Goal: Information Seeking & Learning: Find contact information

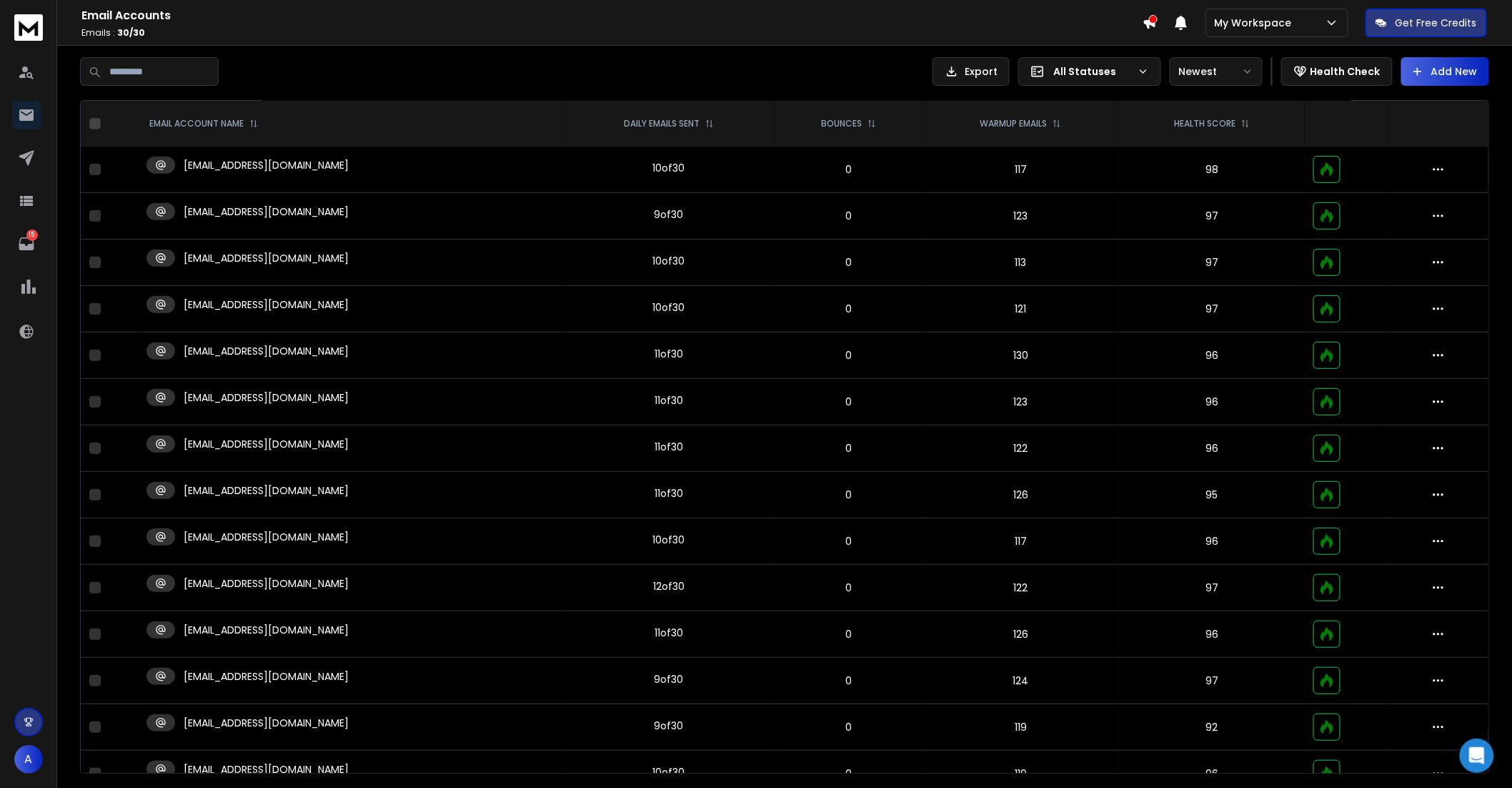
scroll to position [498, 0]
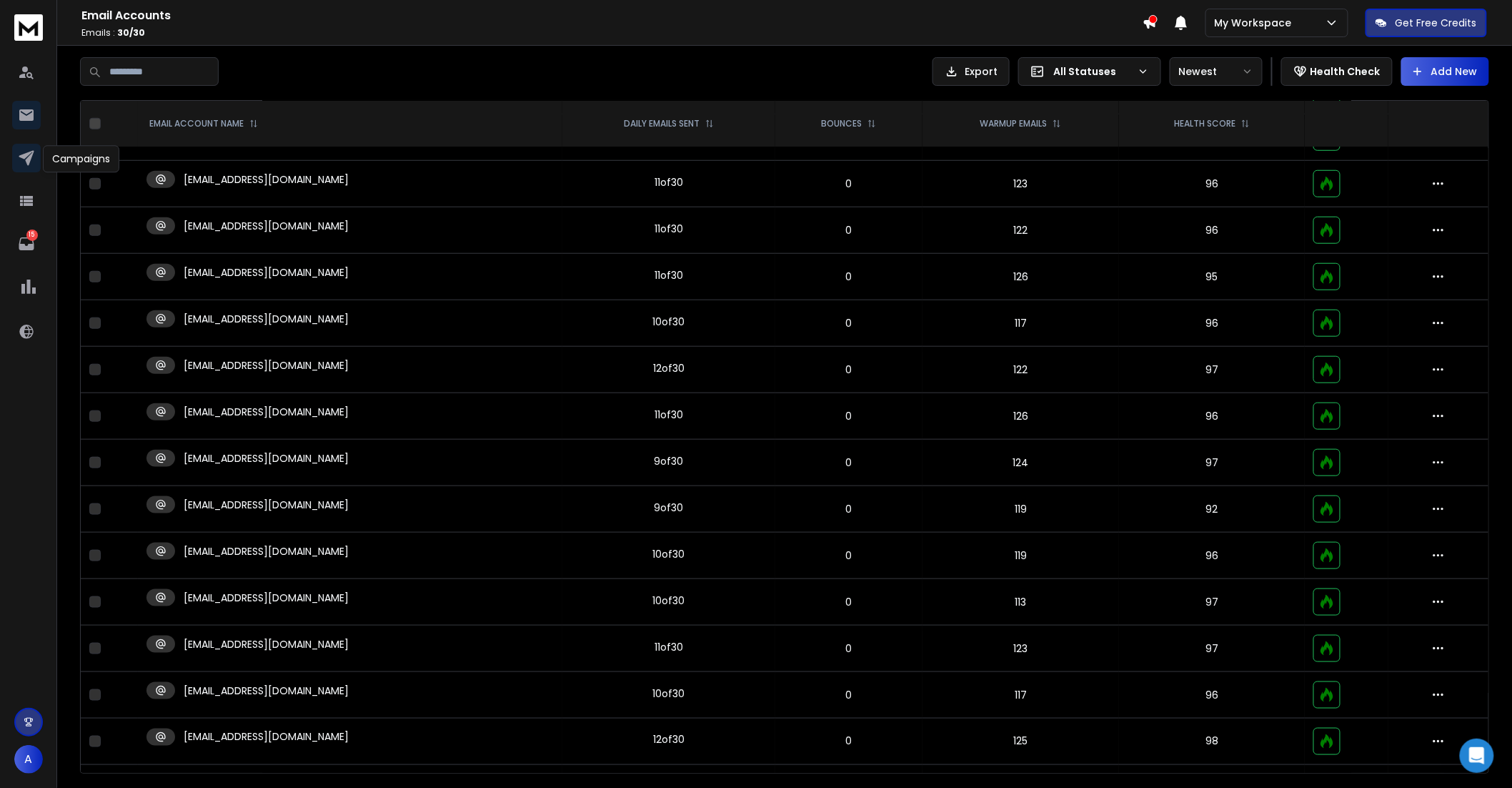
click at [24, 157] on icon at bounding box center [25, 157] width 15 height 15
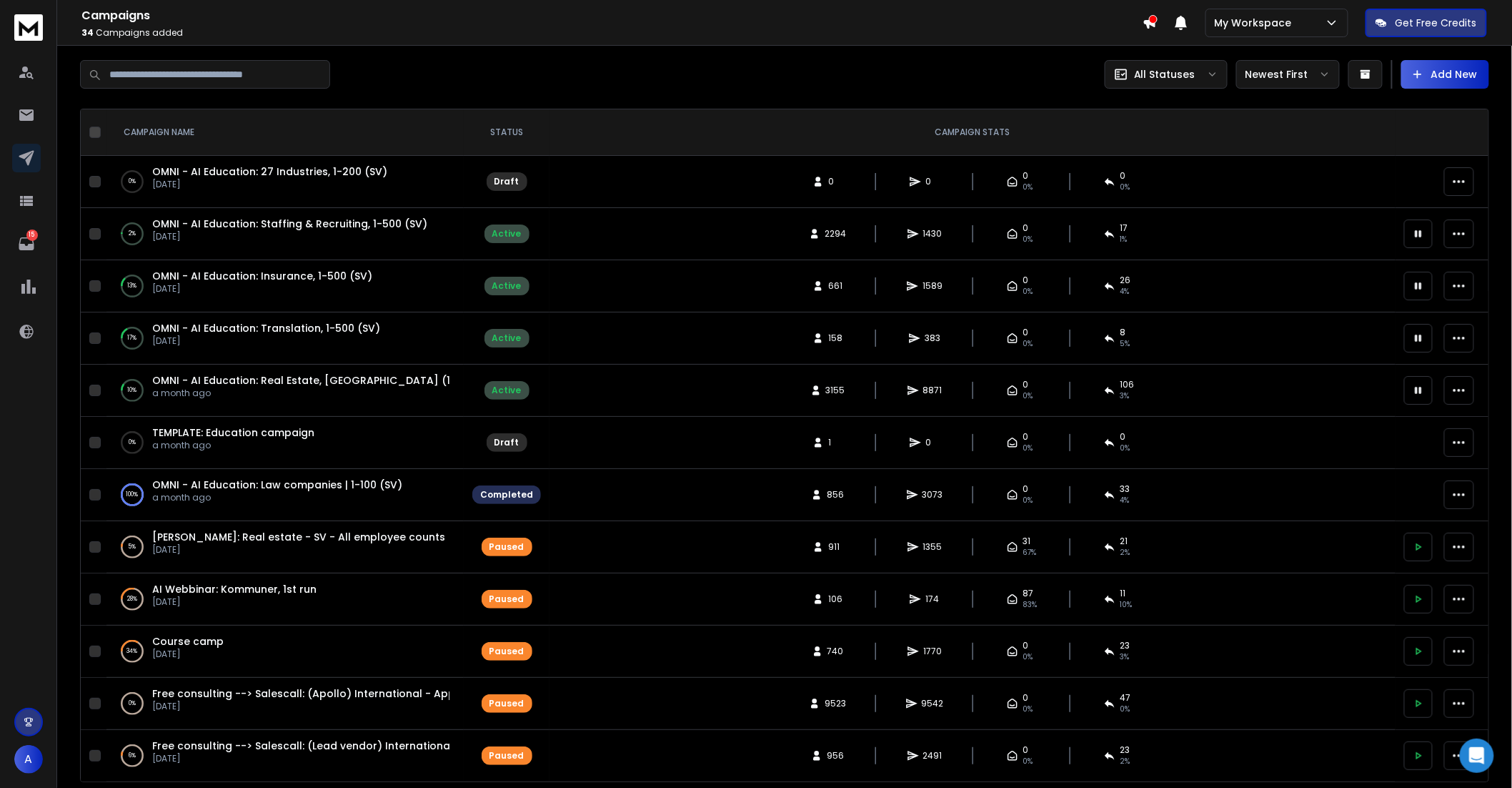
click at [1411, 232] on icon at bounding box center [1418, 233] width 13 height 13
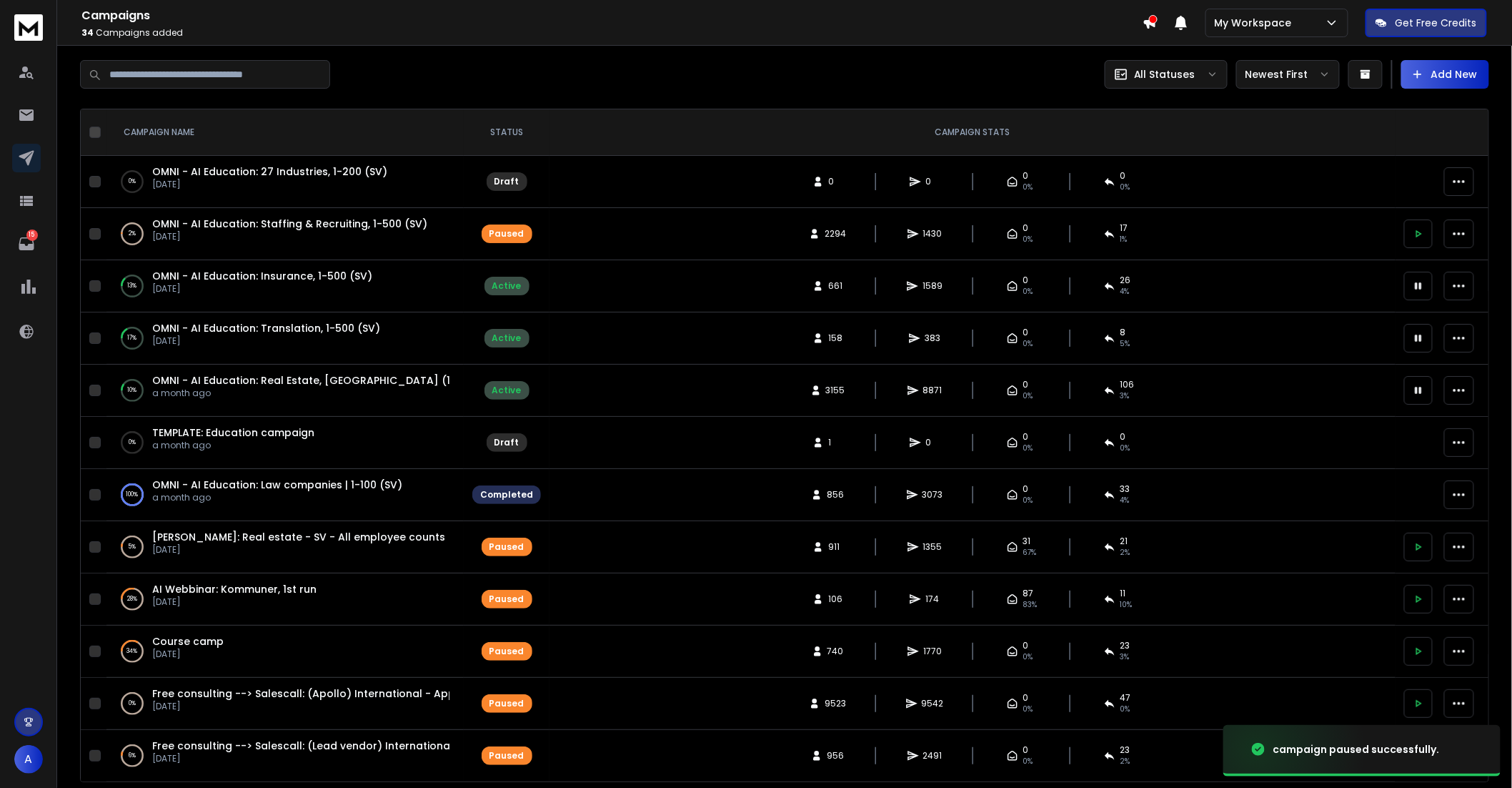
click at [1416, 285] on icon at bounding box center [1418, 286] width 6 height 7
click at [1411, 340] on icon at bounding box center [1418, 338] width 13 height 13
click at [1411, 396] on icon at bounding box center [1418, 390] width 13 height 13
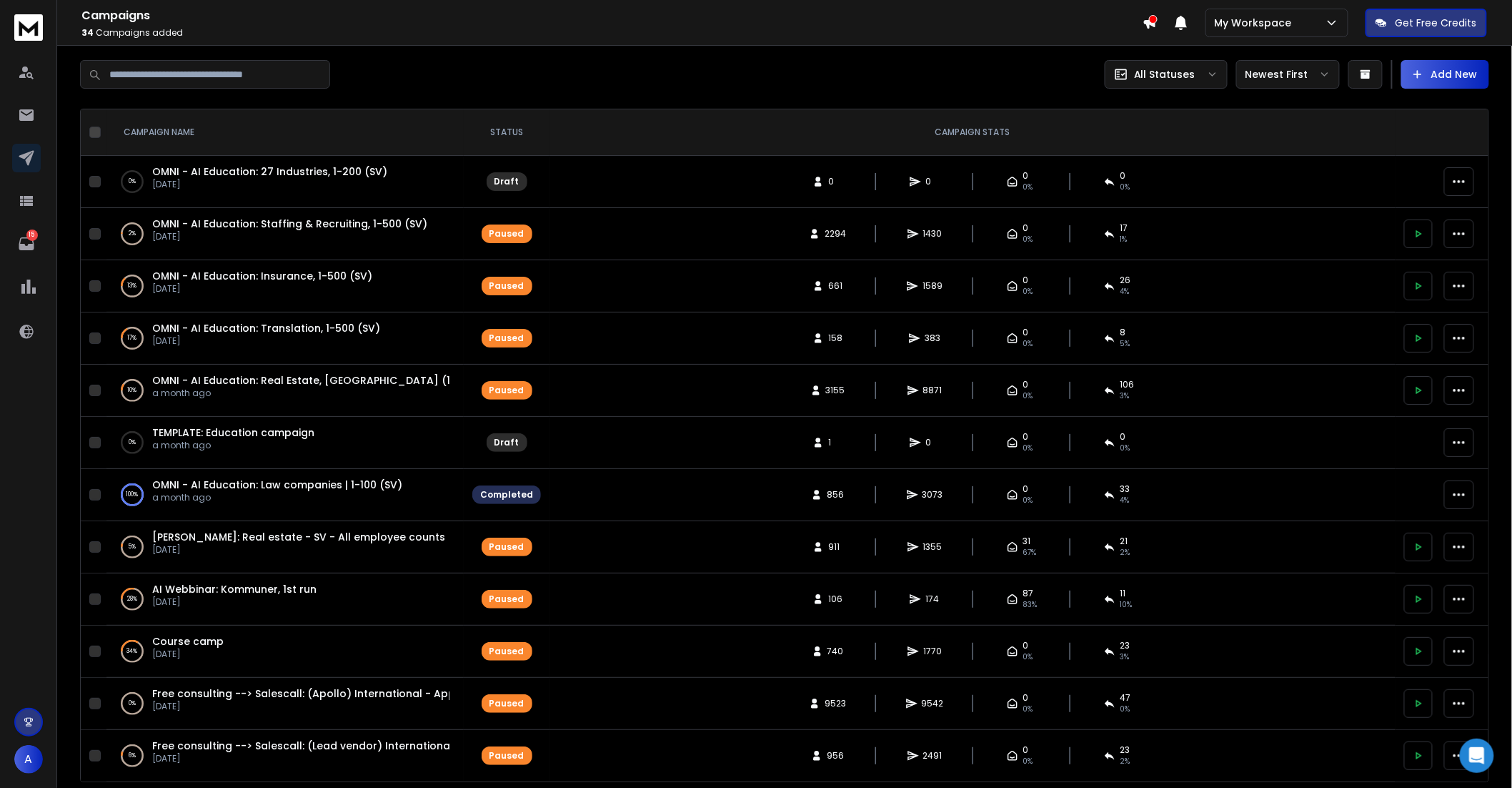
click at [663, 29] on p "34 Campaigns added" at bounding box center [612, 32] width 1061 height 11
drag, startPoint x: 15, startPoint y: 163, endPoint x: 31, endPoint y: 126, distance: 40.3
click at [15, 163] on link at bounding box center [26, 158] width 29 height 29
click at [29, 112] on icon at bounding box center [27, 115] width 17 height 17
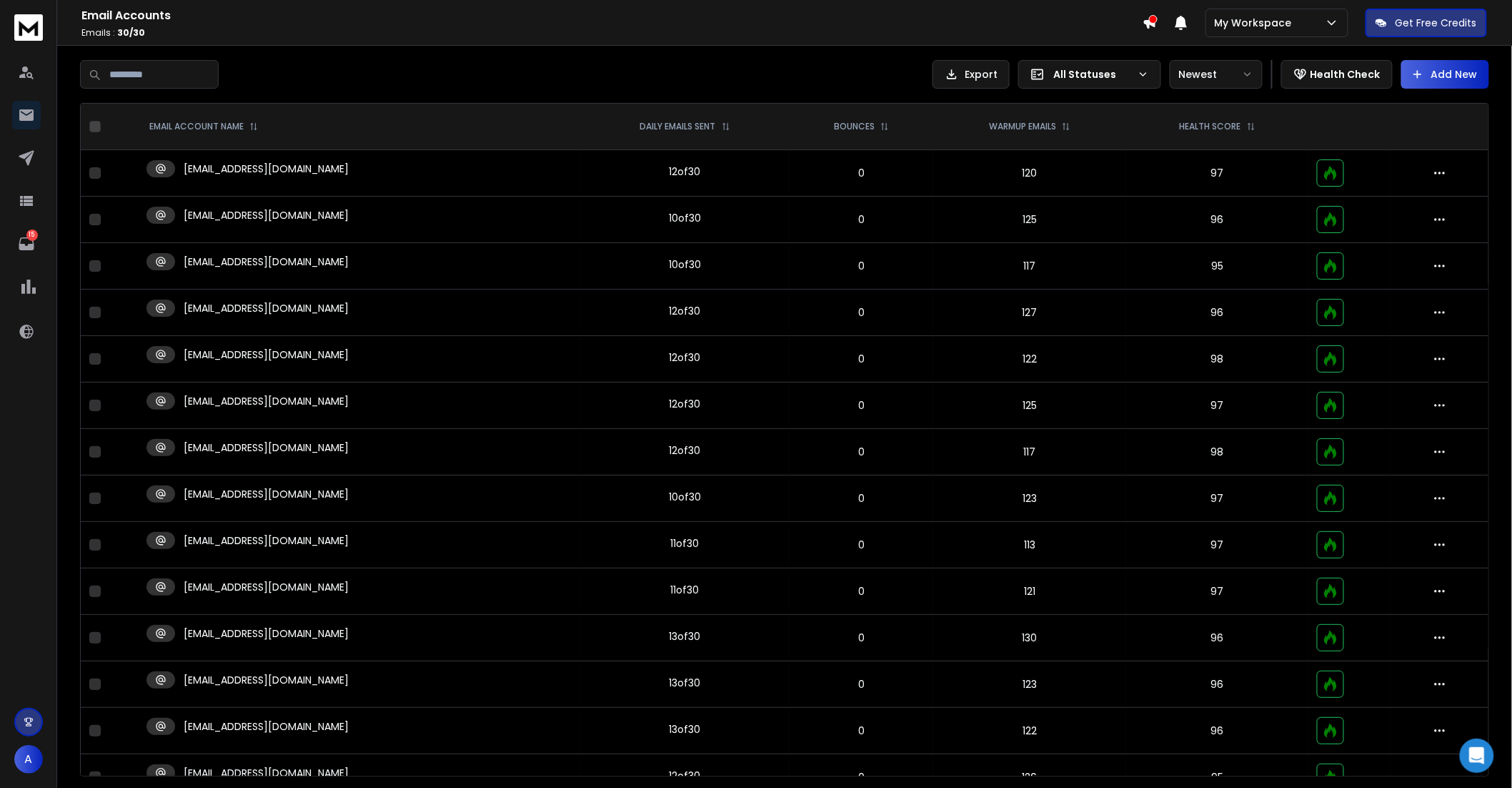
click at [313, 162] on p "[EMAIL_ADDRESS][DOMAIN_NAME]" at bounding box center [266, 168] width 165 height 14
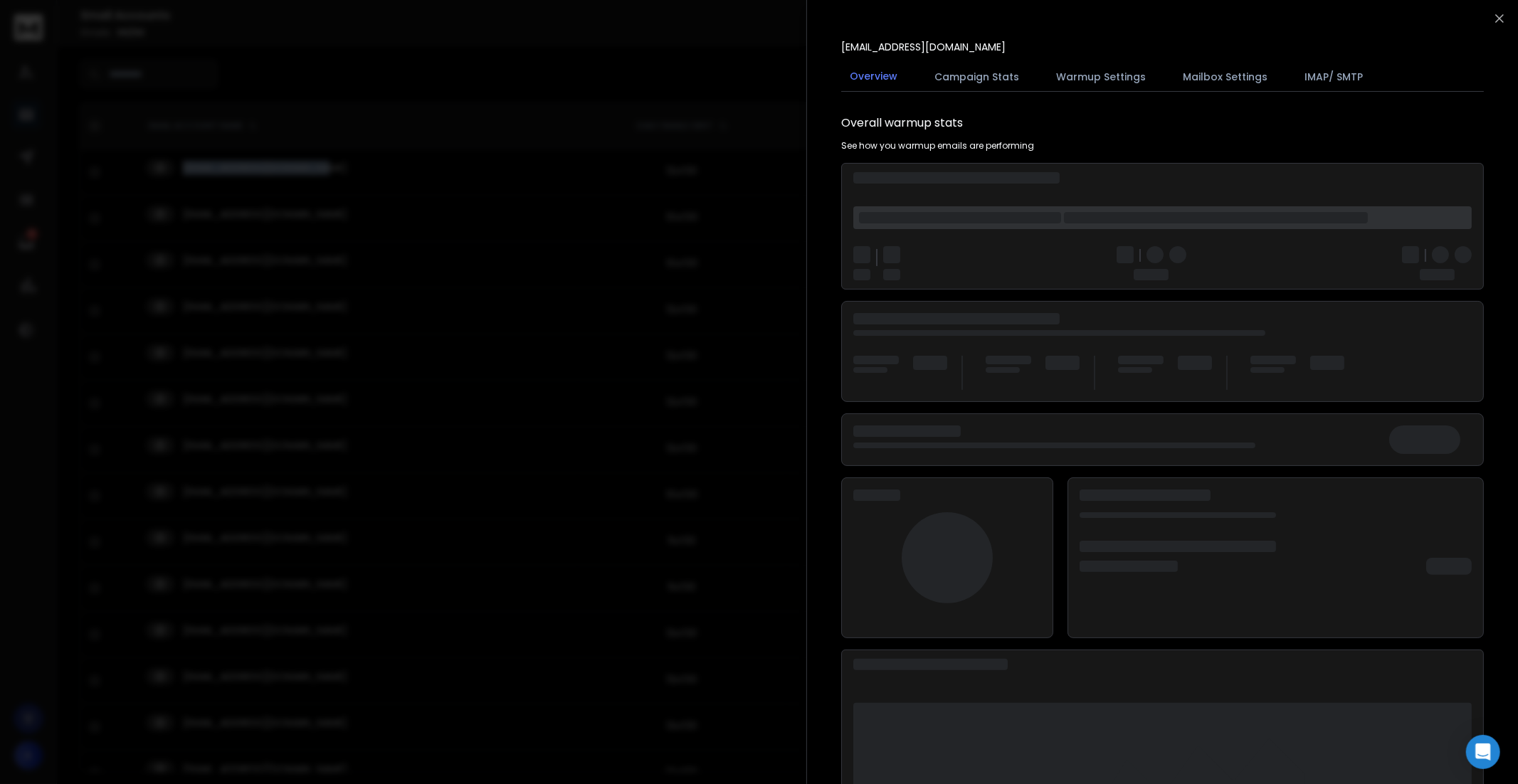
click at [1069, 75] on button "Warmup Settings" at bounding box center [1101, 77] width 107 height 31
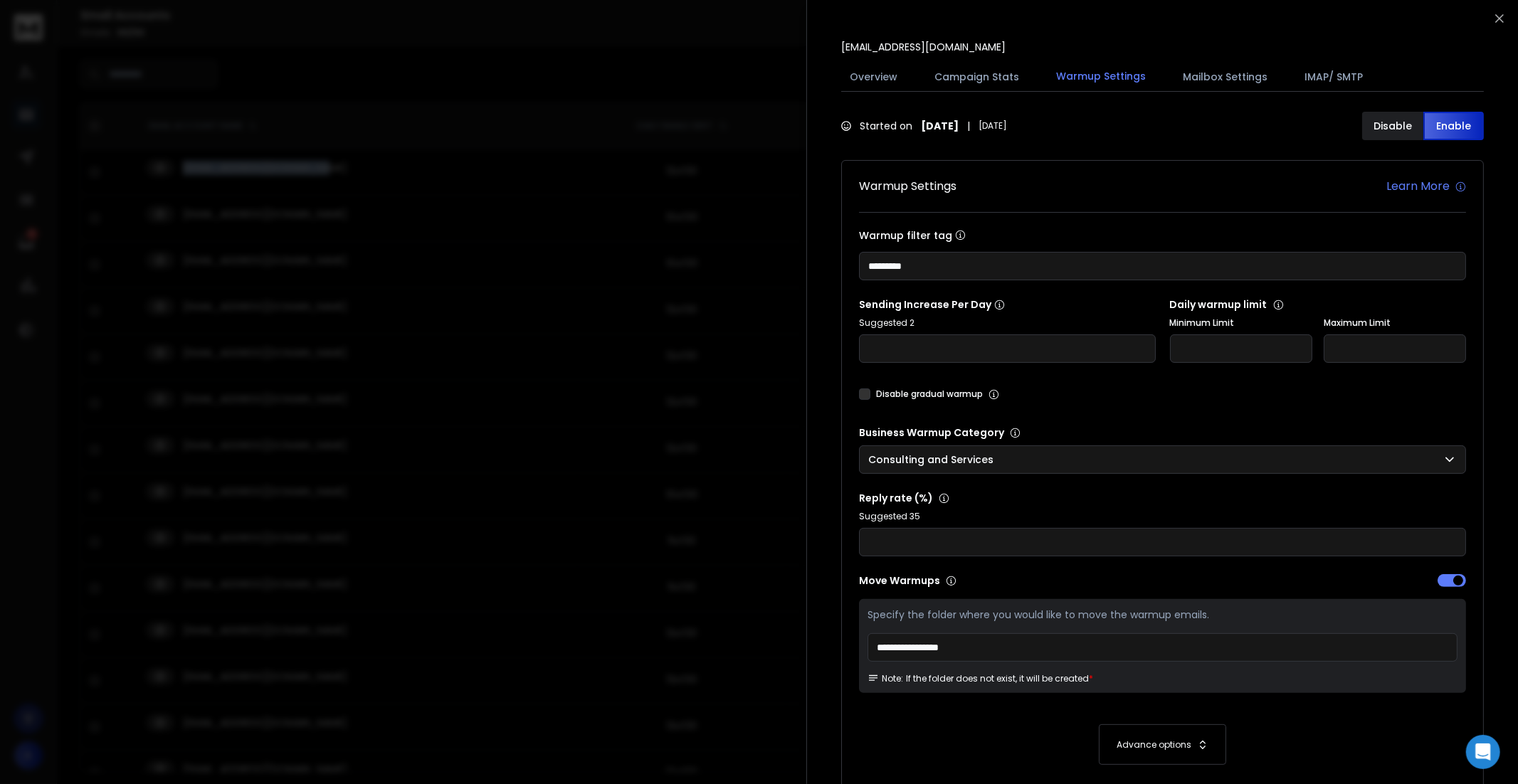
click at [697, 198] on div at bounding box center [759, 392] width 1518 height 784
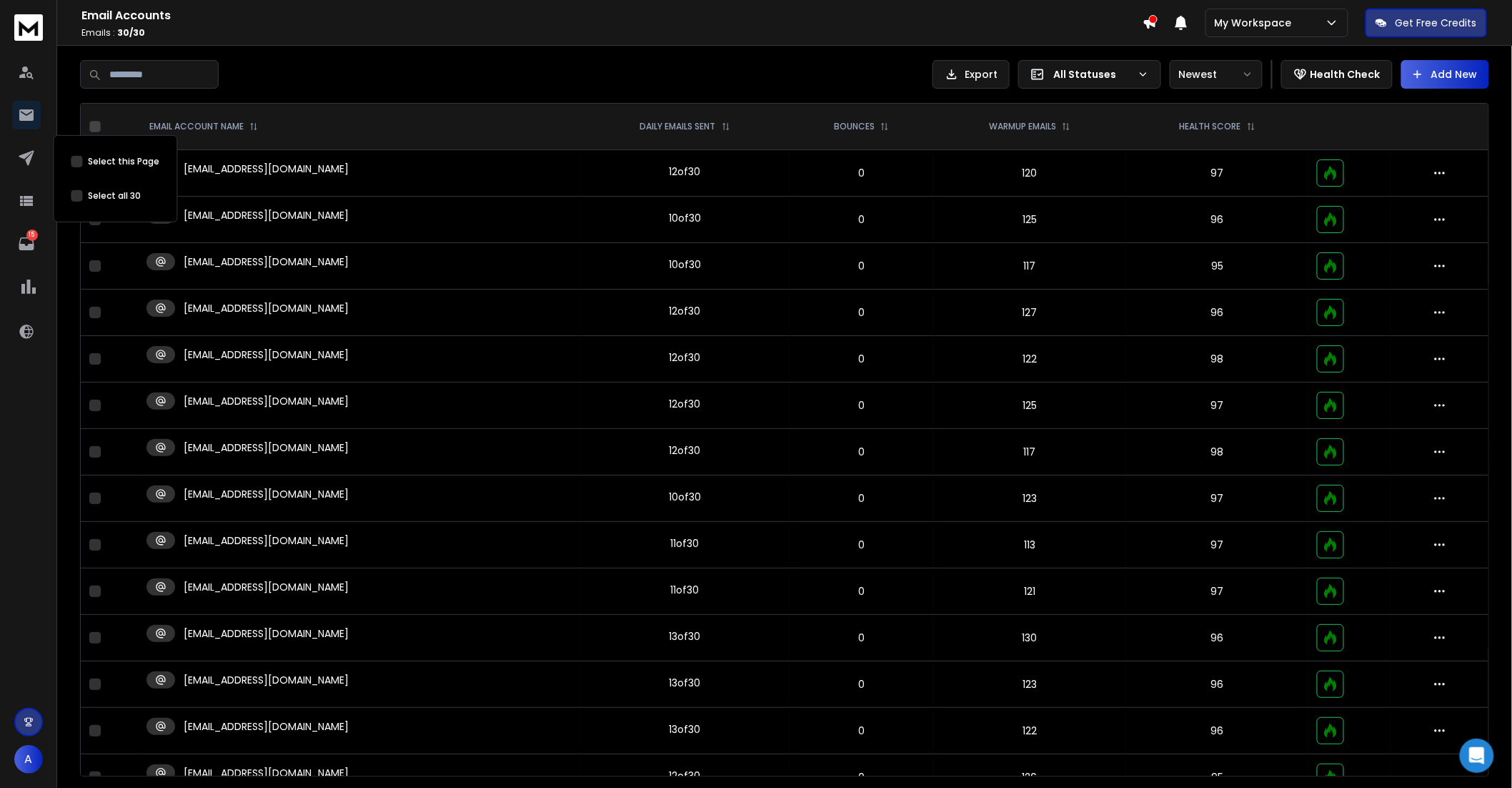
click at [104, 126] on div at bounding box center [114, 126] width 49 height 11
click at [78, 197] on button "Select this Page" at bounding box center [76, 195] width 11 height 11
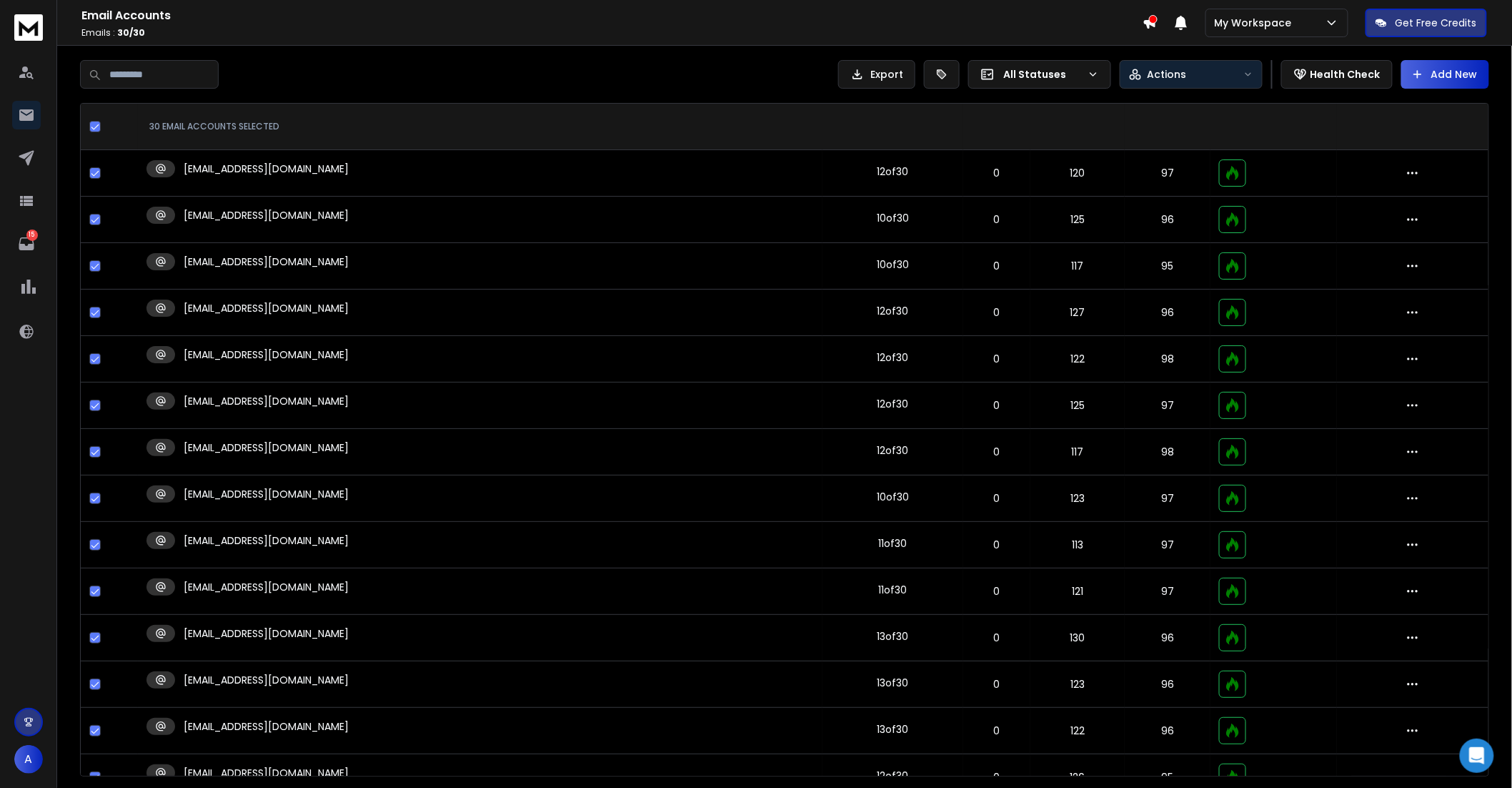
click at [1126, 72] on button "Actions" at bounding box center [1191, 74] width 143 height 29
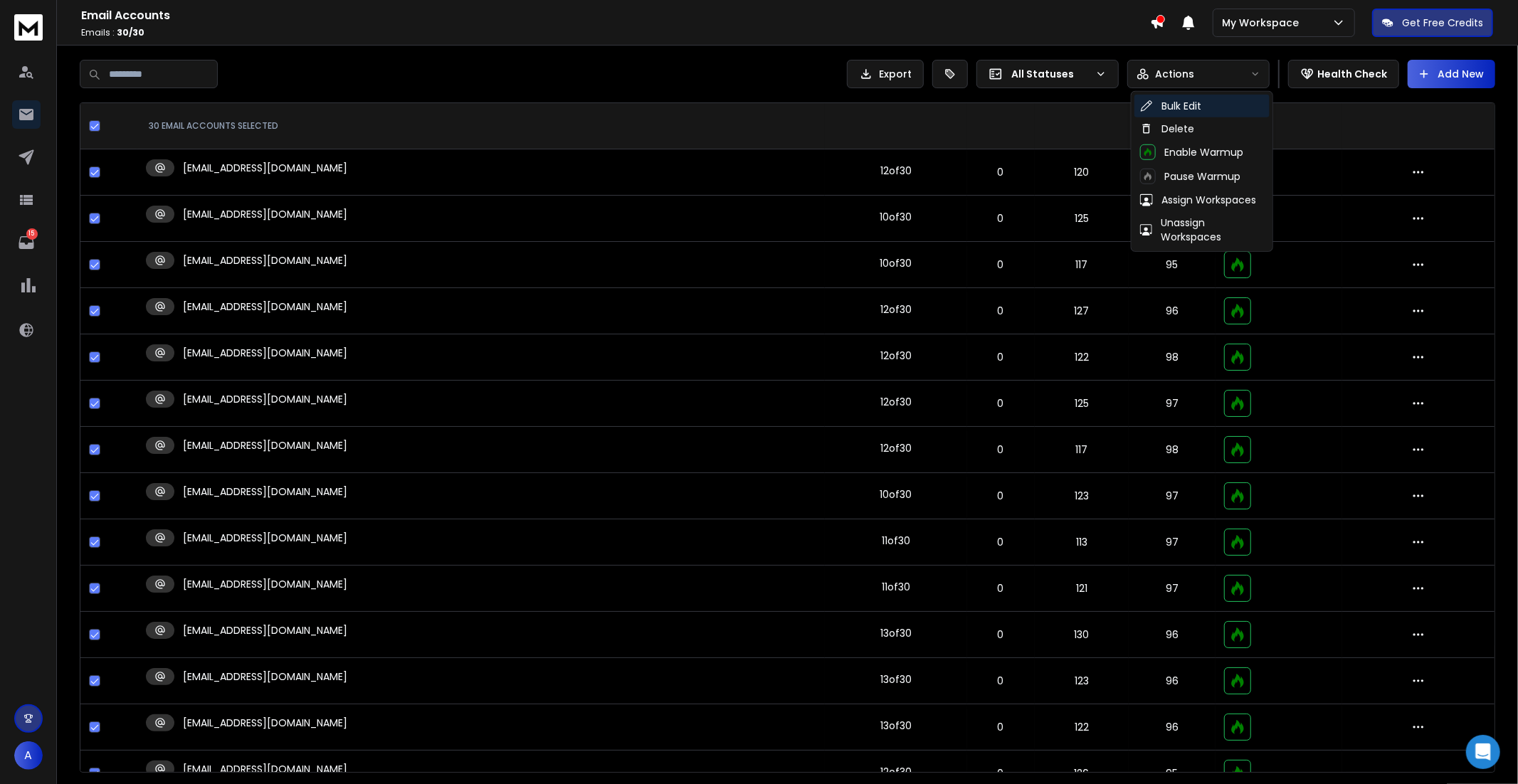
click at [1146, 97] on div "Bulk Edit" at bounding box center [1201, 106] width 135 height 22
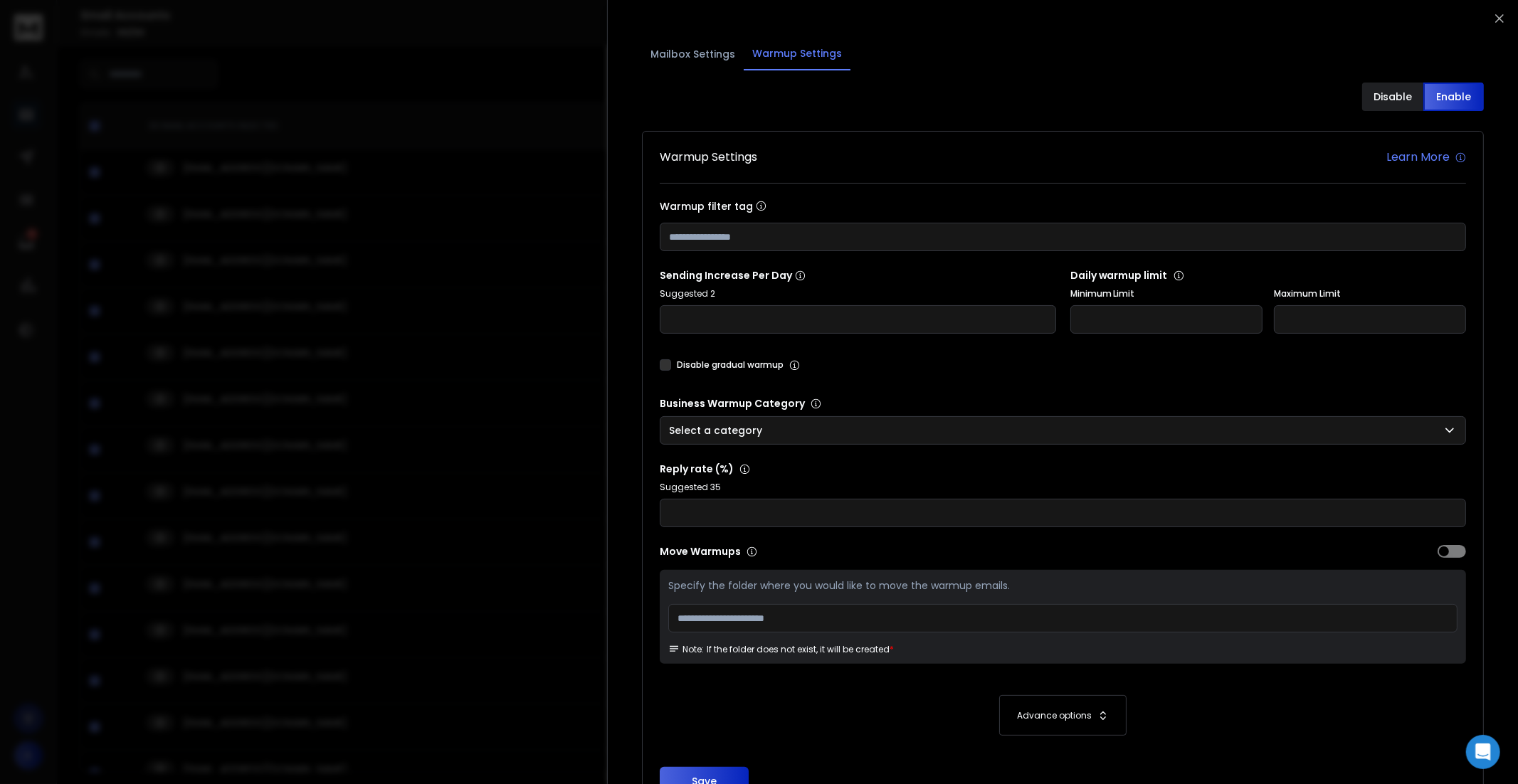
click at [829, 53] on button "Warmup Settings" at bounding box center [797, 54] width 107 height 33
click at [1130, 321] on input "number" at bounding box center [1166, 319] width 192 height 28
click at [448, 254] on div at bounding box center [759, 392] width 1518 height 784
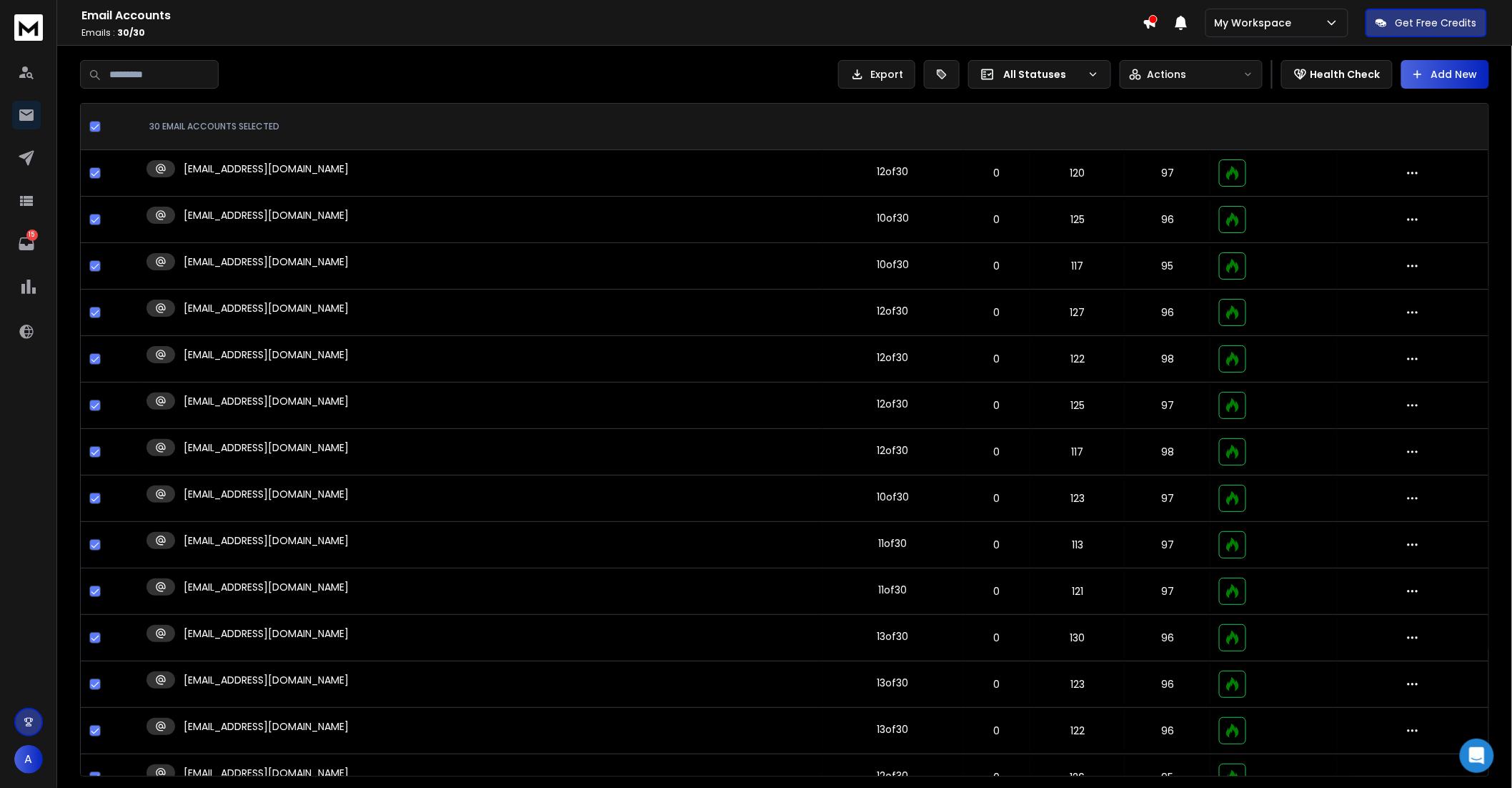
click at [390, 169] on div "[EMAIL_ADDRESS][DOMAIN_NAME]" at bounding box center [480, 169] width 667 height 17
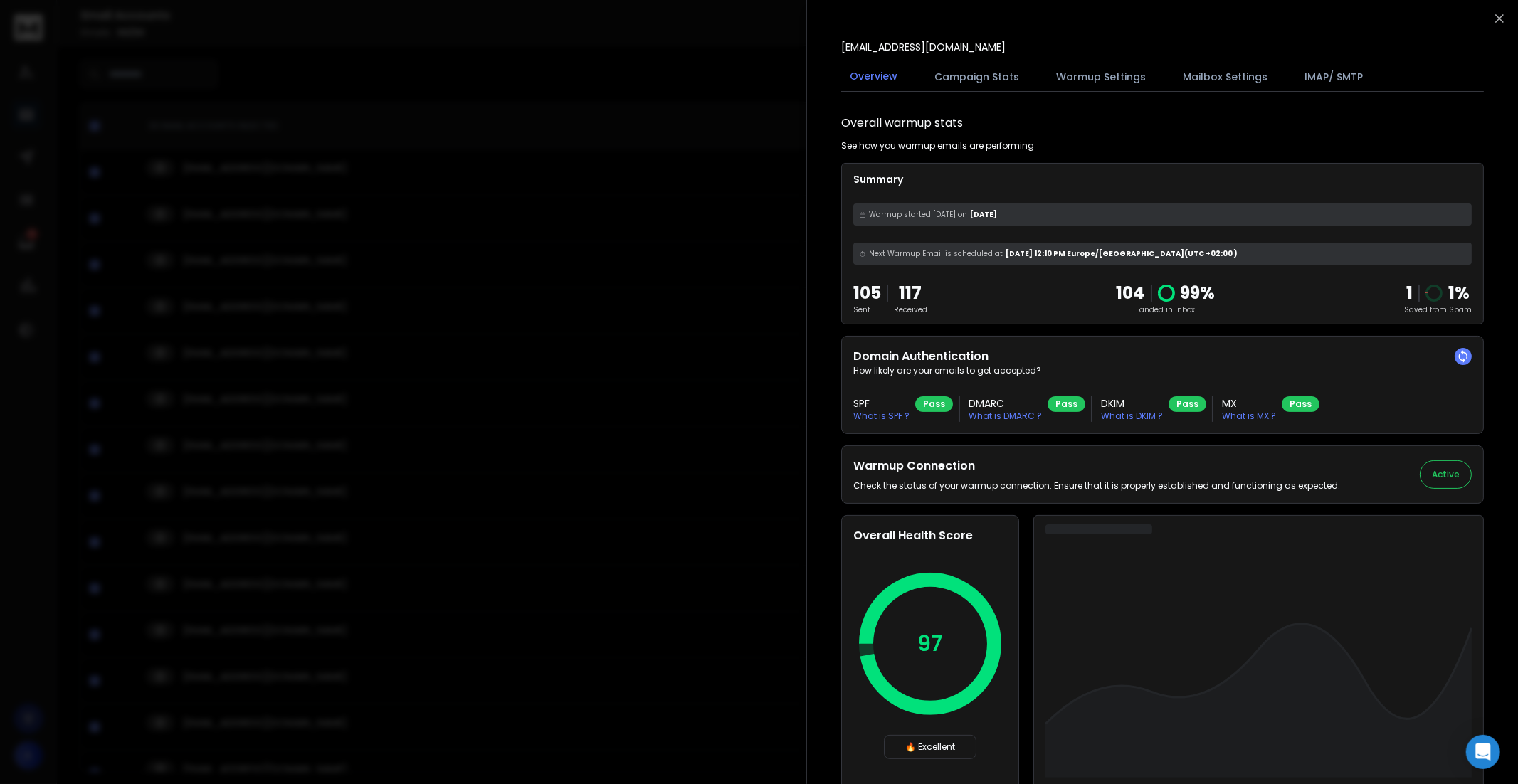
click at [1130, 67] on button "Warmup Settings" at bounding box center [1101, 77] width 107 height 31
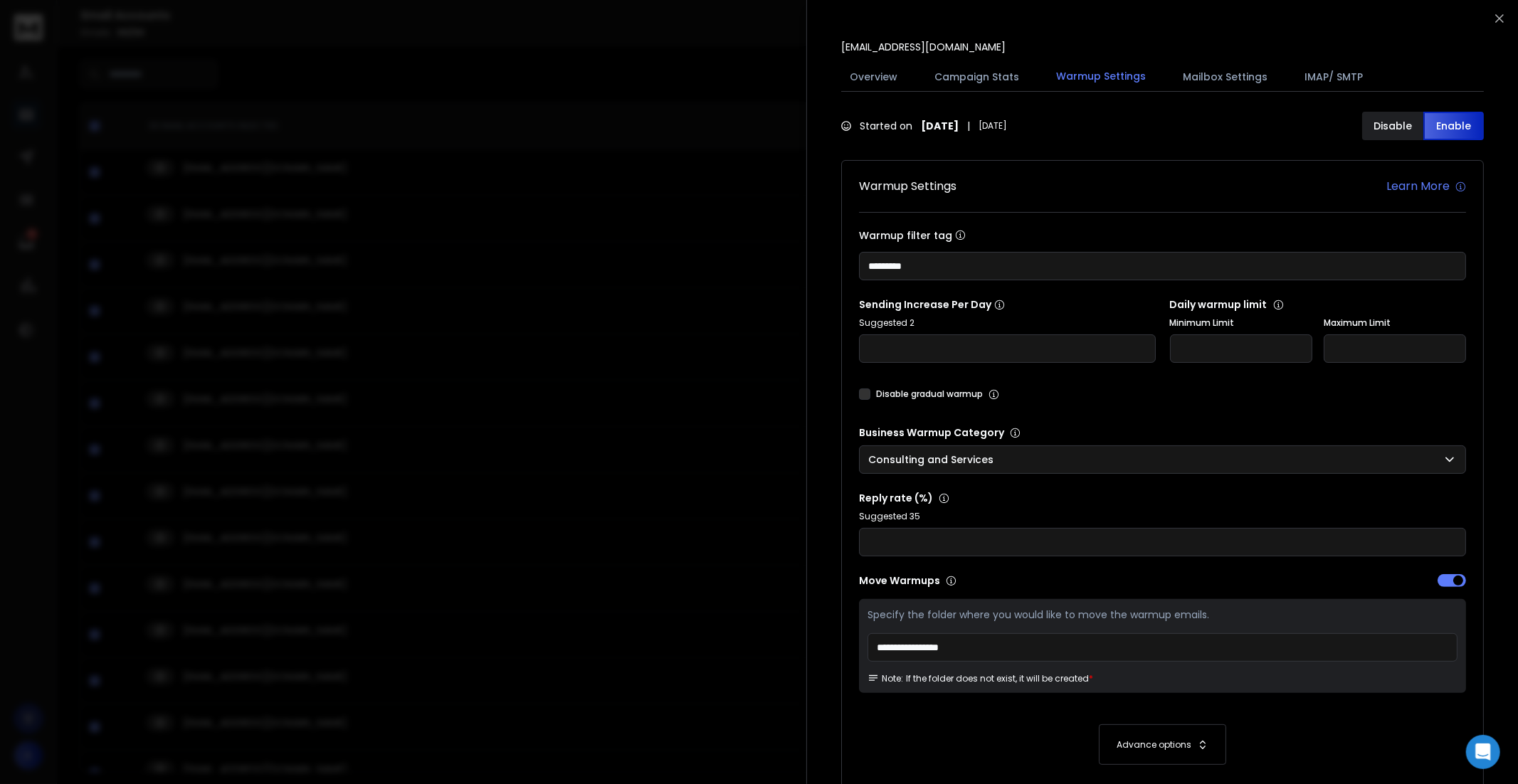
click at [580, 148] on div at bounding box center [759, 392] width 1518 height 784
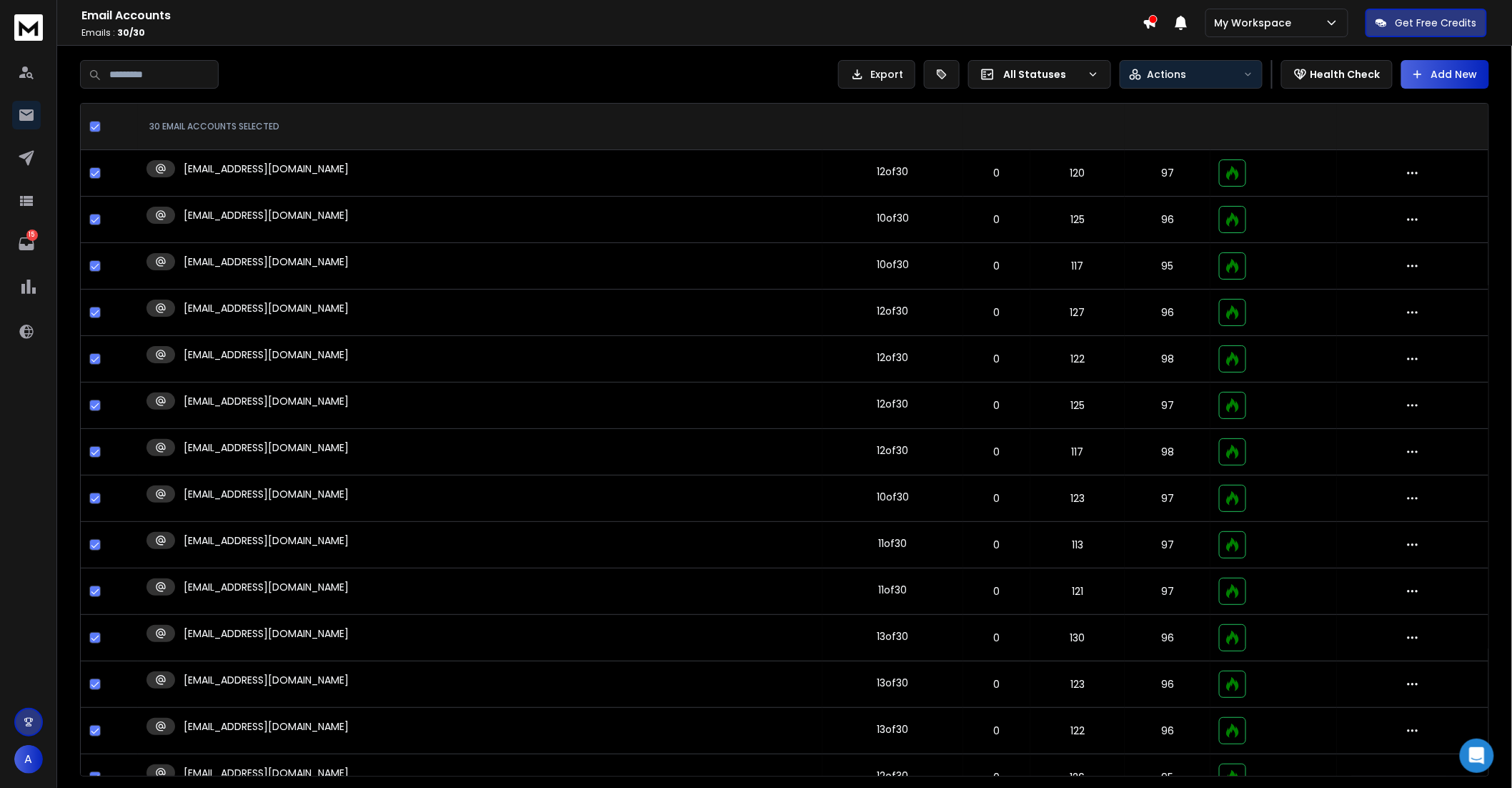
click at [1191, 70] on div "Actions" at bounding box center [1183, 75] width 108 height 14
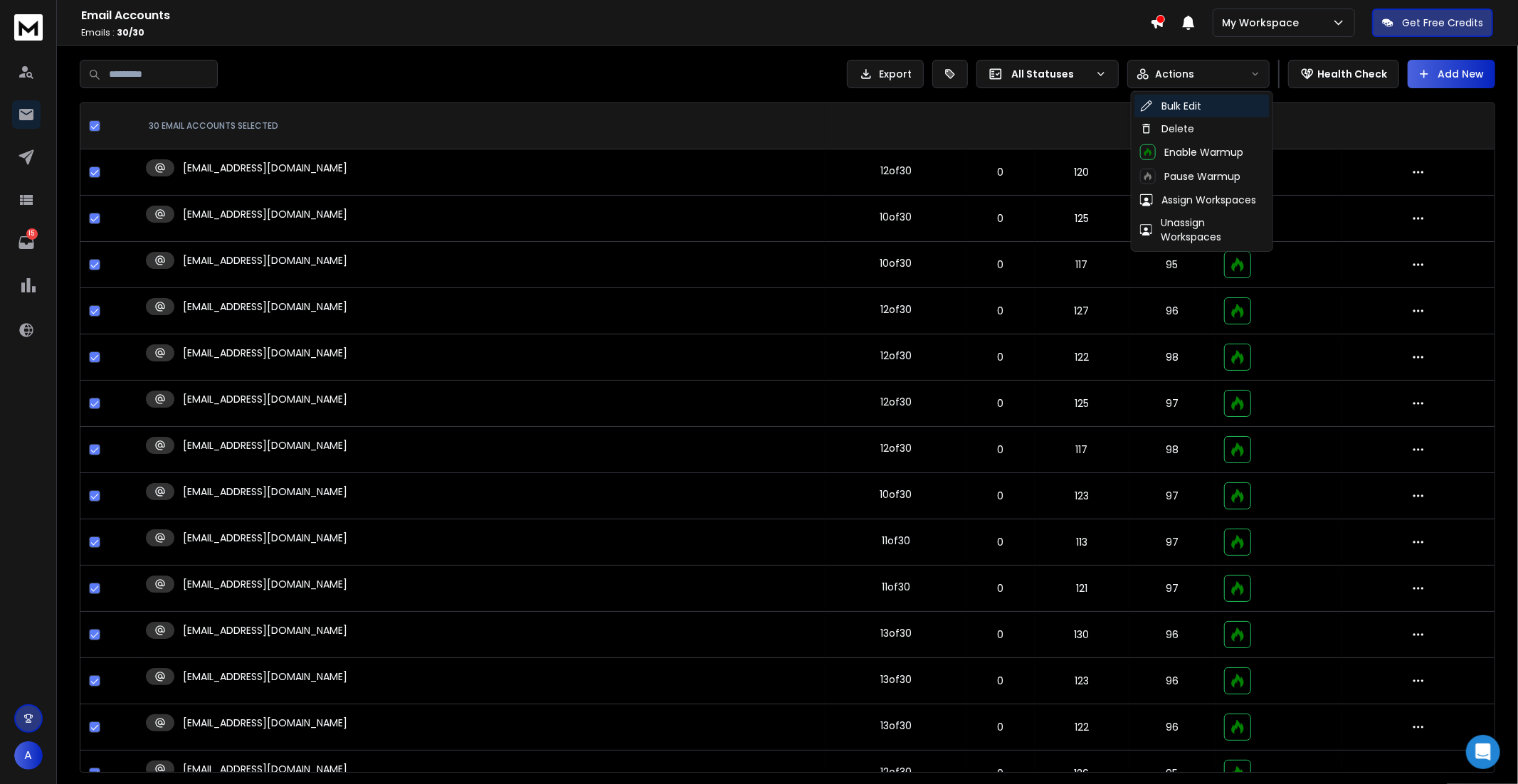
click at [1173, 108] on div "Bulk Edit" at bounding box center [1170, 106] width 61 height 14
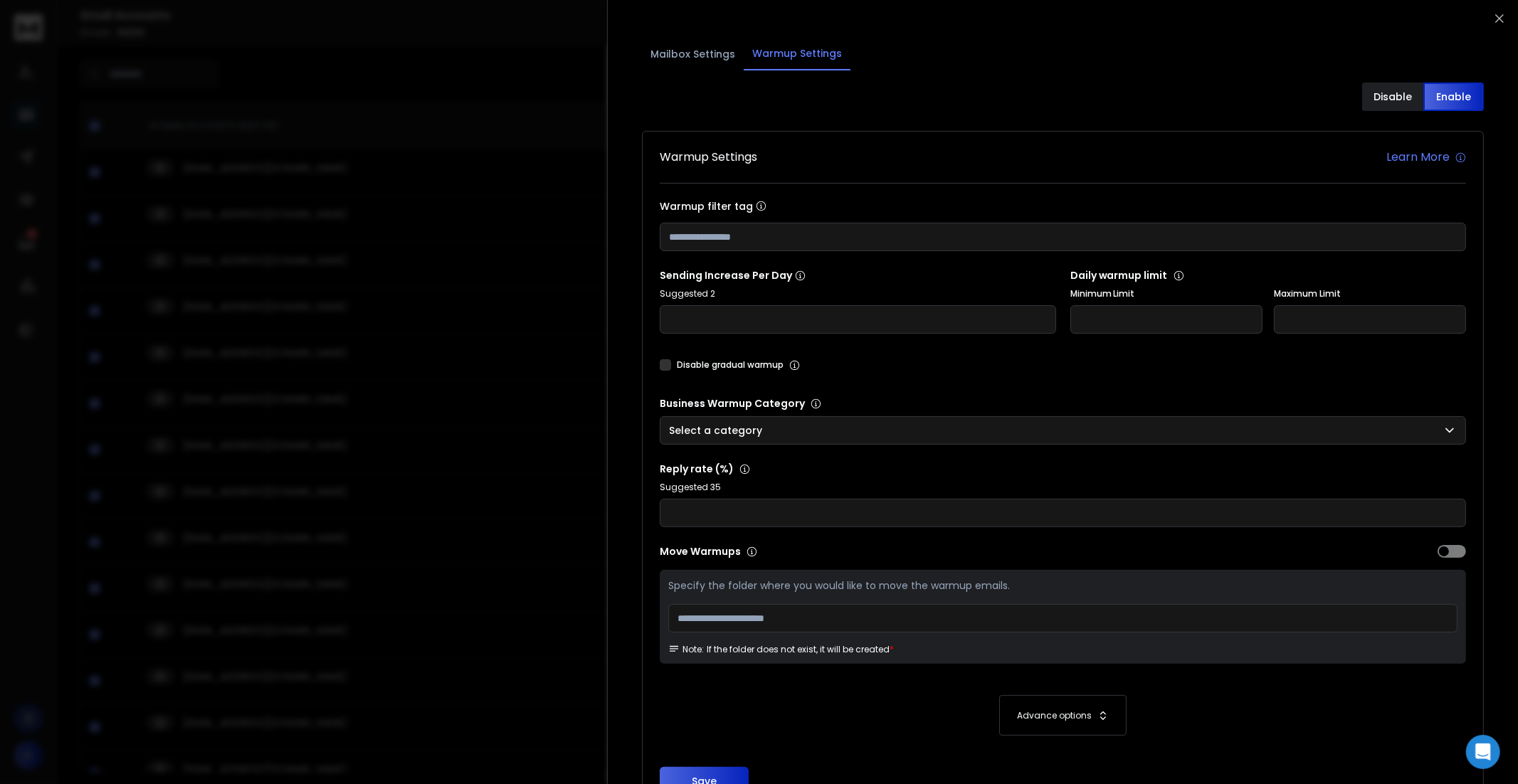
click at [753, 59] on button "Warmup Settings" at bounding box center [797, 54] width 107 height 33
click at [1086, 308] on input "number" at bounding box center [1166, 319] width 192 height 28
type input "**"
click at [911, 324] on input "number" at bounding box center [857, 319] width 395 height 28
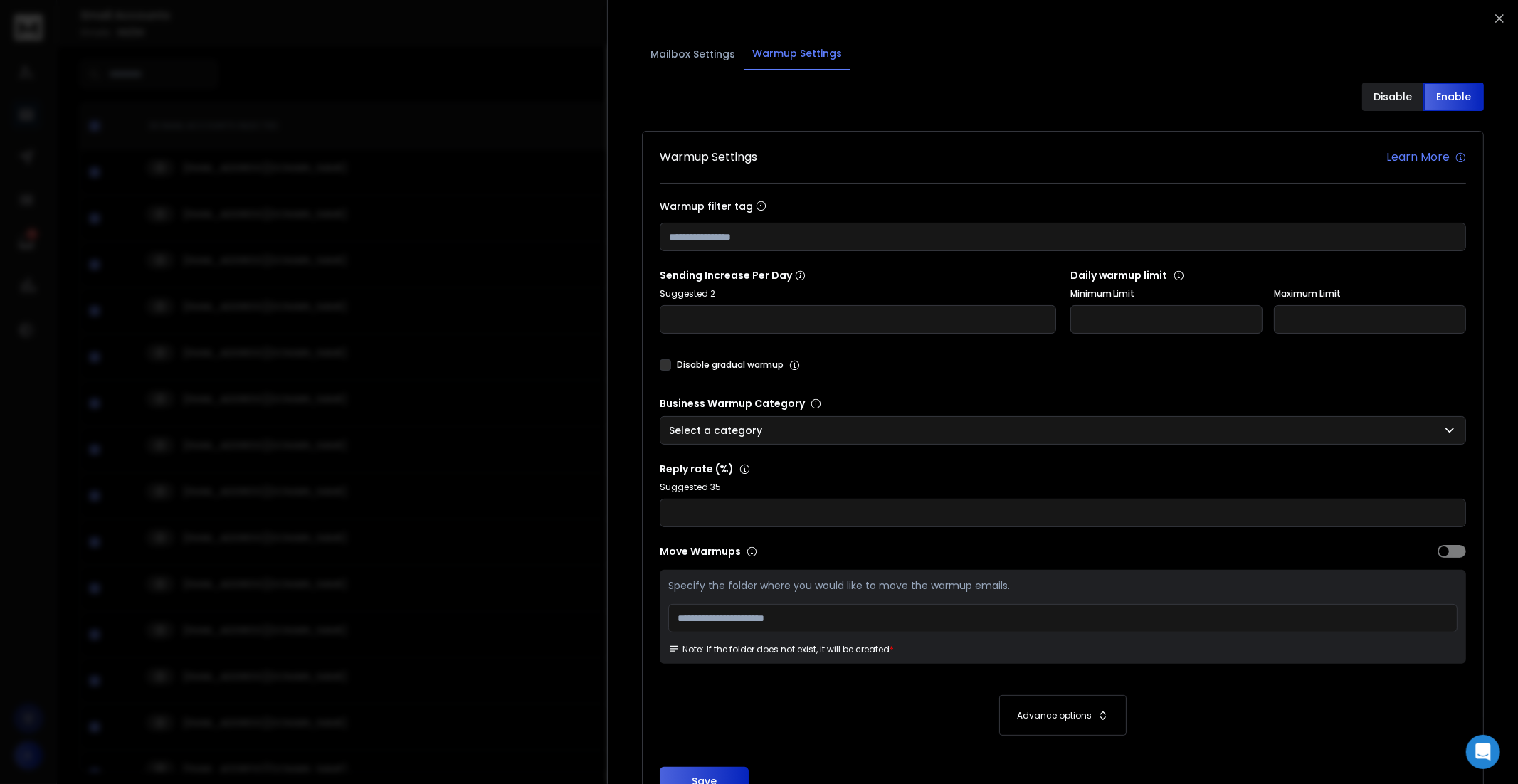
type input "*"
click at [919, 348] on form "Warmup Settings Learn More Warmup filter tag Sending Increase Per Day Suggested…" at bounding box center [1062, 472] width 806 height 647
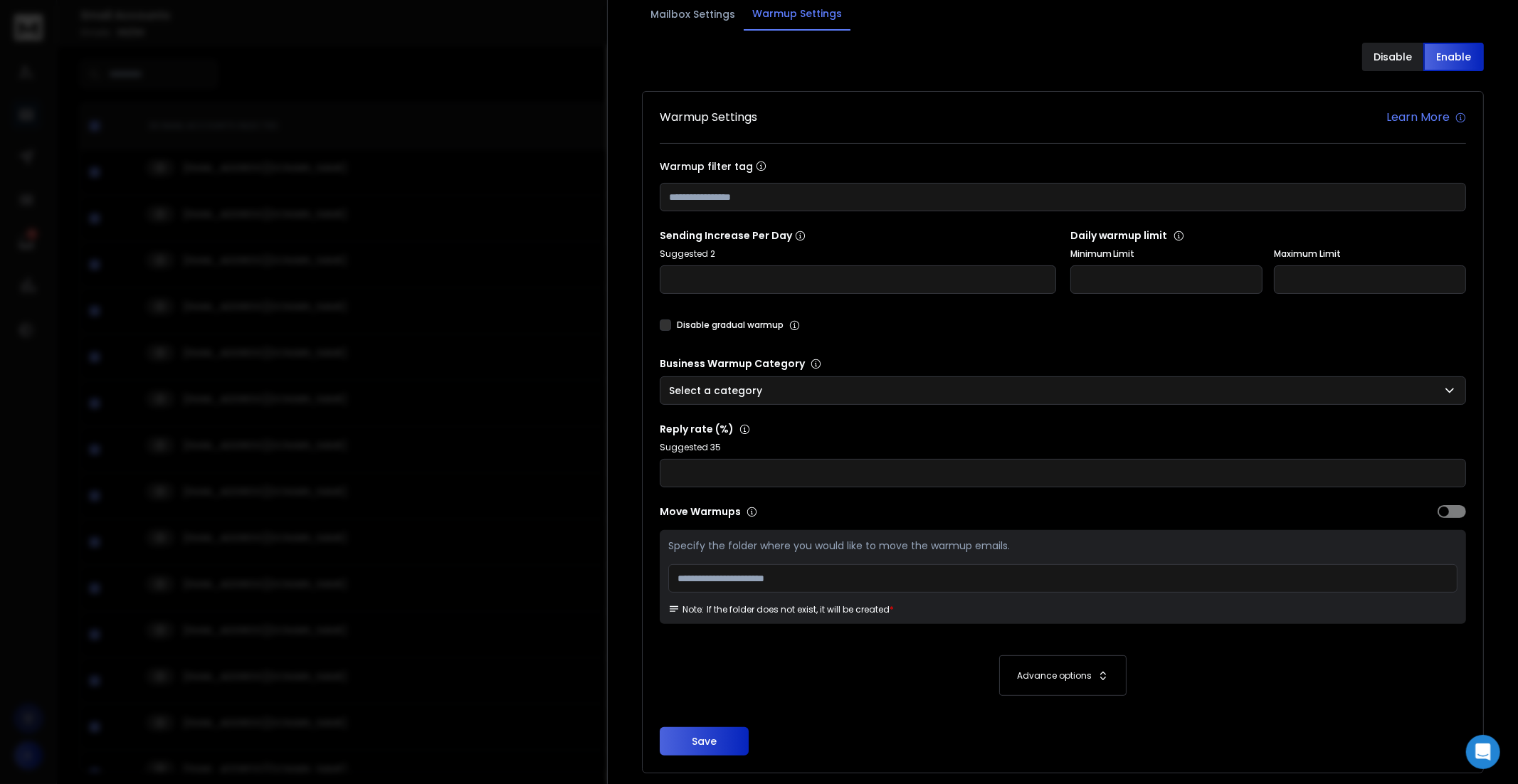
scroll to position [68, 0]
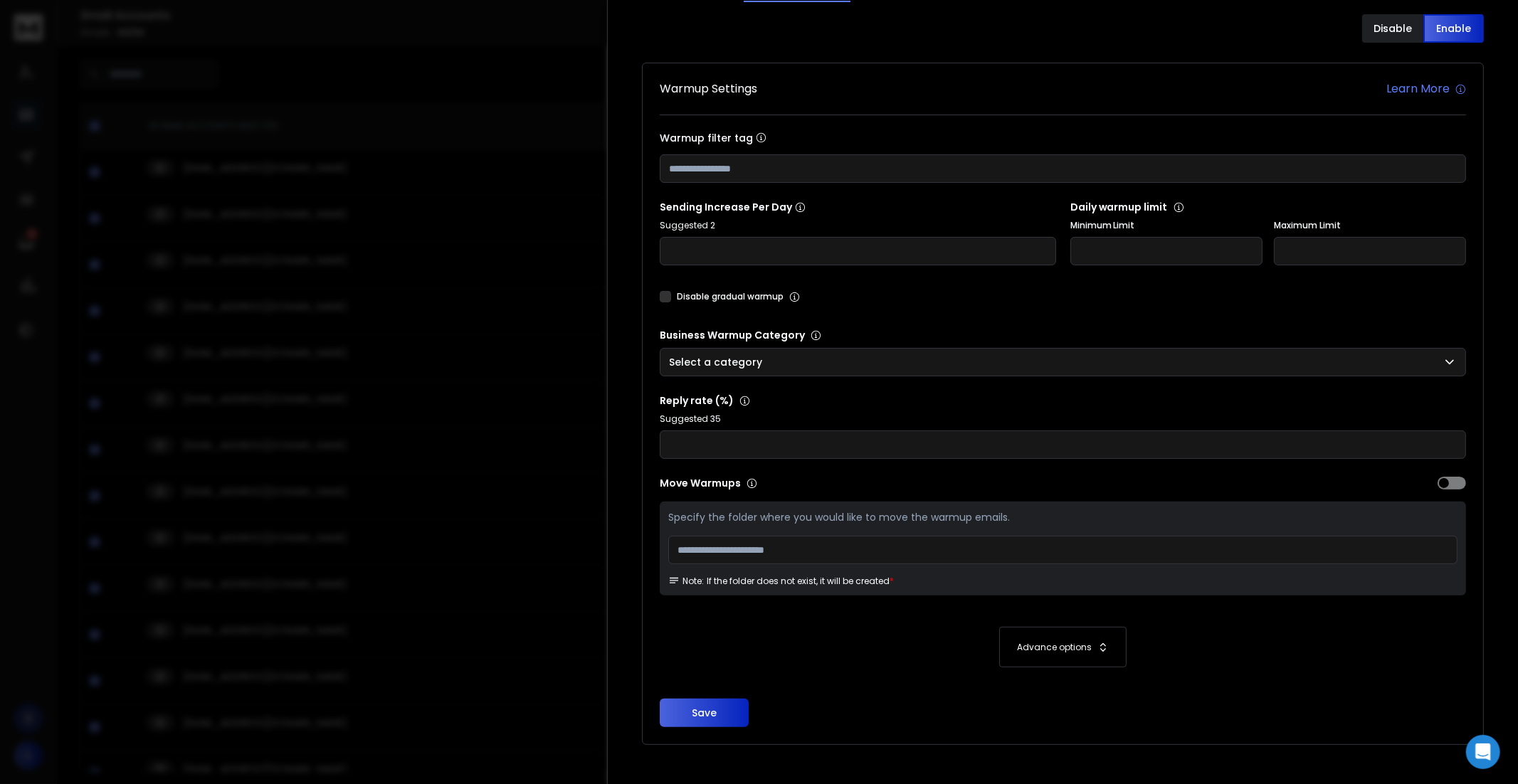
click at [694, 712] on button "Save" at bounding box center [703, 712] width 89 height 28
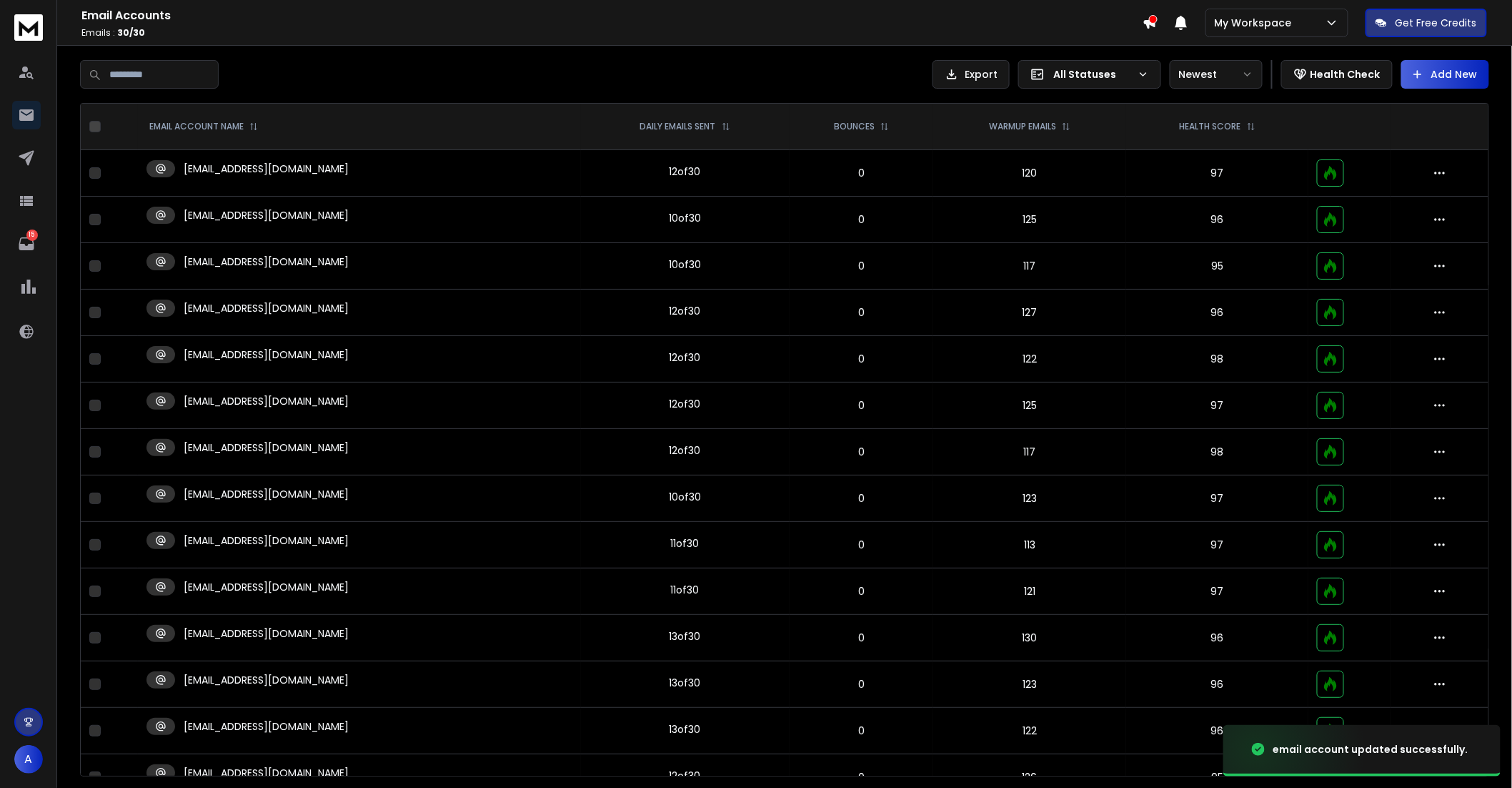
click at [395, 265] on div "[EMAIL_ADDRESS][DOMAIN_NAME]" at bounding box center [359, 262] width 425 height 17
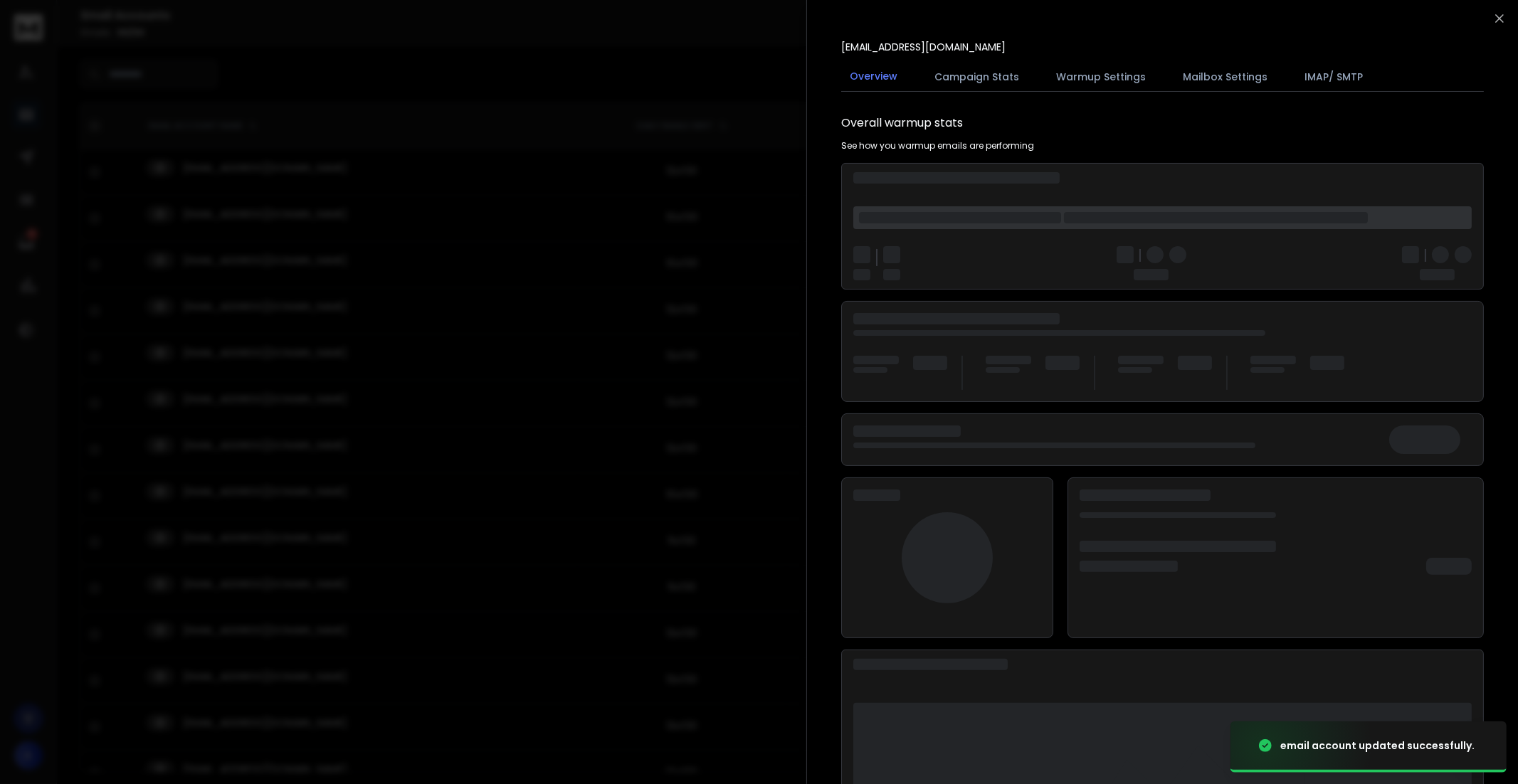
click at [1117, 73] on button "Warmup Settings" at bounding box center [1101, 77] width 107 height 31
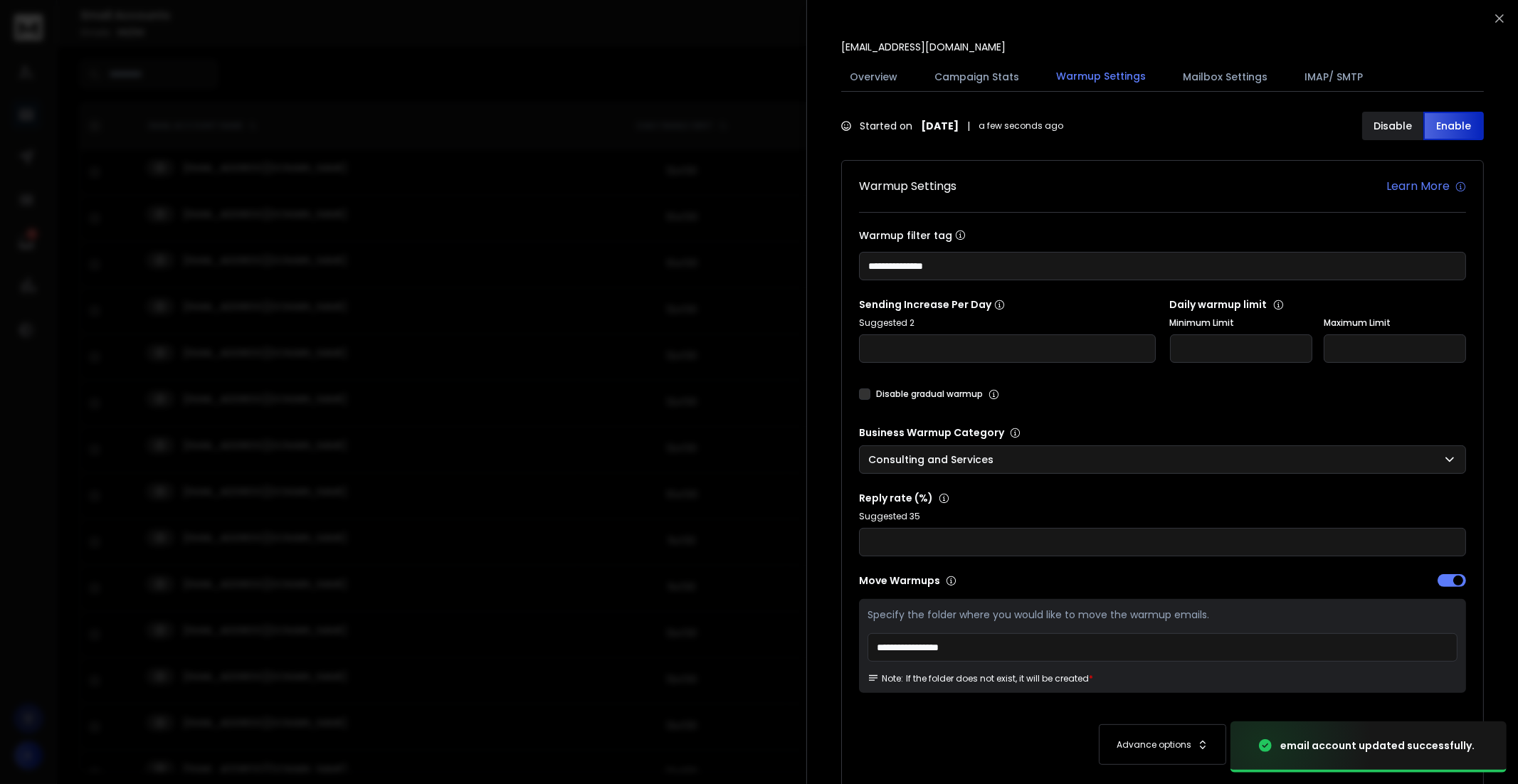
click at [1197, 70] on button "Mailbox Settings" at bounding box center [1225, 77] width 102 height 31
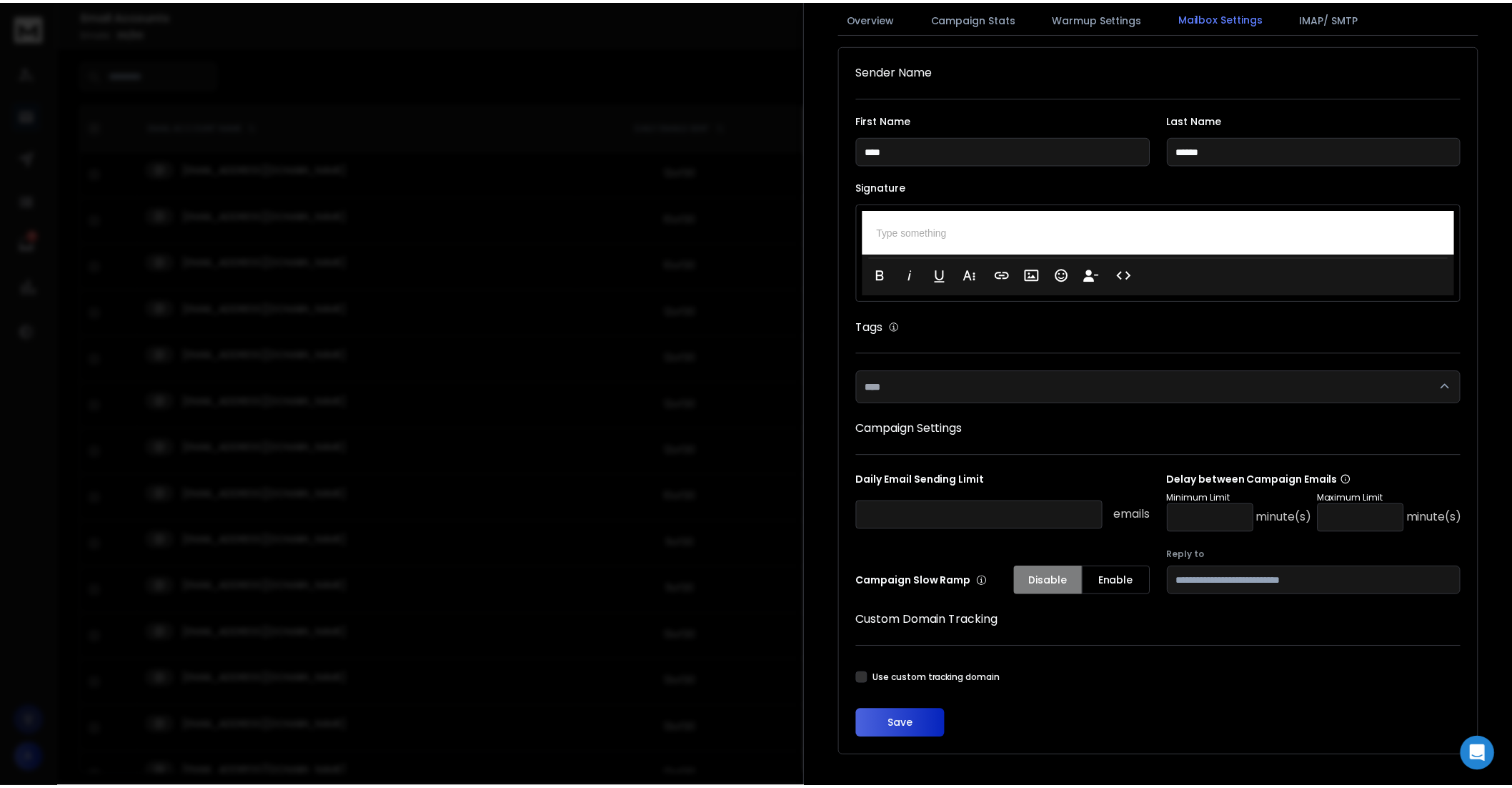
scroll to position [0, 0]
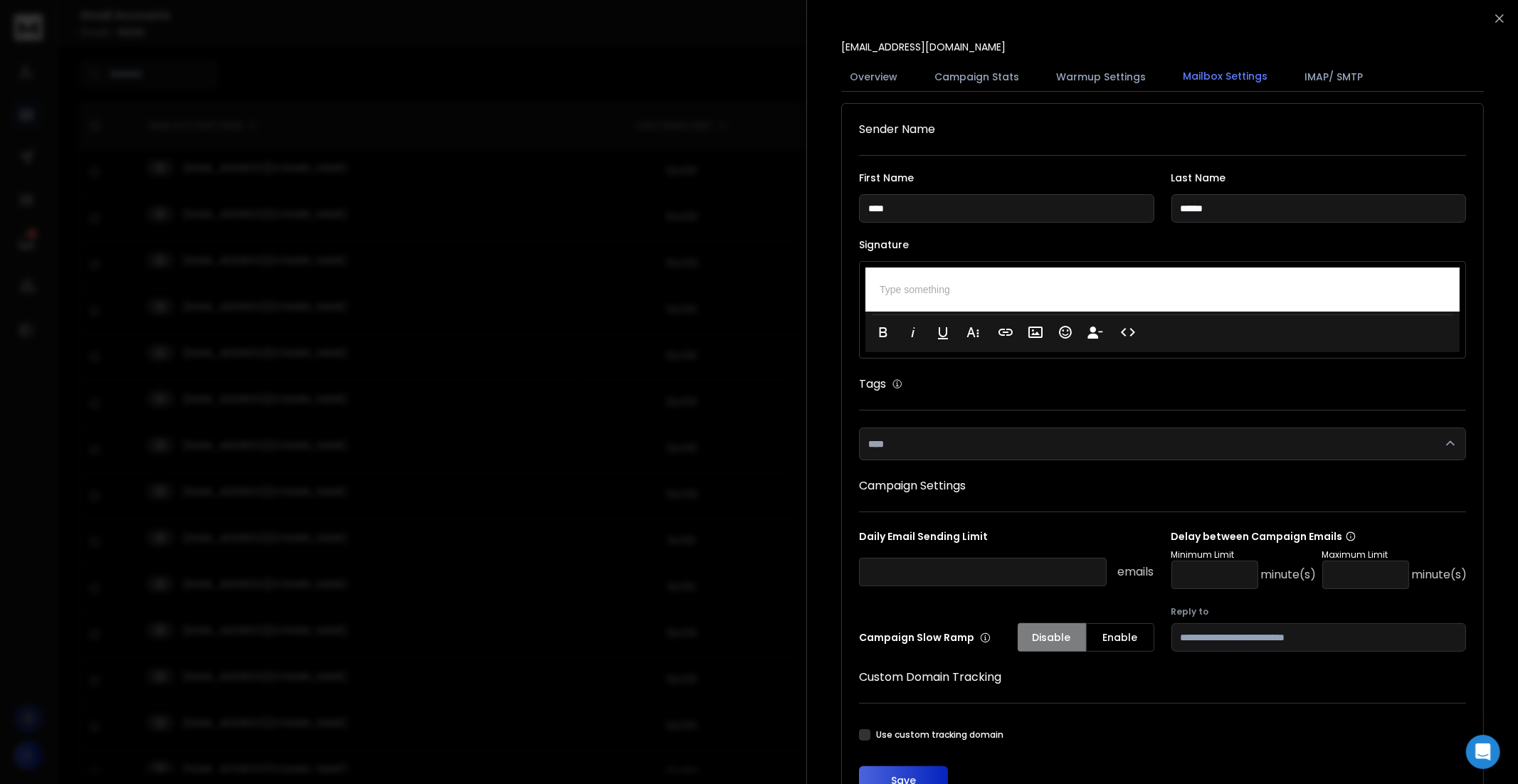
click at [1106, 72] on button "Warmup Settings" at bounding box center [1101, 77] width 107 height 31
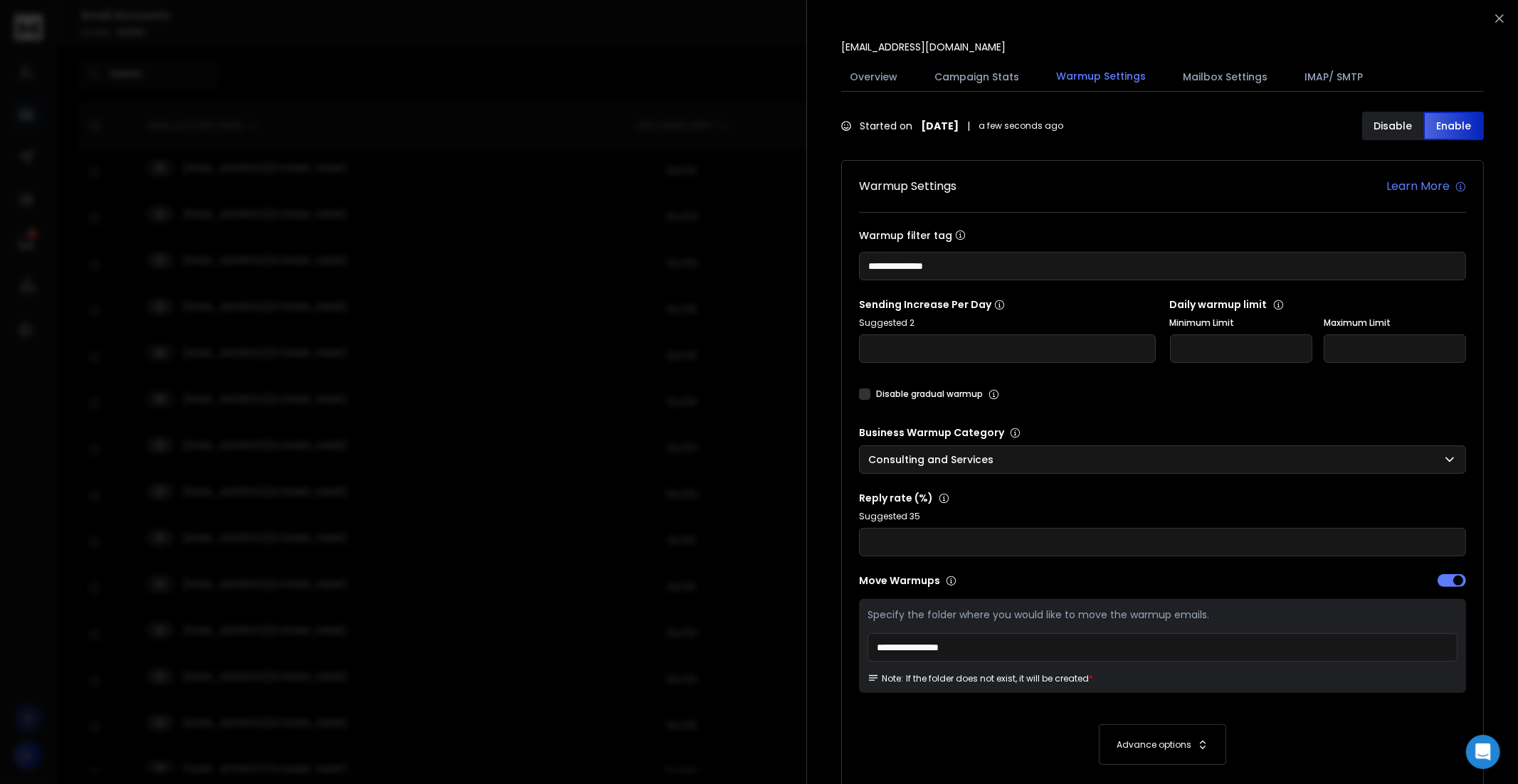
click at [483, 321] on div at bounding box center [759, 392] width 1518 height 784
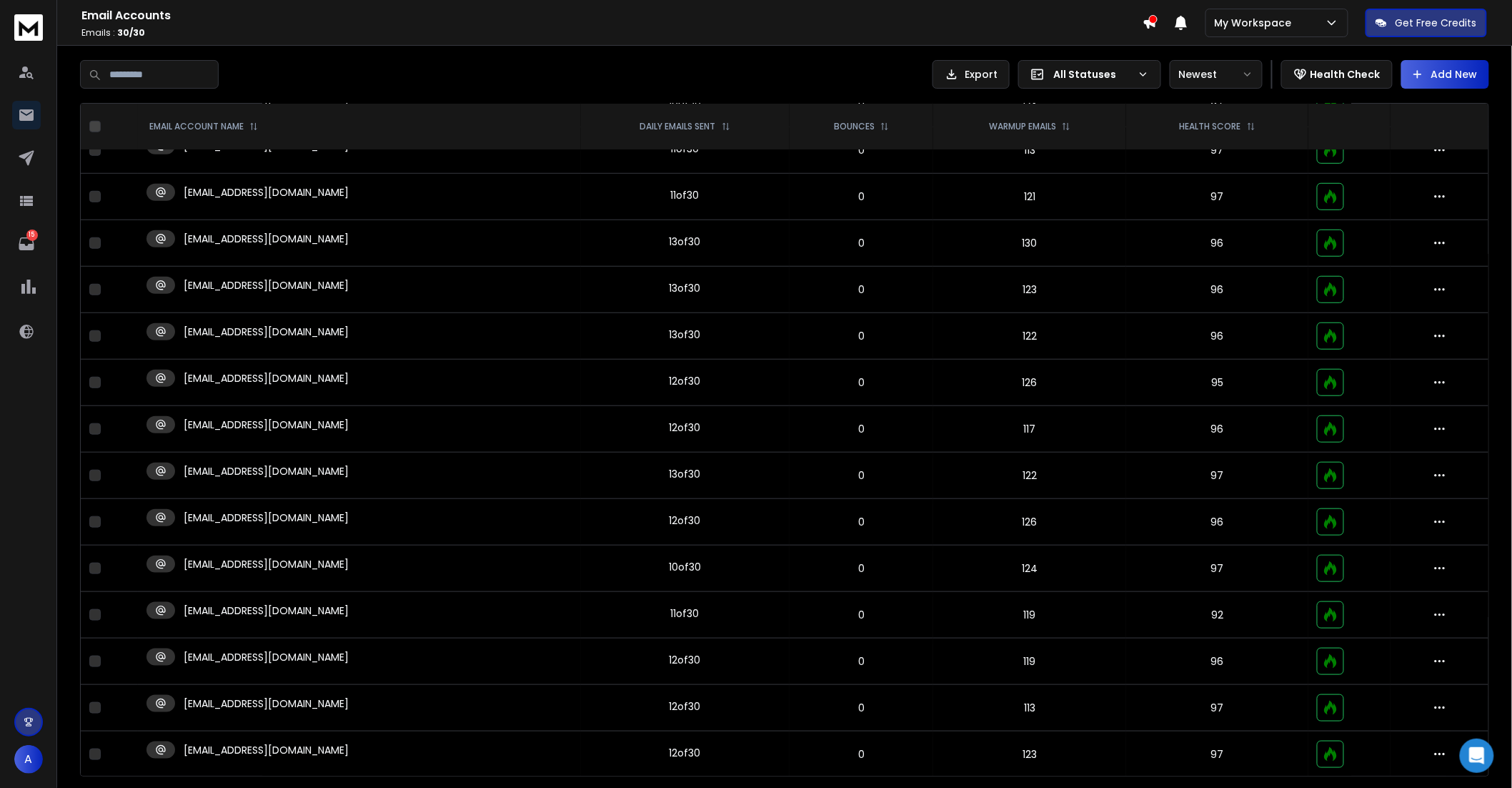
scroll to position [504, 0]
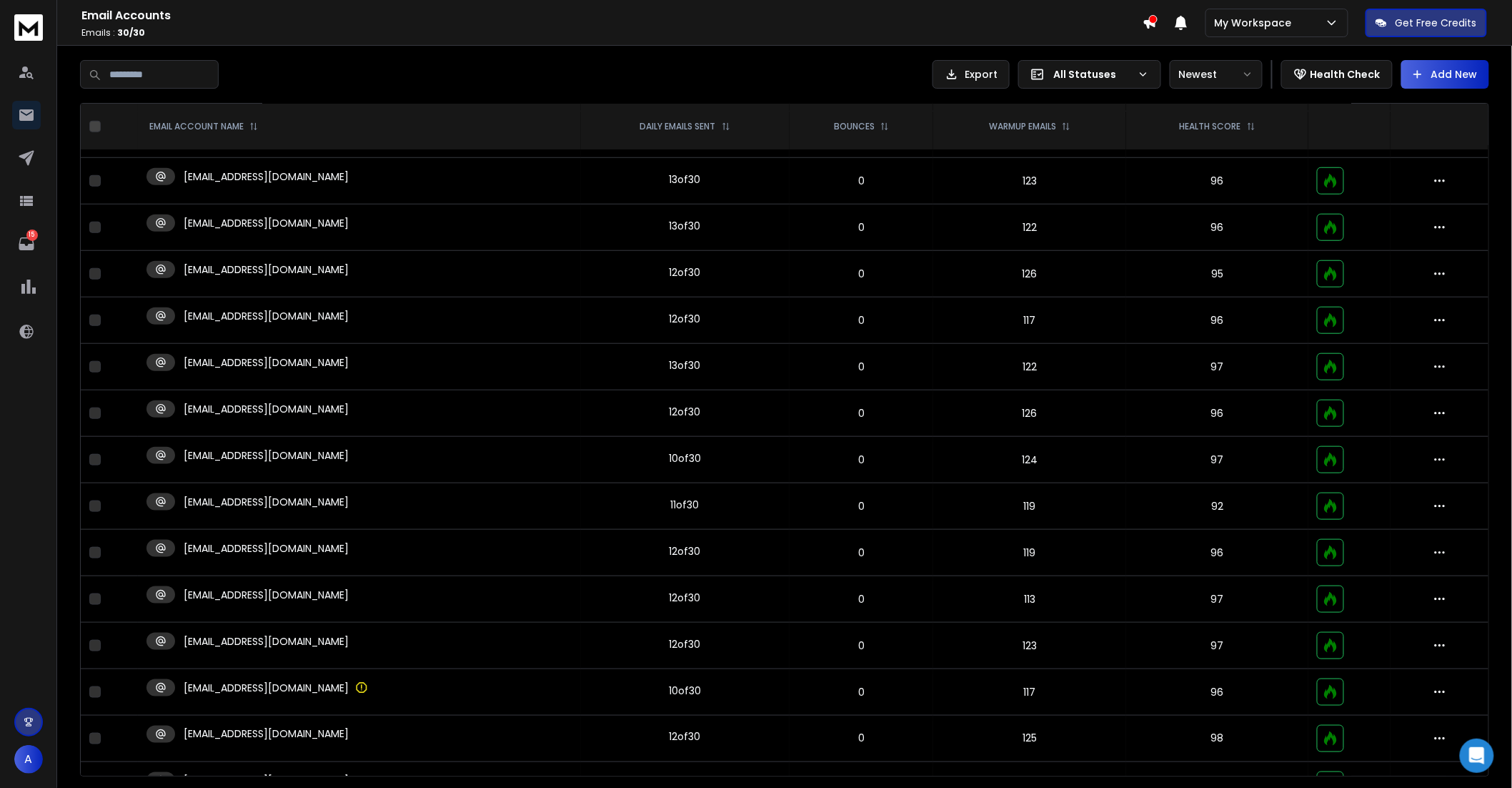
click at [497, 478] on td "[EMAIL_ADDRESS][DOMAIN_NAME]" at bounding box center [359, 460] width 443 height 47
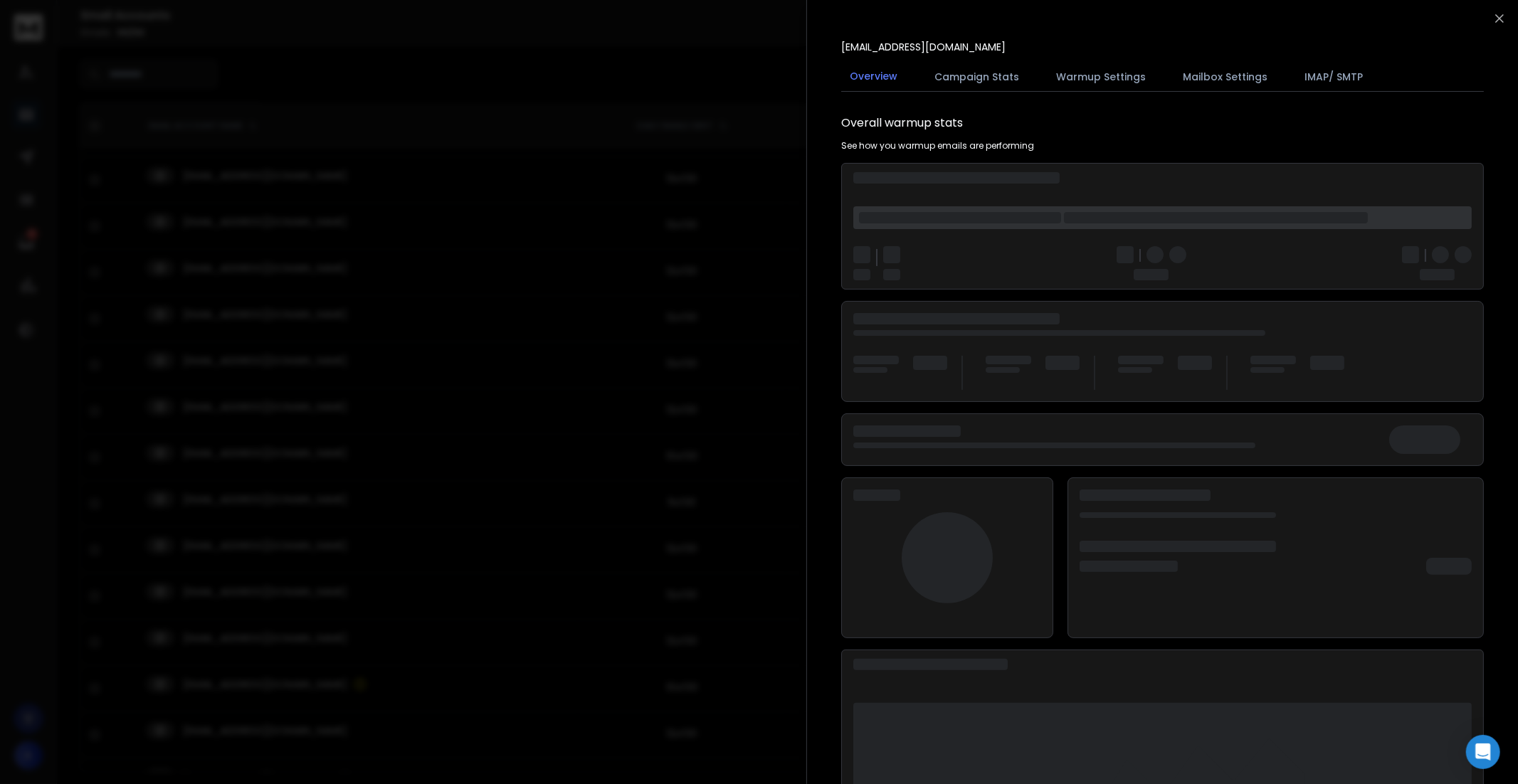
click at [1112, 69] on button "Warmup Settings" at bounding box center [1101, 77] width 107 height 31
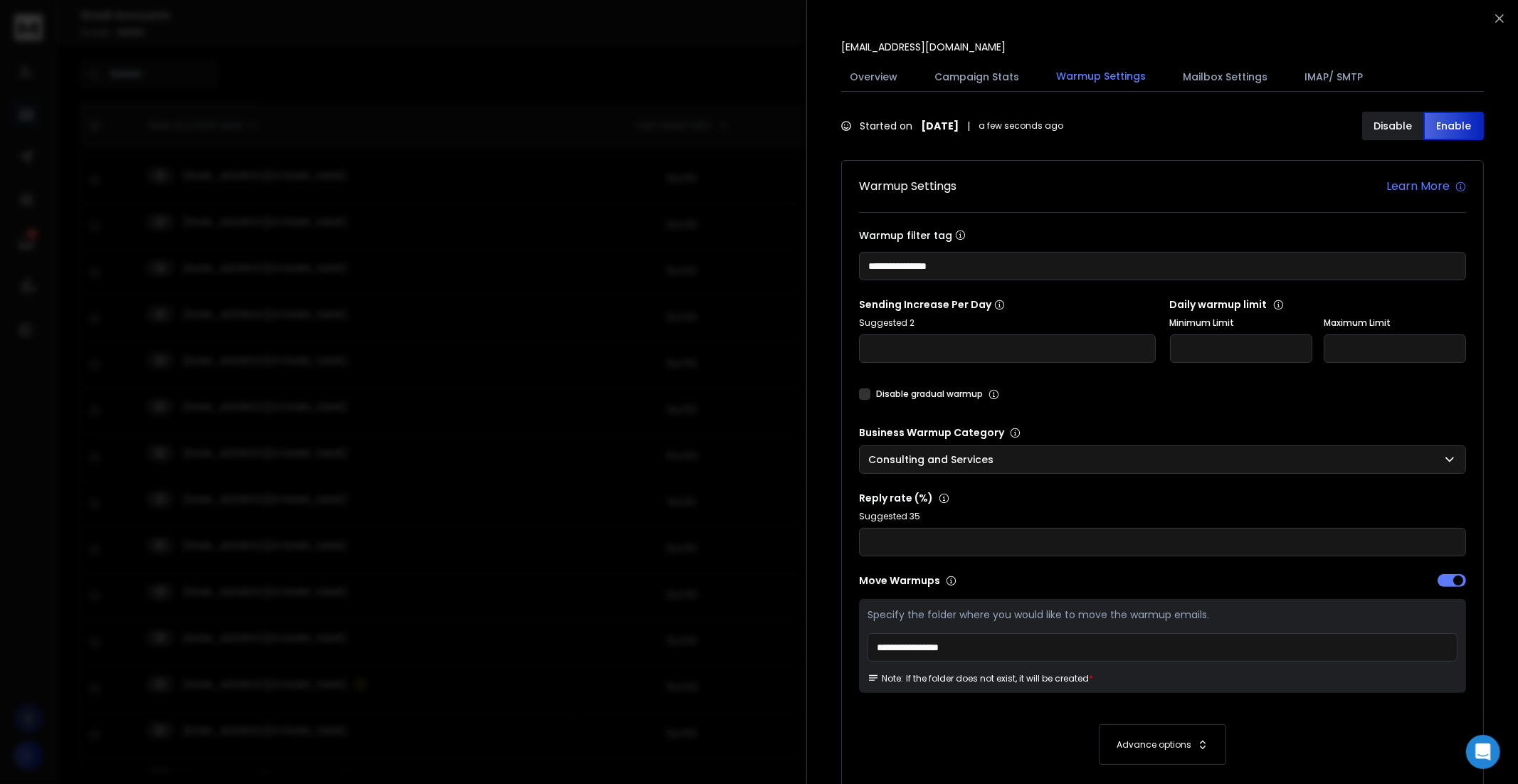
click at [683, 304] on div at bounding box center [759, 392] width 1518 height 784
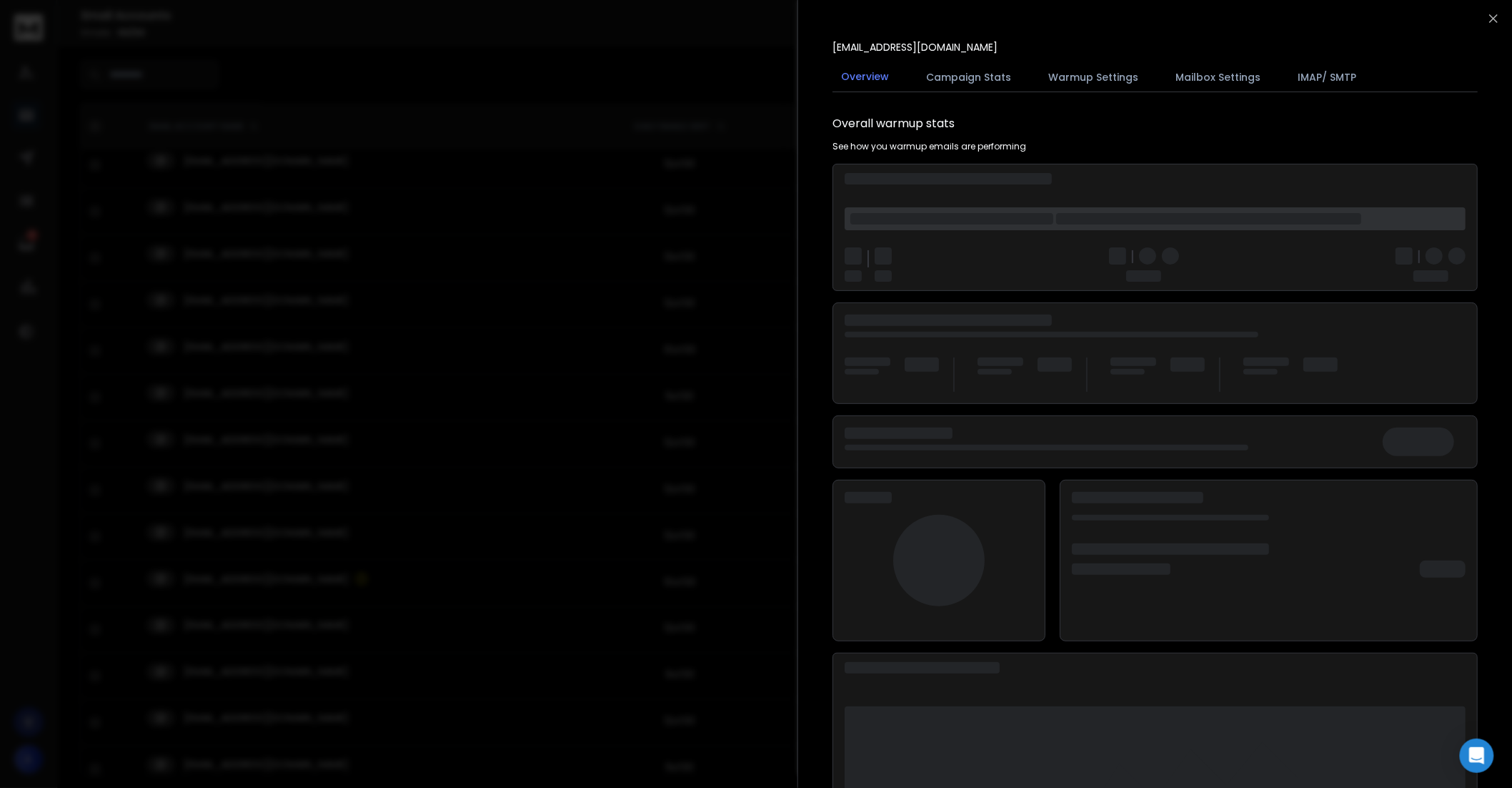
scroll to position [622, 0]
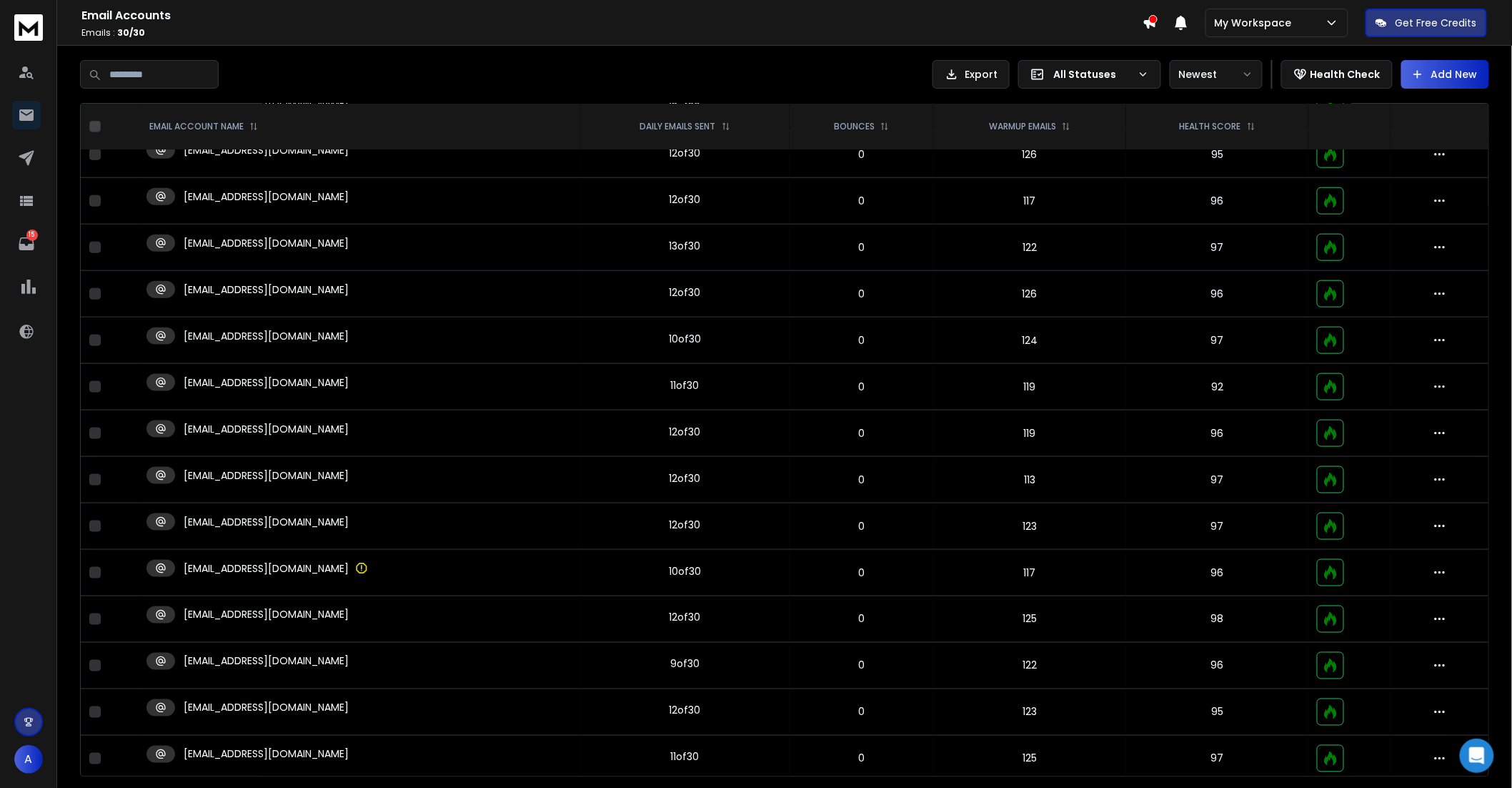
click at [361, 568] on div "[EMAIL_ADDRESS][DOMAIN_NAME]" at bounding box center [359, 569] width 425 height 17
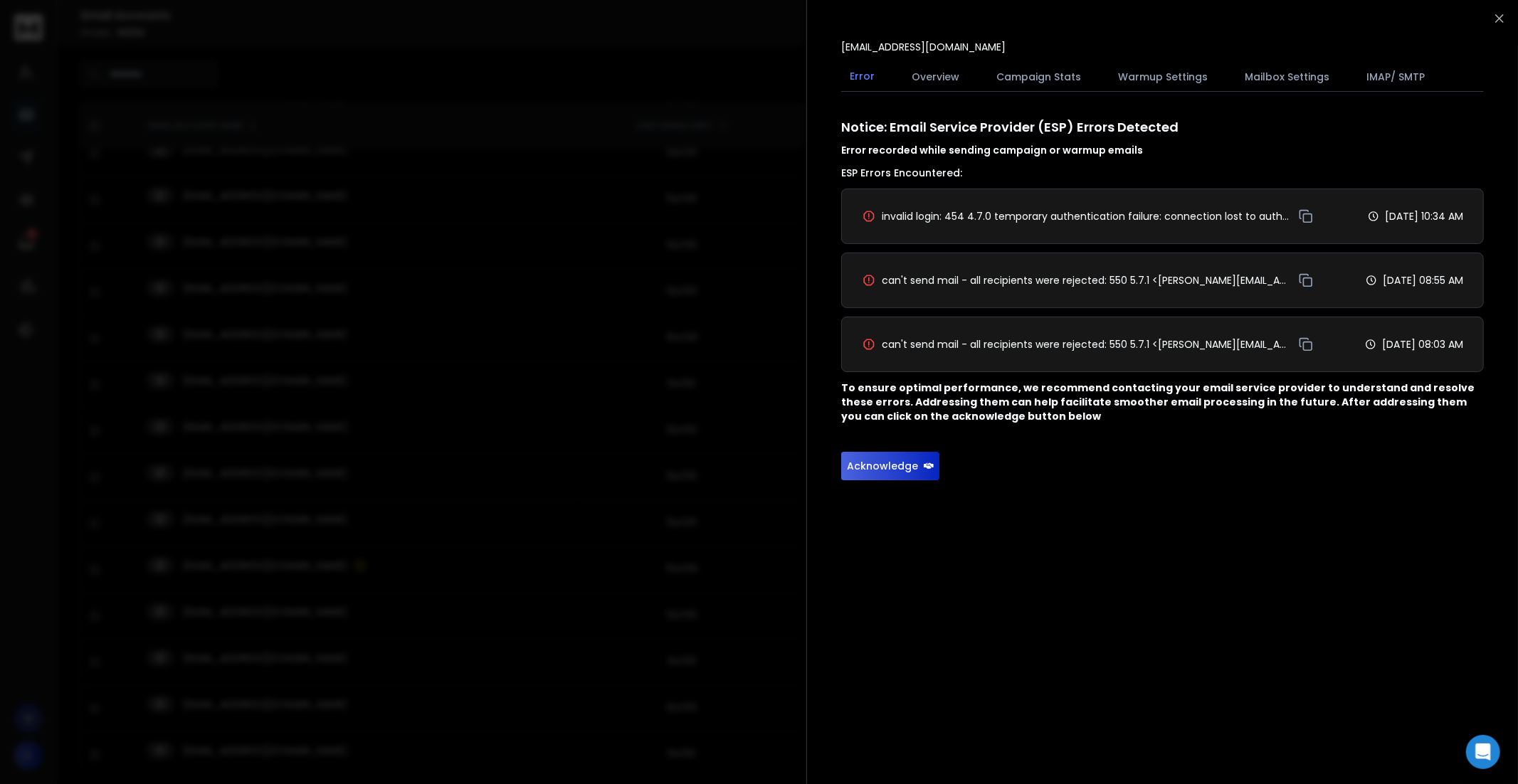
click at [915, 468] on button "Acknowledge" at bounding box center [891, 466] width 98 height 28
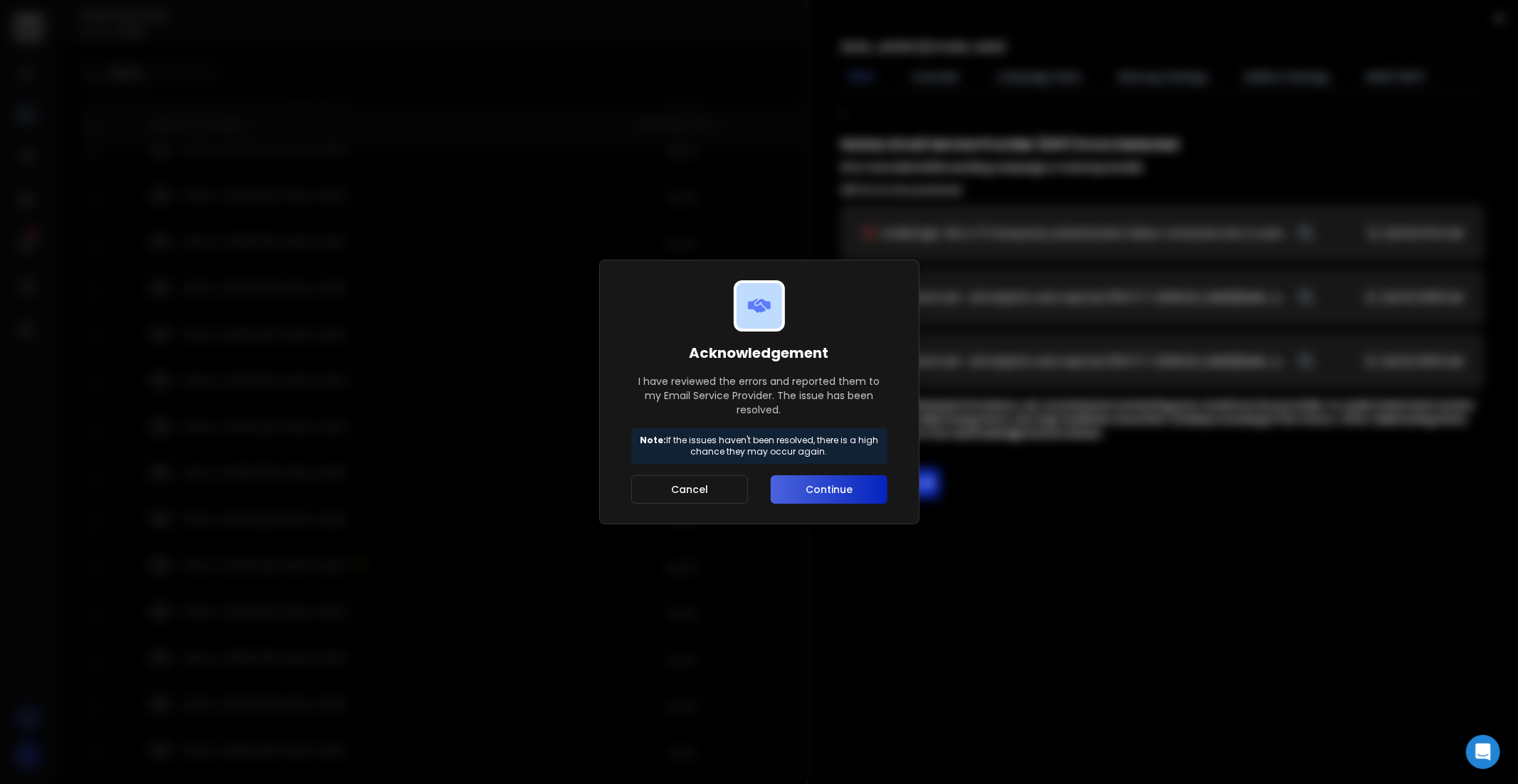
drag, startPoint x: 812, startPoint y: 488, endPoint x: 782, endPoint y: 484, distance: 30.3
click at [812, 488] on button "Continue" at bounding box center [828, 489] width 116 height 28
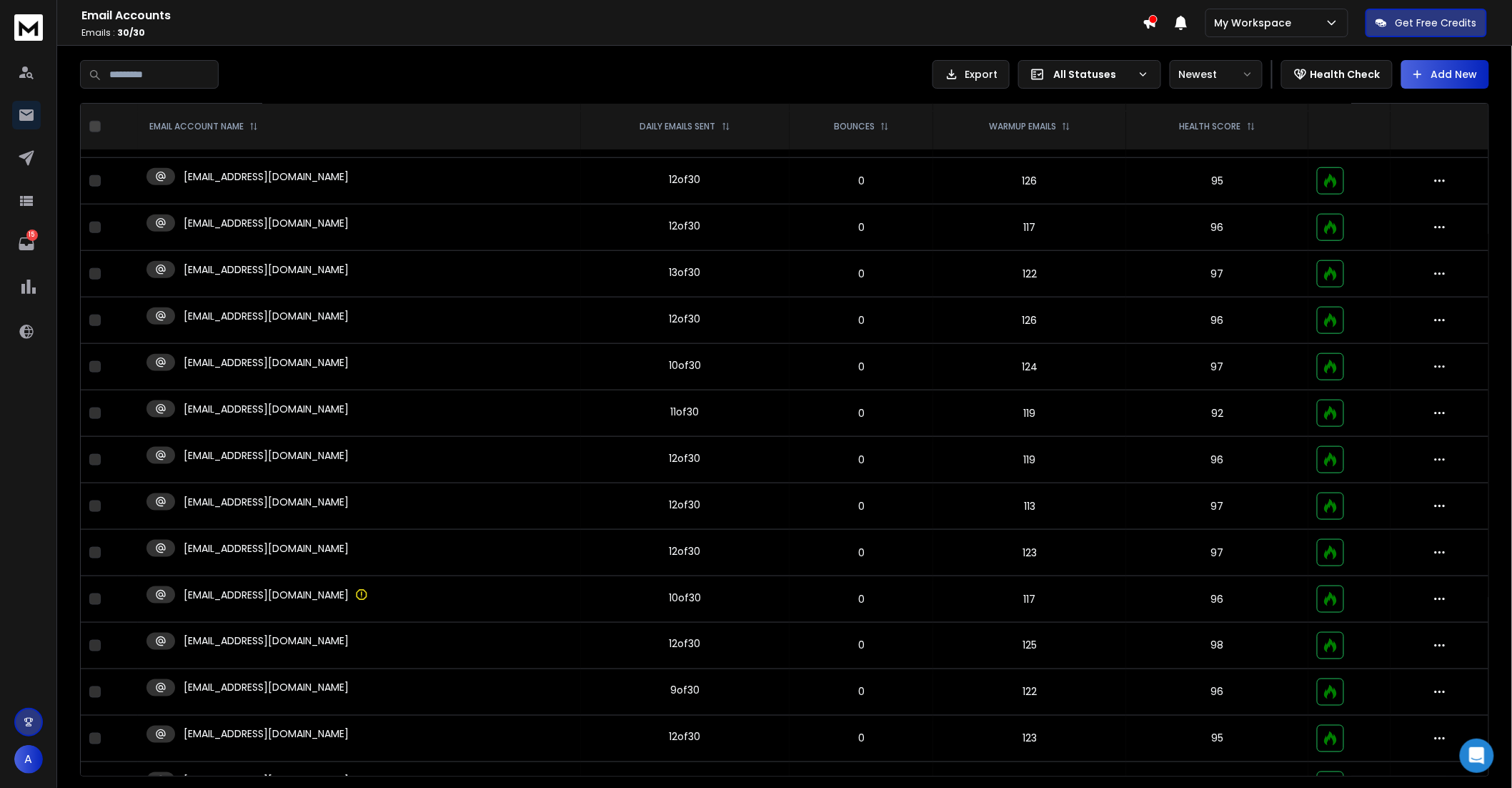
scroll to position [706, 0]
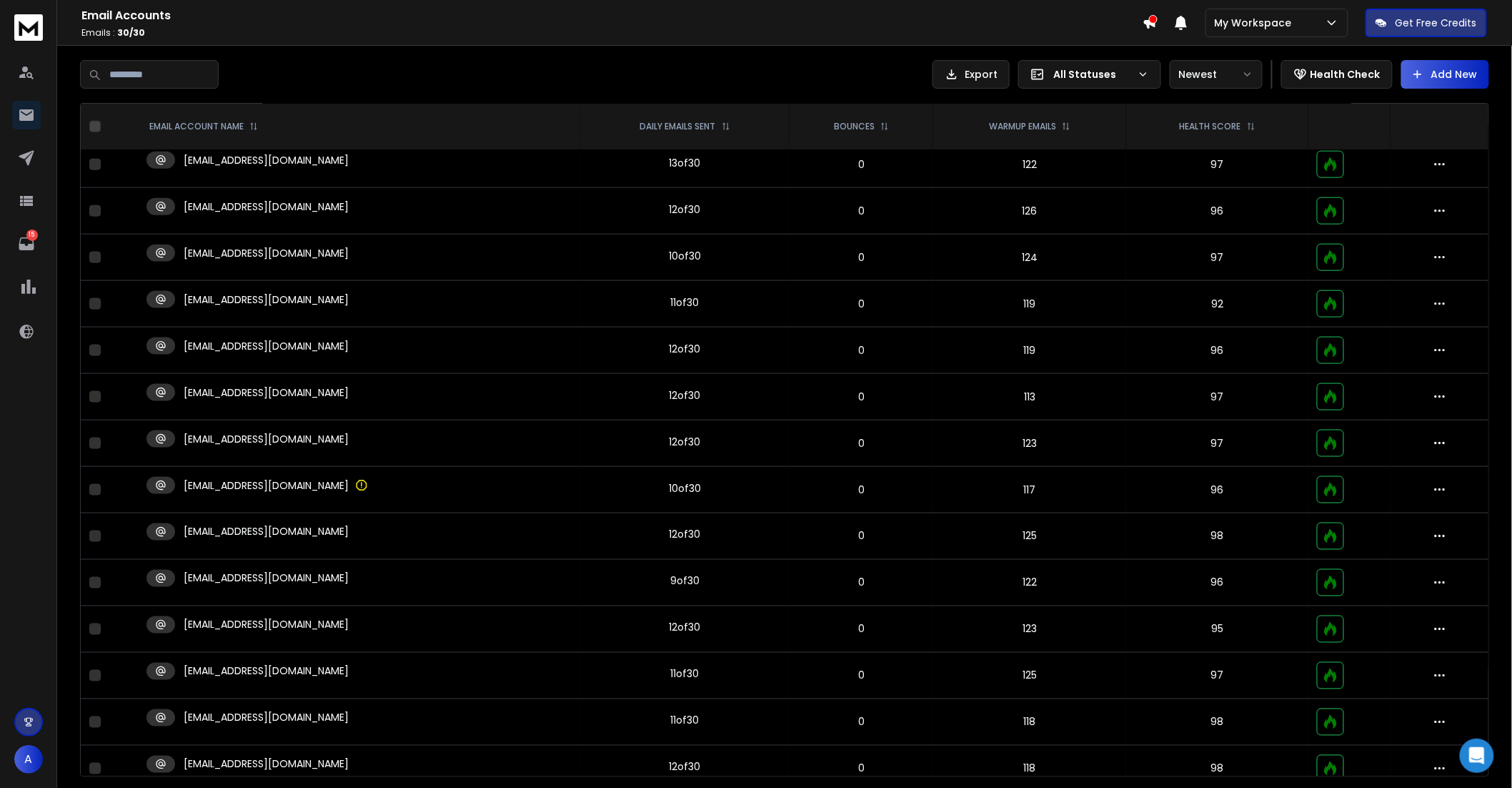
click at [485, 635] on td "[EMAIL_ADDRESS][DOMAIN_NAME]" at bounding box center [359, 629] width 443 height 47
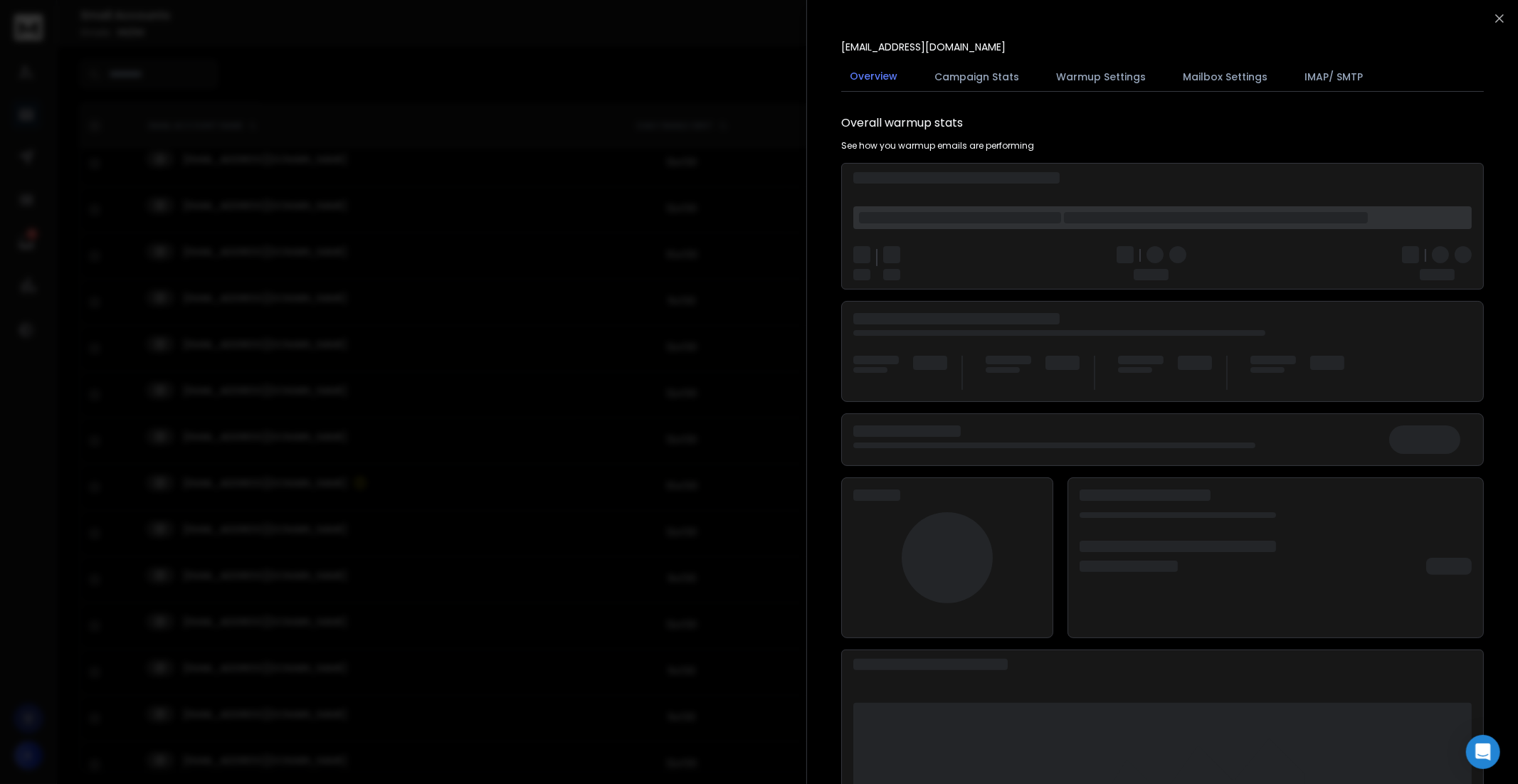
click at [1115, 62] on button "Warmup Settings" at bounding box center [1101, 77] width 107 height 31
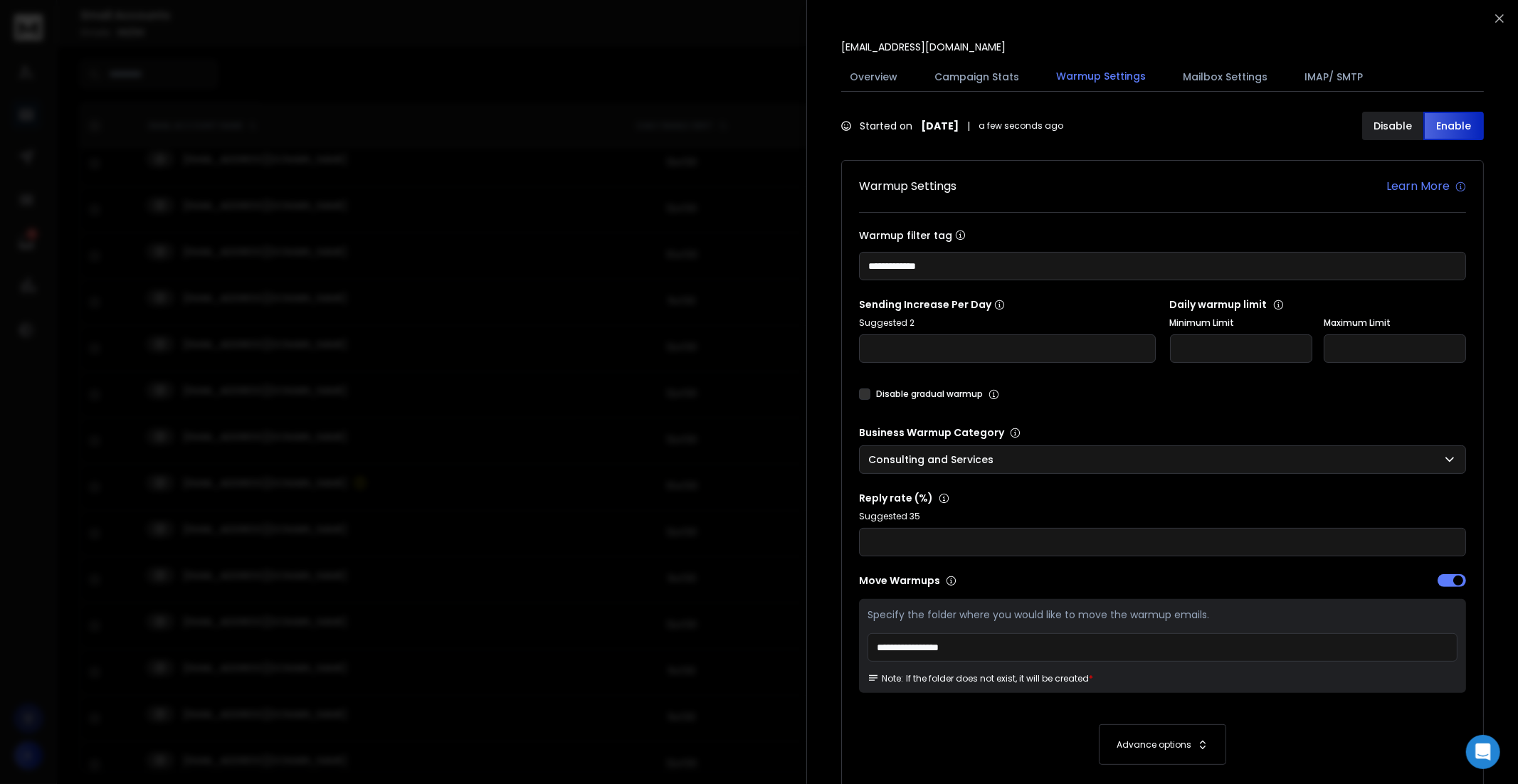
click at [607, 285] on div at bounding box center [759, 392] width 1518 height 784
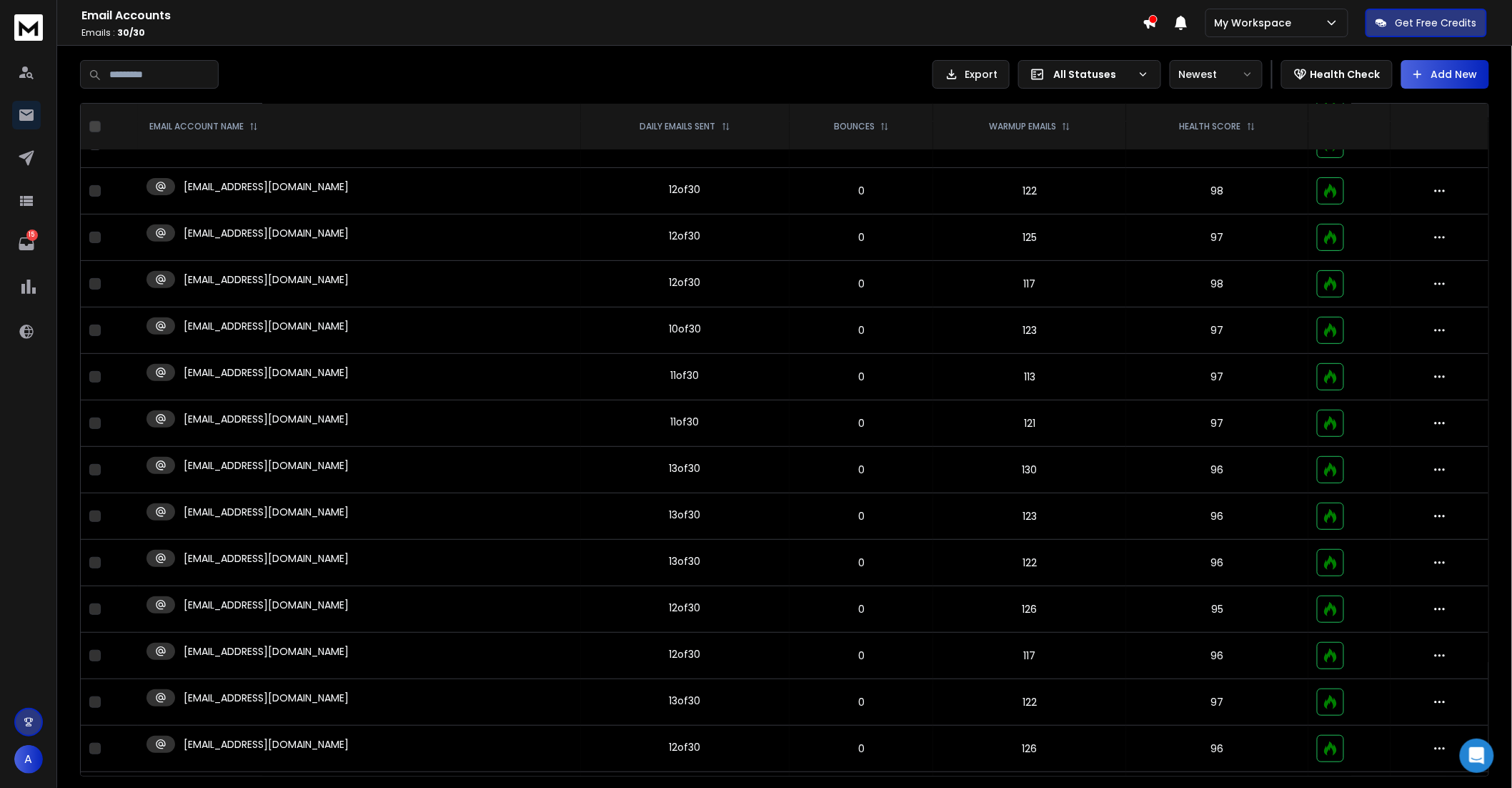
scroll to position [0, 0]
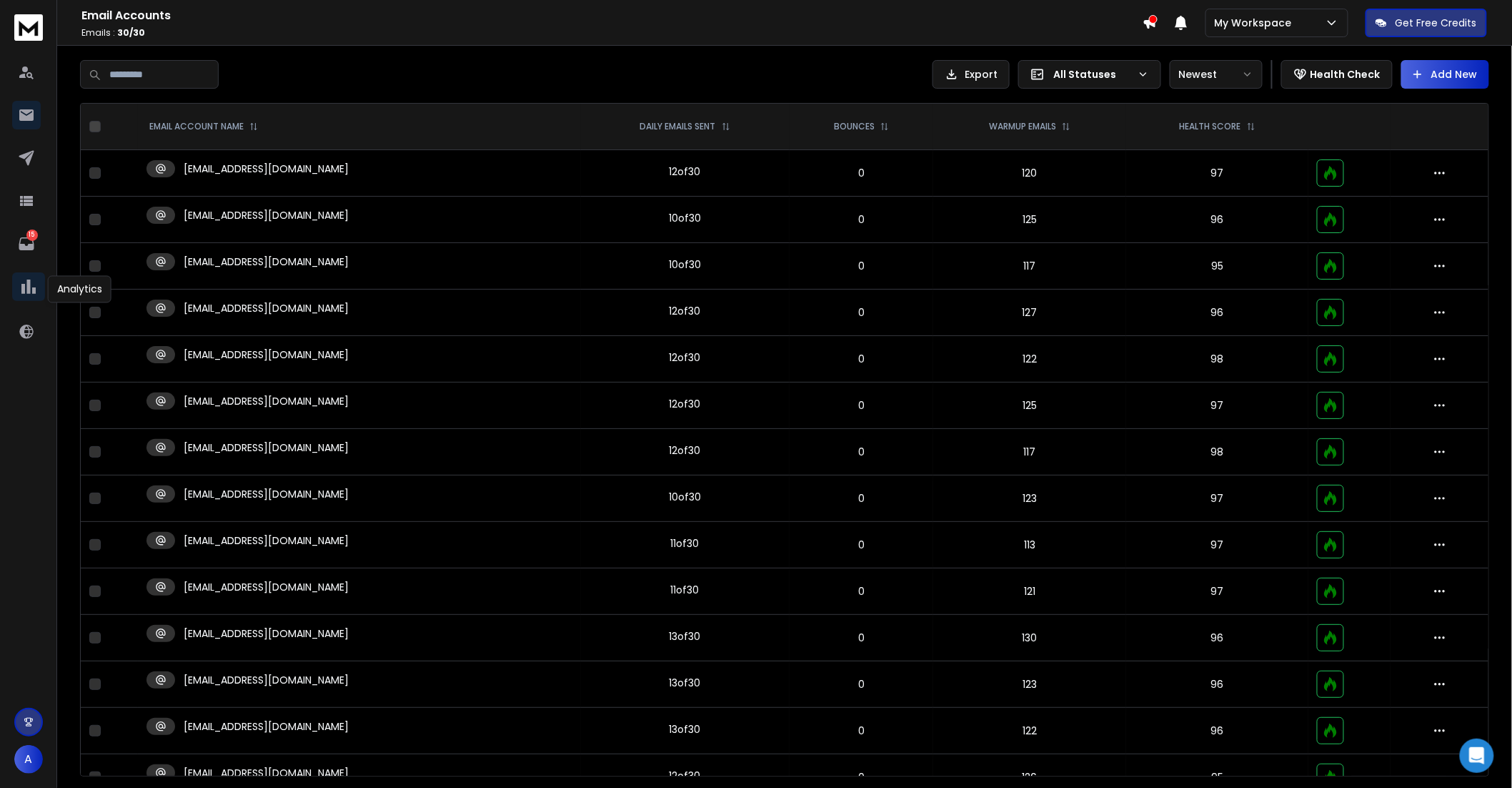
click at [20, 290] on icon at bounding box center [29, 286] width 22 height 22
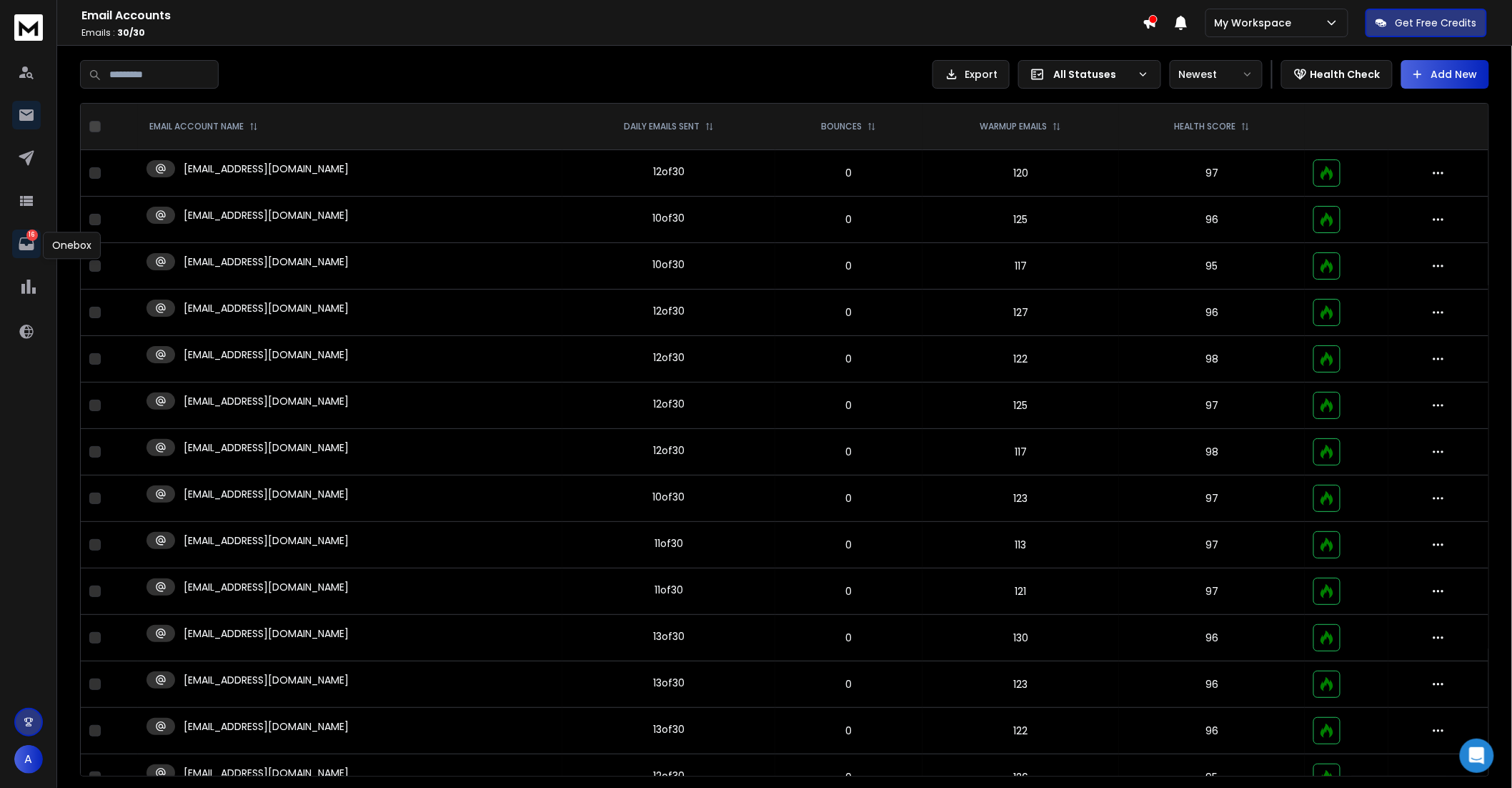
click at [27, 238] on p "16" at bounding box center [32, 235] width 11 height 11
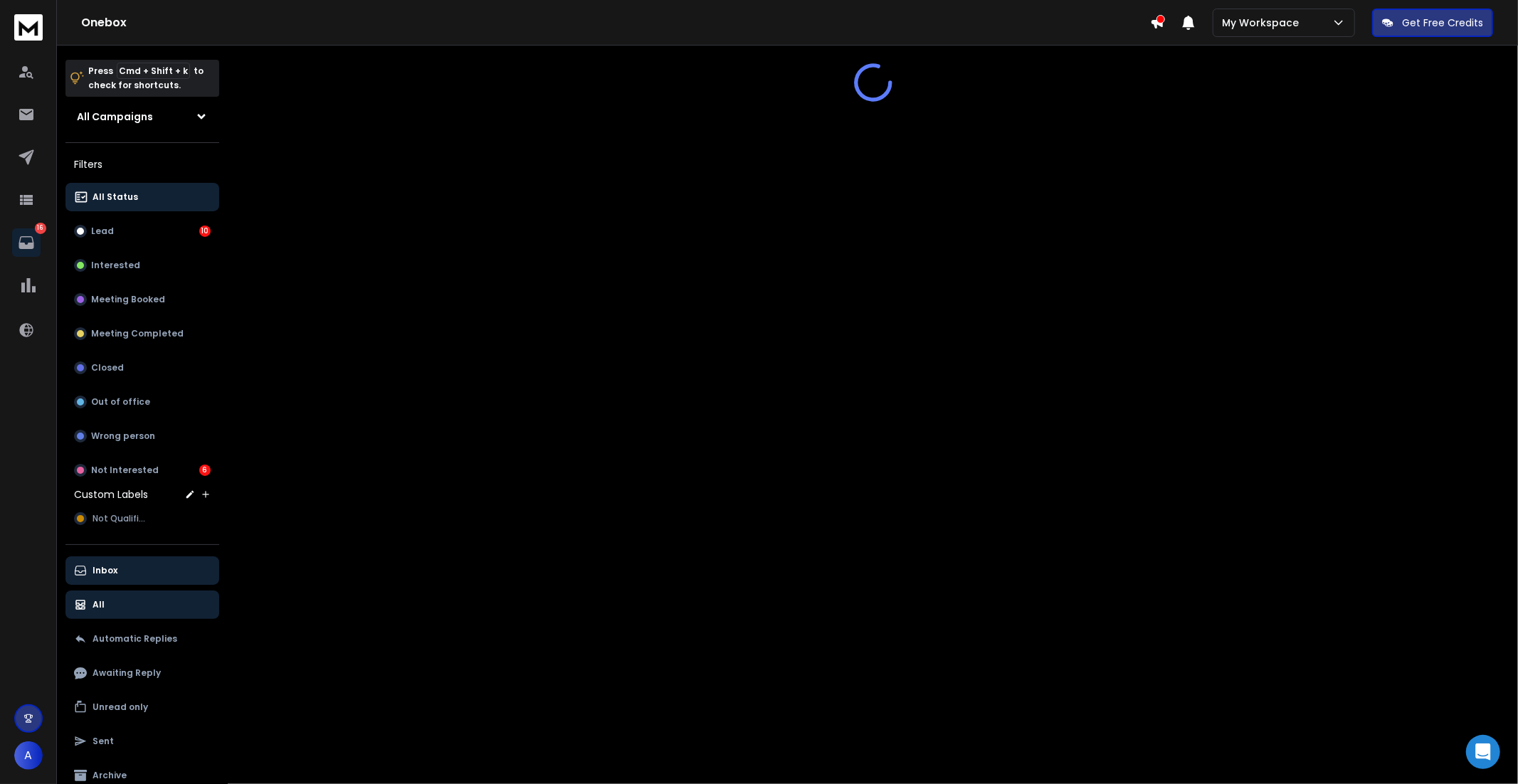
click at [152, 596] on button "All" at bounding box center [142, 604] width 154 height 28
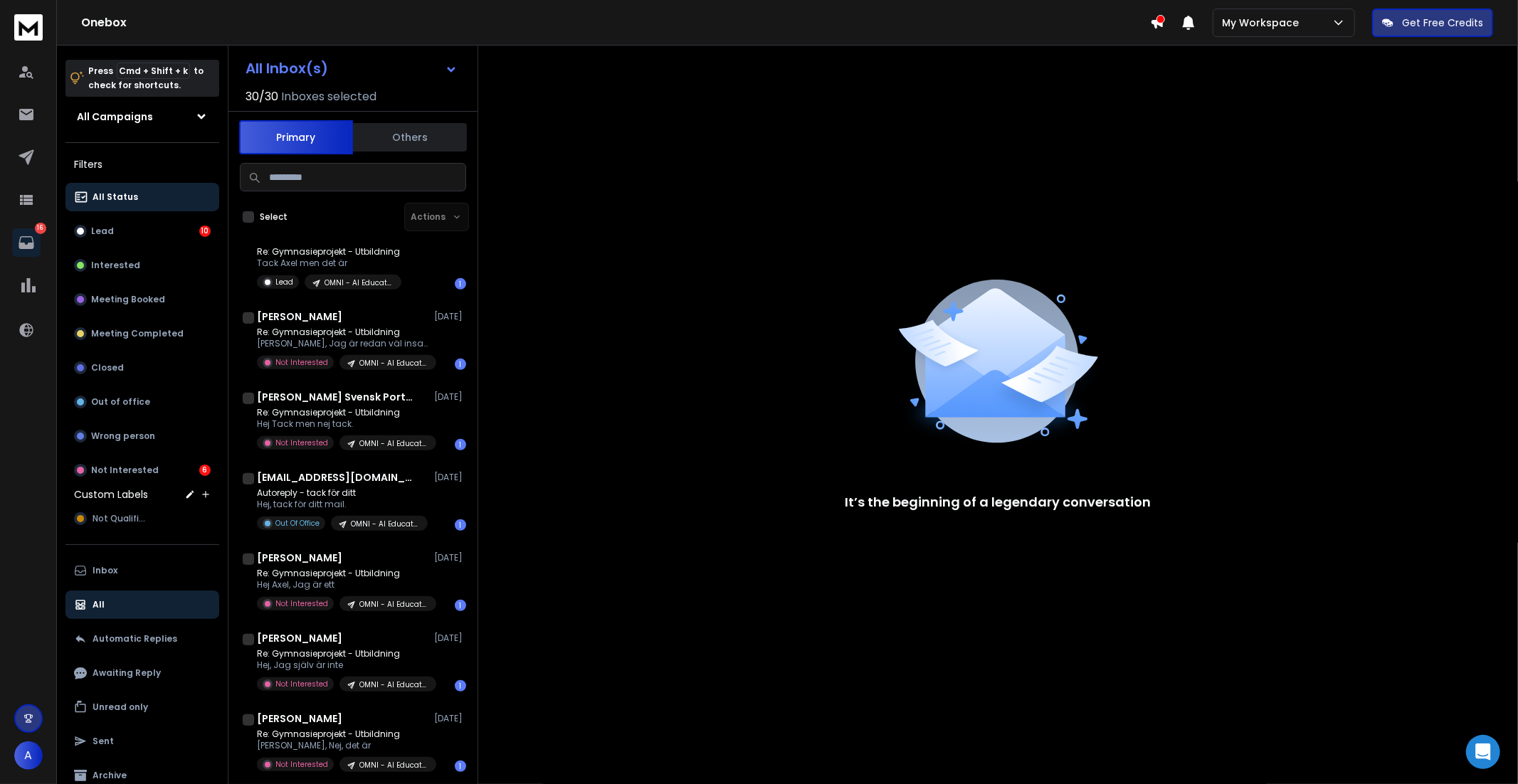
scroll to position [1076, 0]
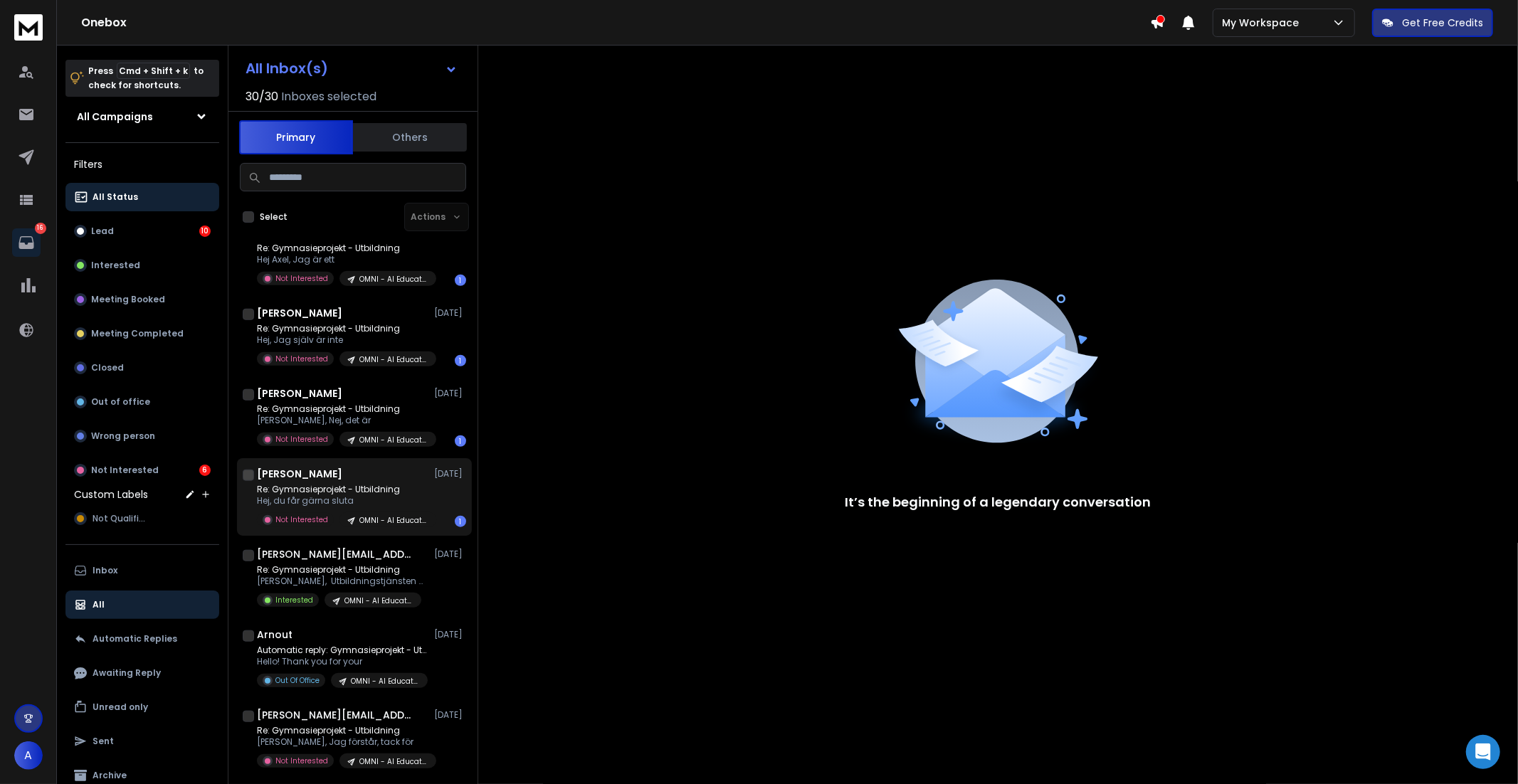
click at [383, 486] on p "Re: Gymnasieprojekt - Utbildning" at bounding box center [343, 489] width 171 height 11
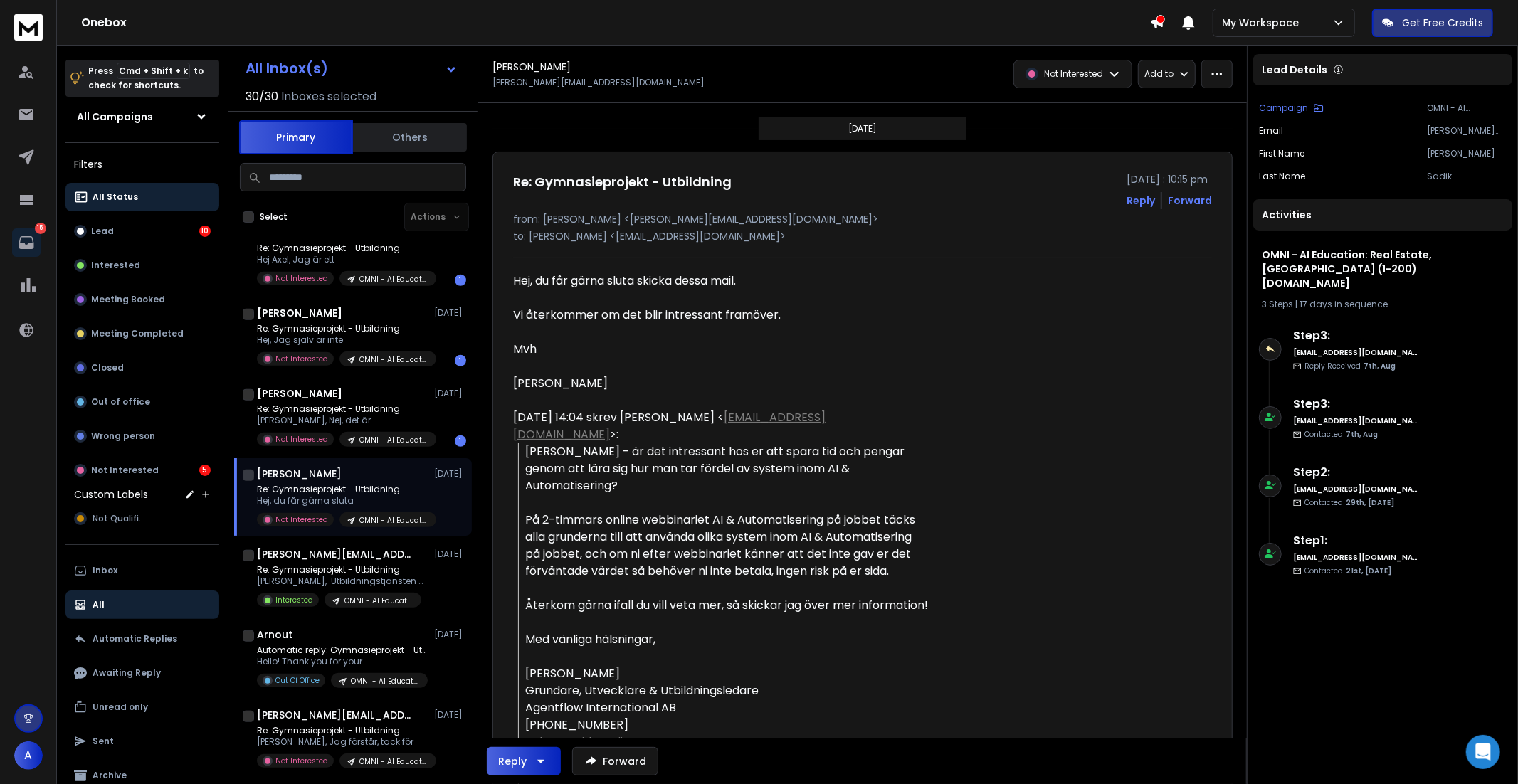
click at [626, 219] on p "from: Martin Sadik <martin.sadik@skiboxes.com>" at bounding box center [863, 219] width 699 height 14
drag, startPoint x: 626, startPoint y: 219, endPoint x: 738, endPoint y: 216, distance: 112.0
click at [738, 216] on p "from: Martin Sadik <martin.sadik@skiboxes.com>" at bounding box center [863, 219] width 699 height 14
copy p "martin.sadik@skiboxes.com"
click at [553, 218] on p "from: Martin Sadik <martin.sadik@skiboxes.com>" at bounding box center [863, 219] width 699 height 14
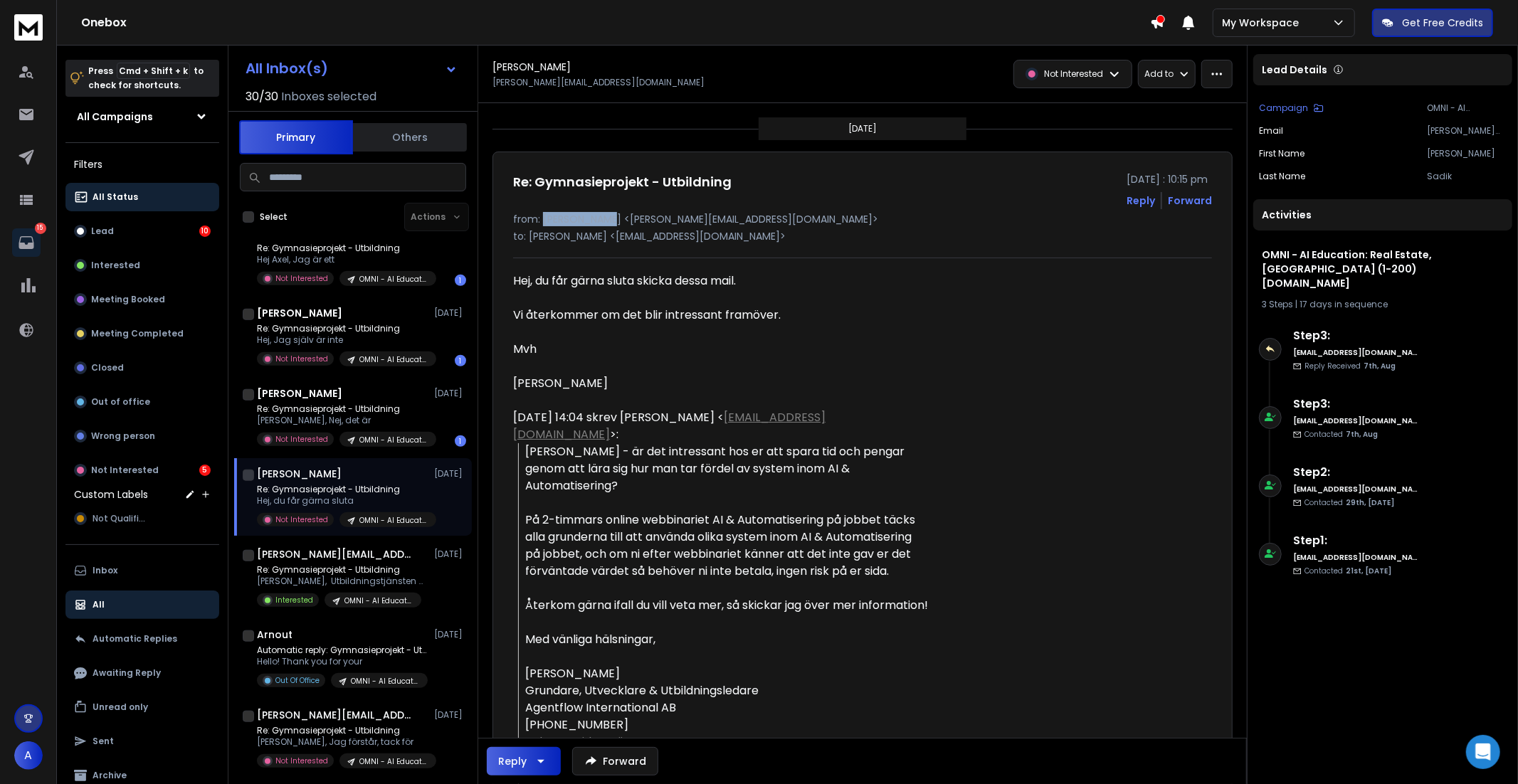
drag, startPoint x: 553, startPoint y: 218, endPoint x: 640, endPoint y: 103, distance: 144.2
click at [578, 221] on p "from: Martin Sadik <martin.sadik@skiboxes.com>" at bounding box center [863, 219] width 699 height 14
copy p "Martin Sadik"
click at [615, 213] on p "from: Martin Sadik <martin.sadik@skiboxes.com>" at bounding box center [863, 219] width 699 height 14
drag, startPoint x: 615, startPoint y: 214, endPoint x: 734, endPoint y: 213, distance: 119.0
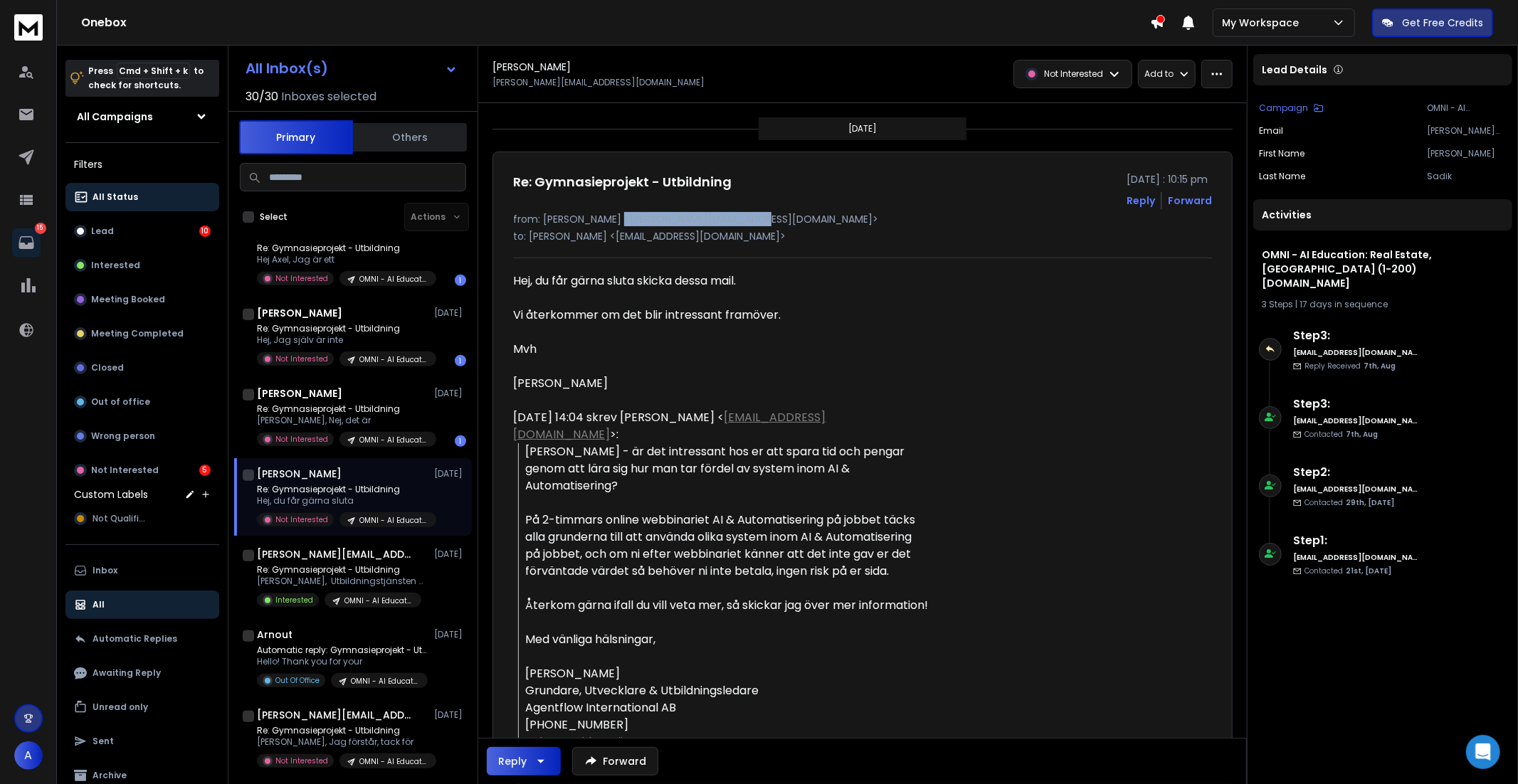
click at [735, 217] on p "from: Martin Sadik <martin.sadik@skiboxes.com>" at bounding box center [863, 219] width 699 height 14
copy p "martin.sadik@skiboxes.com"
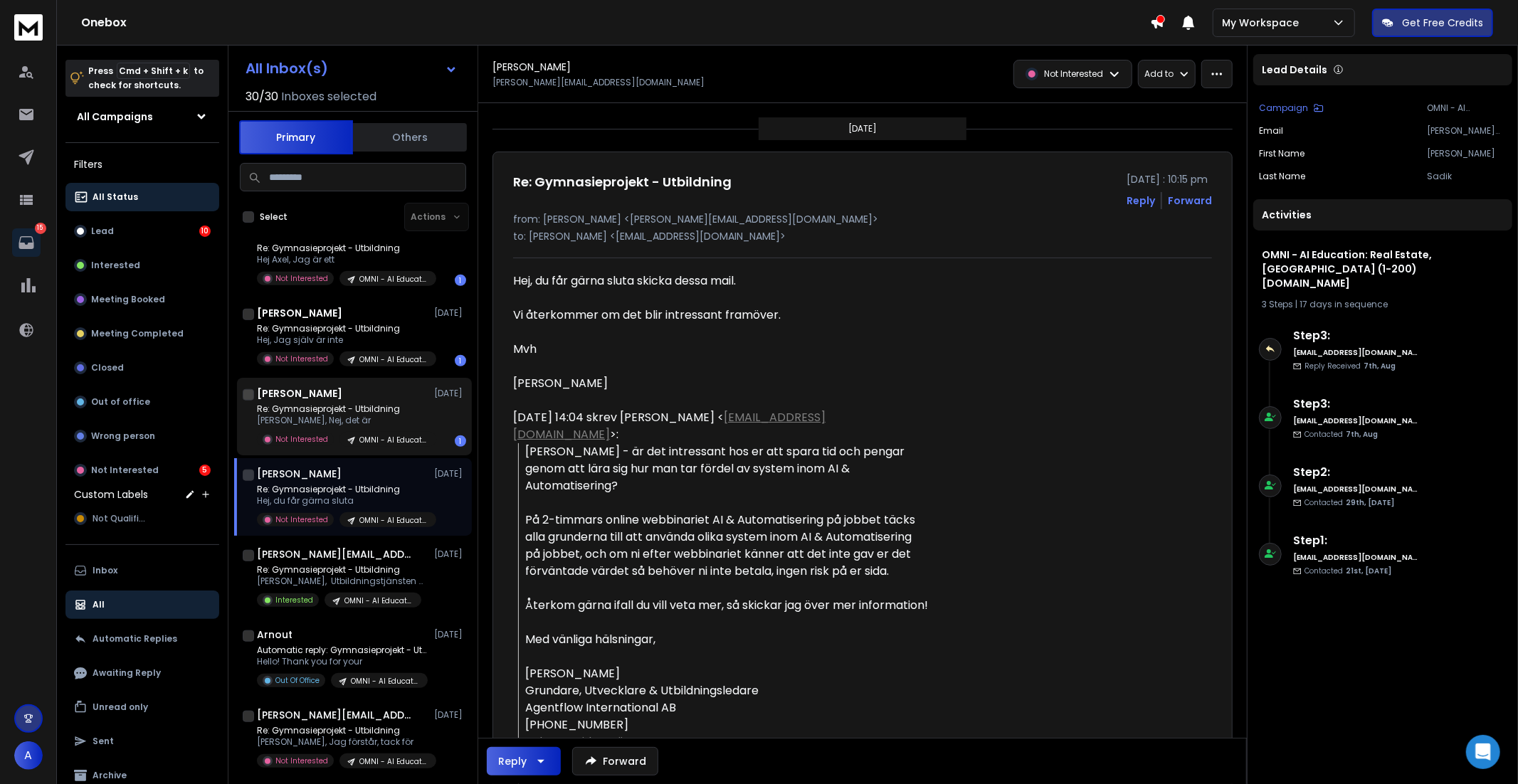
click at [394, 386] on div "Ralph Torgersson 08 Aug" at bounding box center [362, 393] width 209 height 14
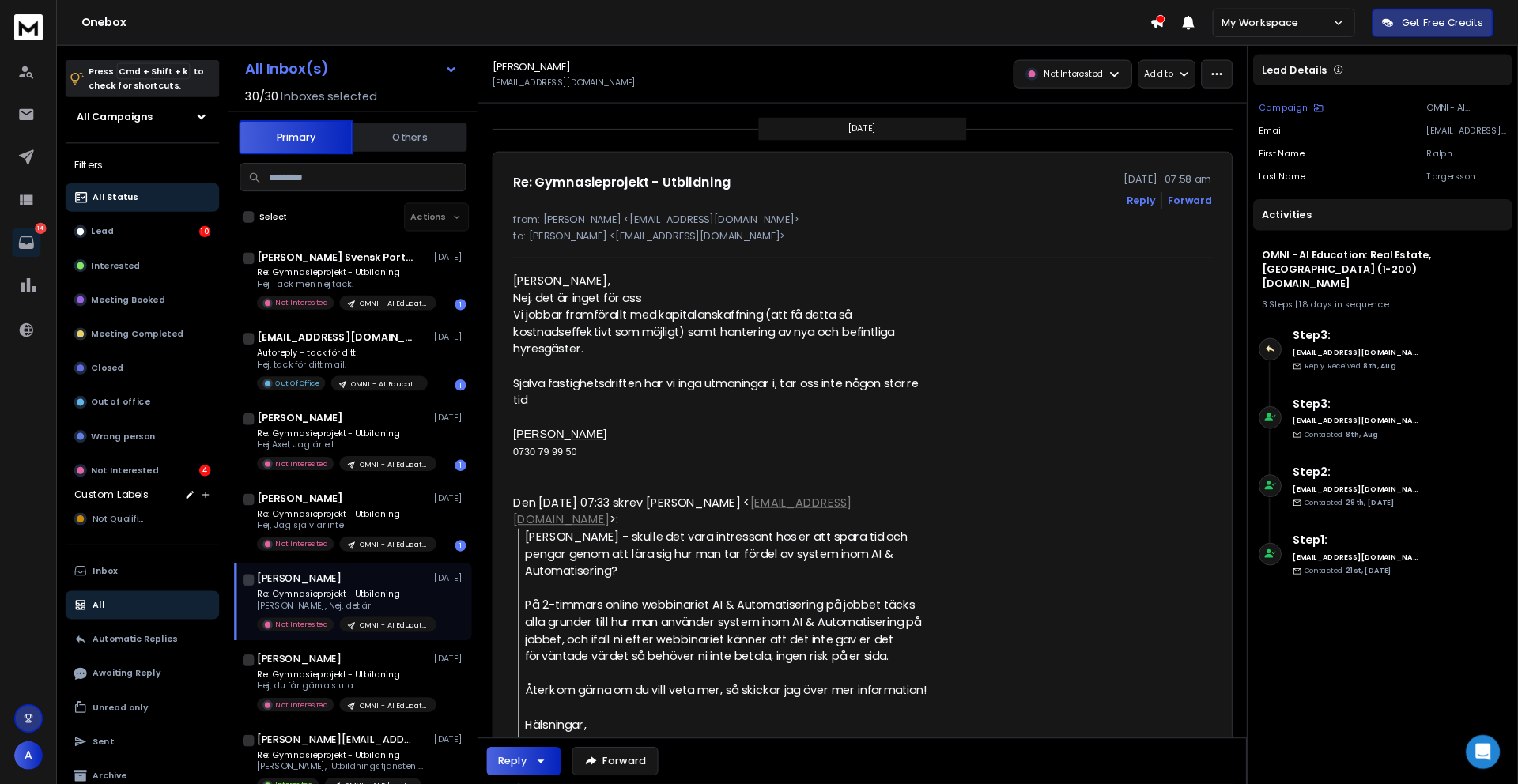
scroll to position [990, 0]
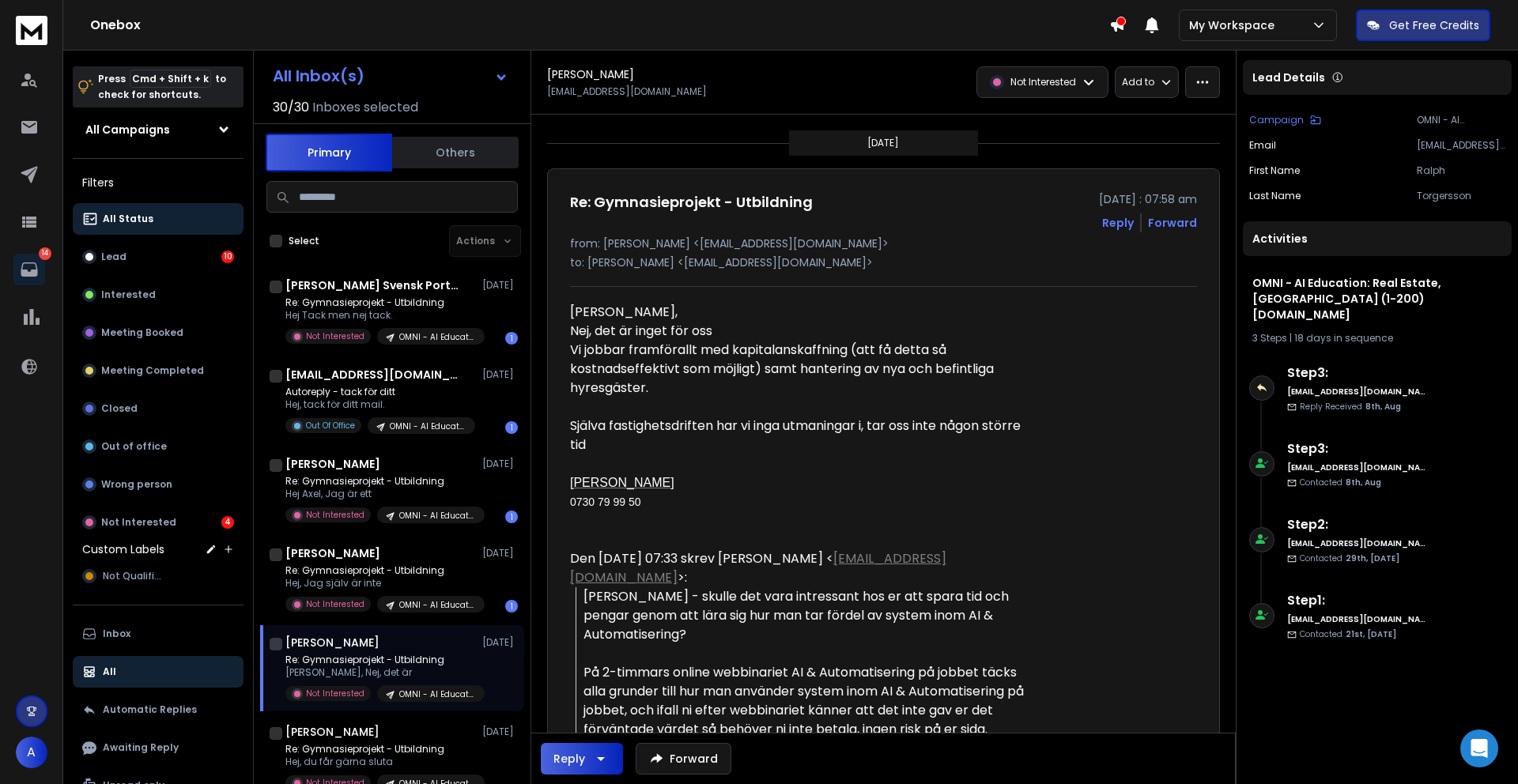
click at [711, 241] on p "from: Ralph Torgersson <rt@re-eqt.com>" at bounding box center [884, 243] width 627 height 15
drag, startPoint x: 711, startPoint y: 241, endPoint x: 779, endPoint y: 242, distance: 68.0
click at [778, 243] on p "from: Ralph Torgersson <rt@re-eqt.com>" at bounding box center [884, 243] width 627 height 15
copy p "rt@re-eqt.com"
click at [572, 306] on div "Hej Axel," at bounding box center [802, 312] width 462 height 19
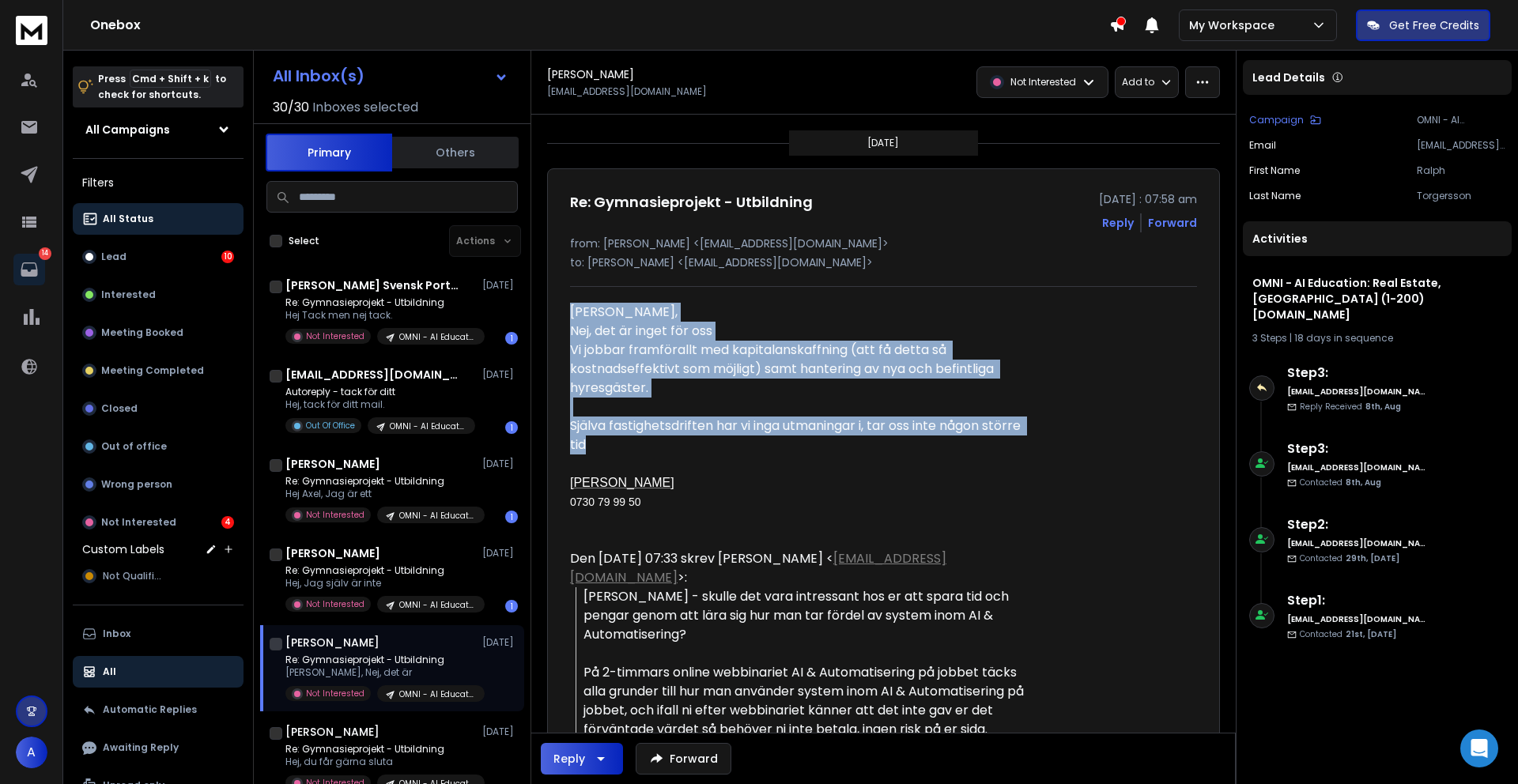
drag, startPoint x: 572, startPoint y: 306, endPoint x: 666, endPoint y: 473, distance: 191.6
click at [670, 501] on div "Hej Axel, Nej, det är inget för oss Vi jobbar framförallt med kapitalanskaffnin…" at bounding box center [802, 416] width 462 height 227
copy div "Hej Axel, Nej, det är inget för oss Vi jobbar framförallt med kapitalanskaffnin…"
click at [609, 506] on span "0730 79 99 50" at bounding box center [606, 501] width 71 height 12
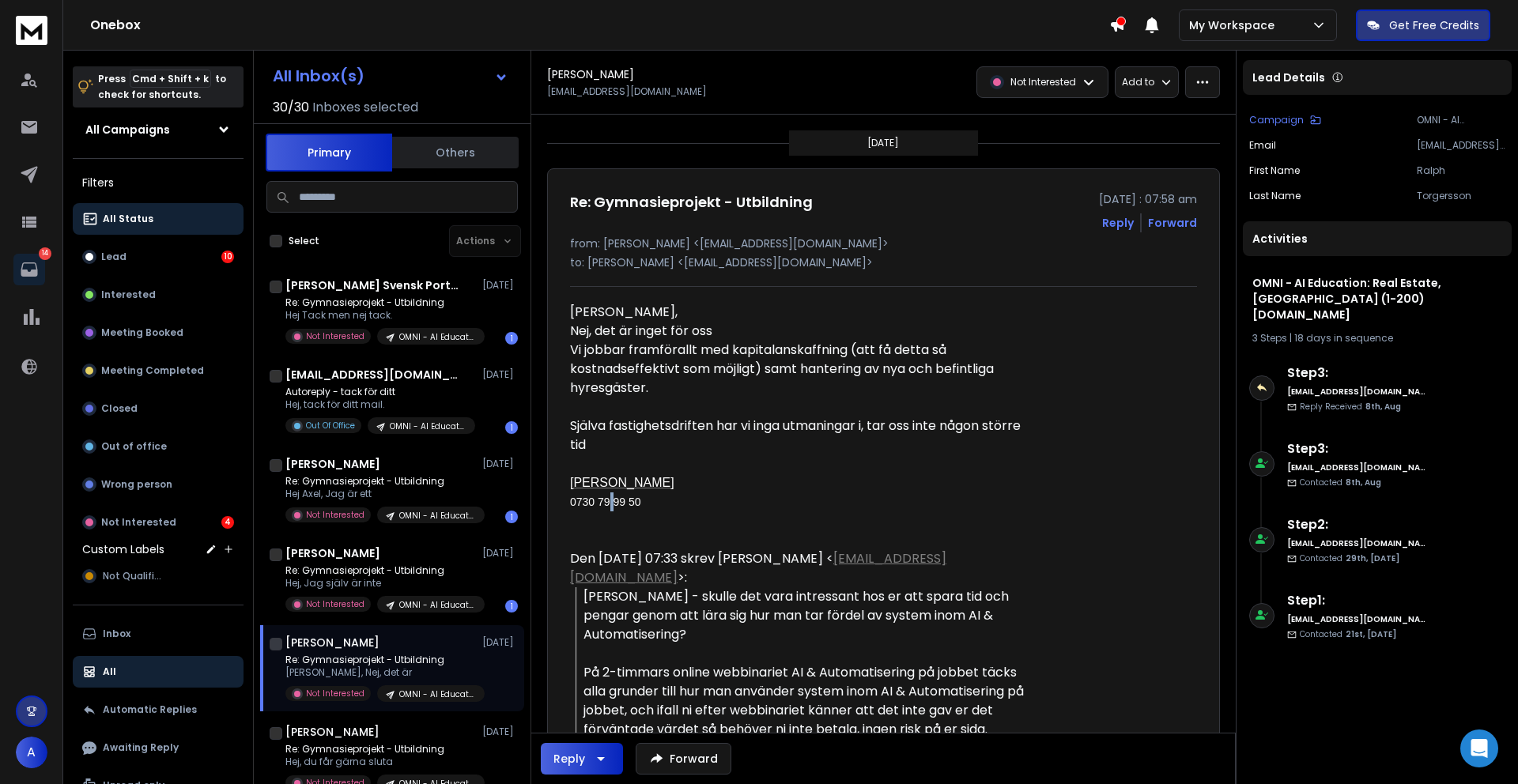
click at [609, 506] on span "0730 79 99 50" at bounding box center [606, 501] width 71 height 12
click at [706, 333] on div "Nej, det är inget för oss" at bounding box center [802, 332] width 462 height 19
click at [573, 334] on div "Nej, det är inget för oss" at bounding box center [802, 332] width 462 height 19
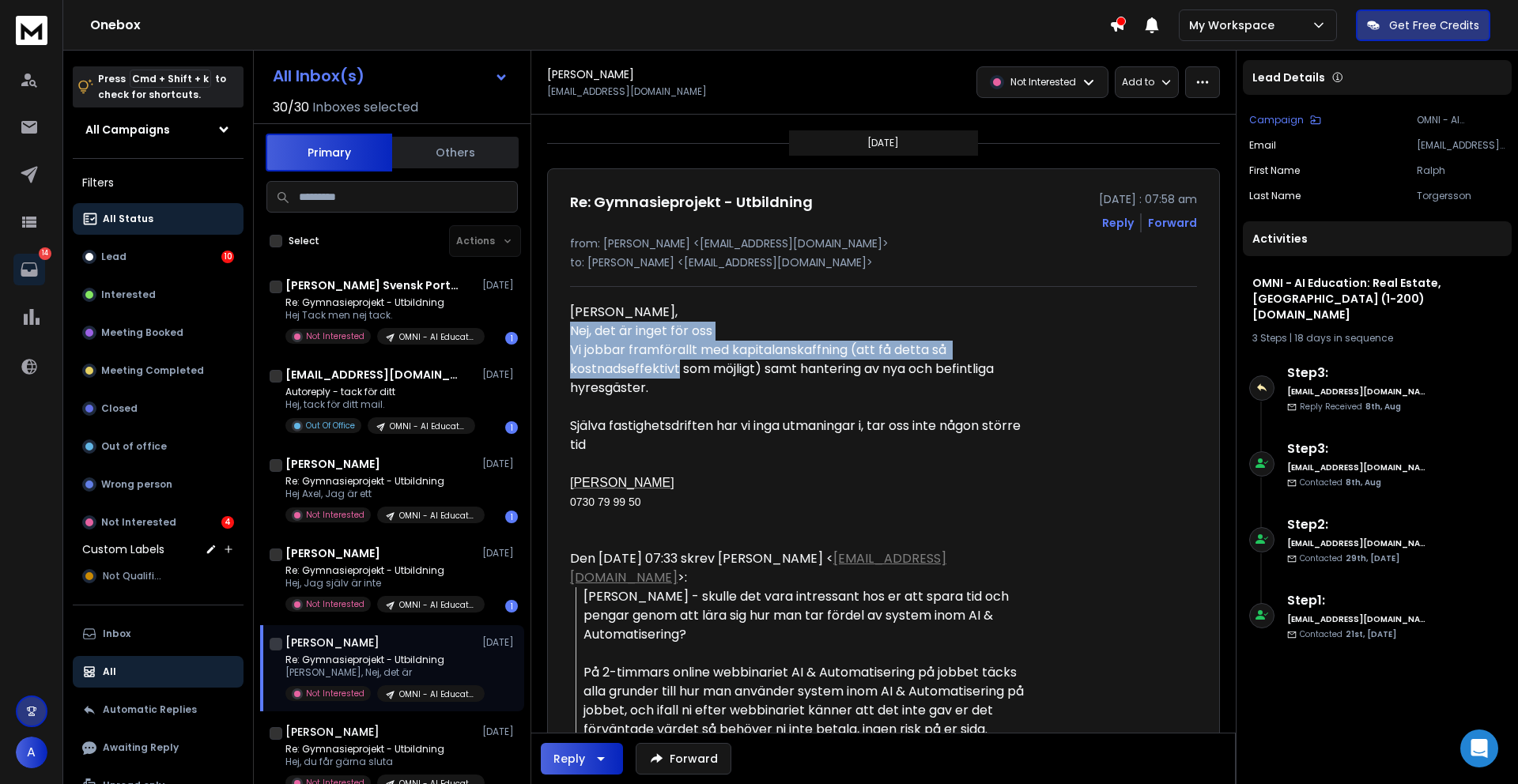
drag, startPoint x: 573, startPoint y: 334, endPoint x: 666, endPoint y: 377, distance: 102.5
click at [666, 377] on div "Hej Axel, Nej, det är inget för oss Vi jobbar framförallt med kapitalanskaffnin…" at bounding box center [802, 416] width 462 height 227
drag, startPoint x: 666, startPoint y: 377, endPoint x: 652, endPoint y: 393, distance: 21.3
click at [666, 377] on div "Vi jobbar framförallt med kapitalanskaffning (att få detta så kostnadseffektivt…" at bounding box center [802, 368] width 462 height 57
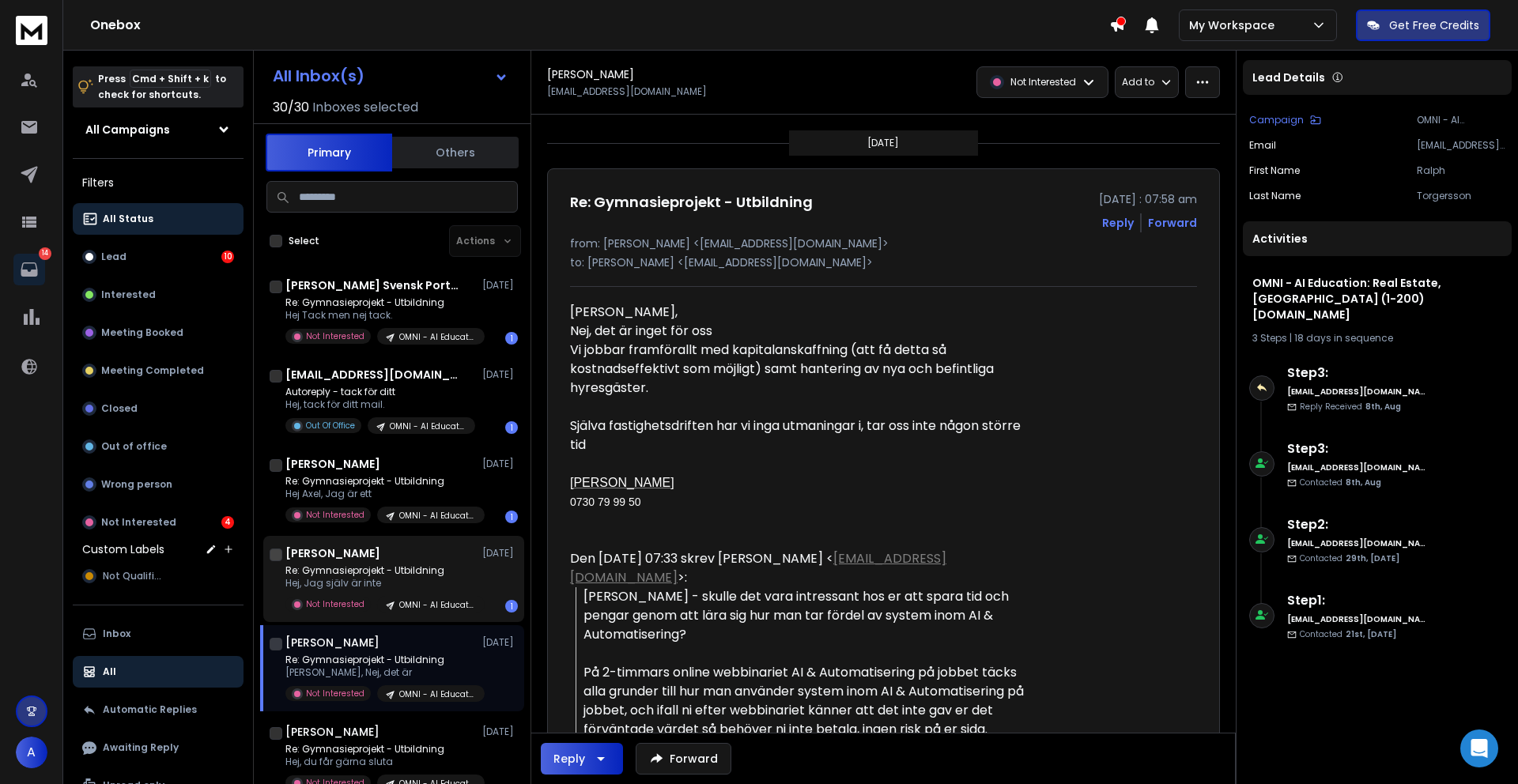
click at [454, 560] on div "Annelie Smiljanic 08 Aug" at bounding box center [402, 553] width 232 height 15
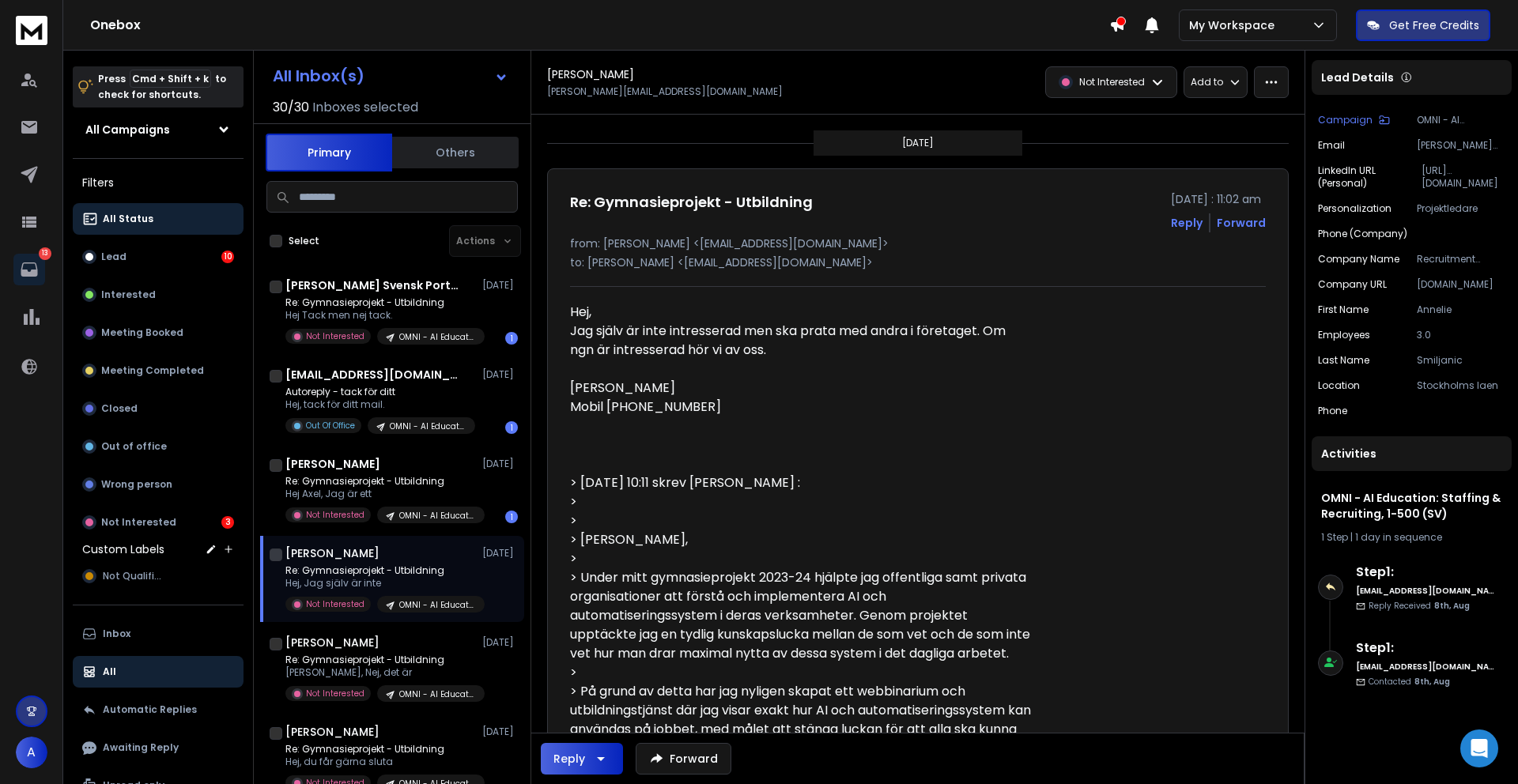
click at [730, 245] on p "from: Annelie Smiljanic <annelie@recruitmentawards.se>" at bounding box center [919, 243] width 696 height 15
drag, startPoint x: 730, startPoint y: 245, endPoint x: 867, endPoint y: 246, distance: 137.0
click at [867, 246] on p "from: Annelie Smiljanic <annelie@recruitmentawards.se>" at bounding box center [919, 243] width 696 height 15
copy p "annelie@recruitmentawards.se"
click at [572, 303] on div "Hej, Jag själv är inte intresserad men ska prata med andra i företaget. Om ngn …" at bounding box center [807, 679] width 475 height 752
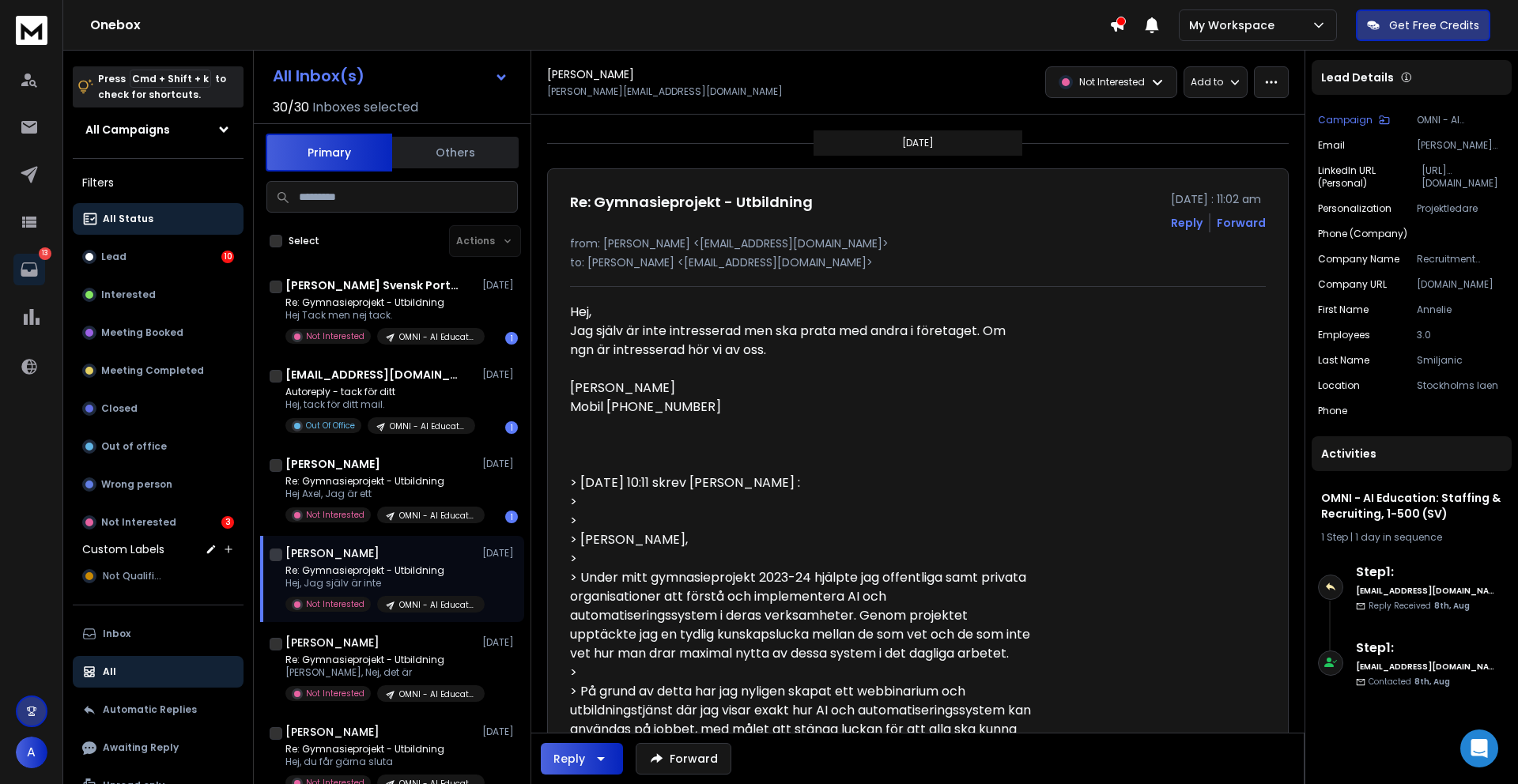
click at [575, 310] on div "Hej, Jag själv är inte intresserad men ska prata med andra i företaget. Om ngn …" at bounding box center [807, 679] width 475 height 752
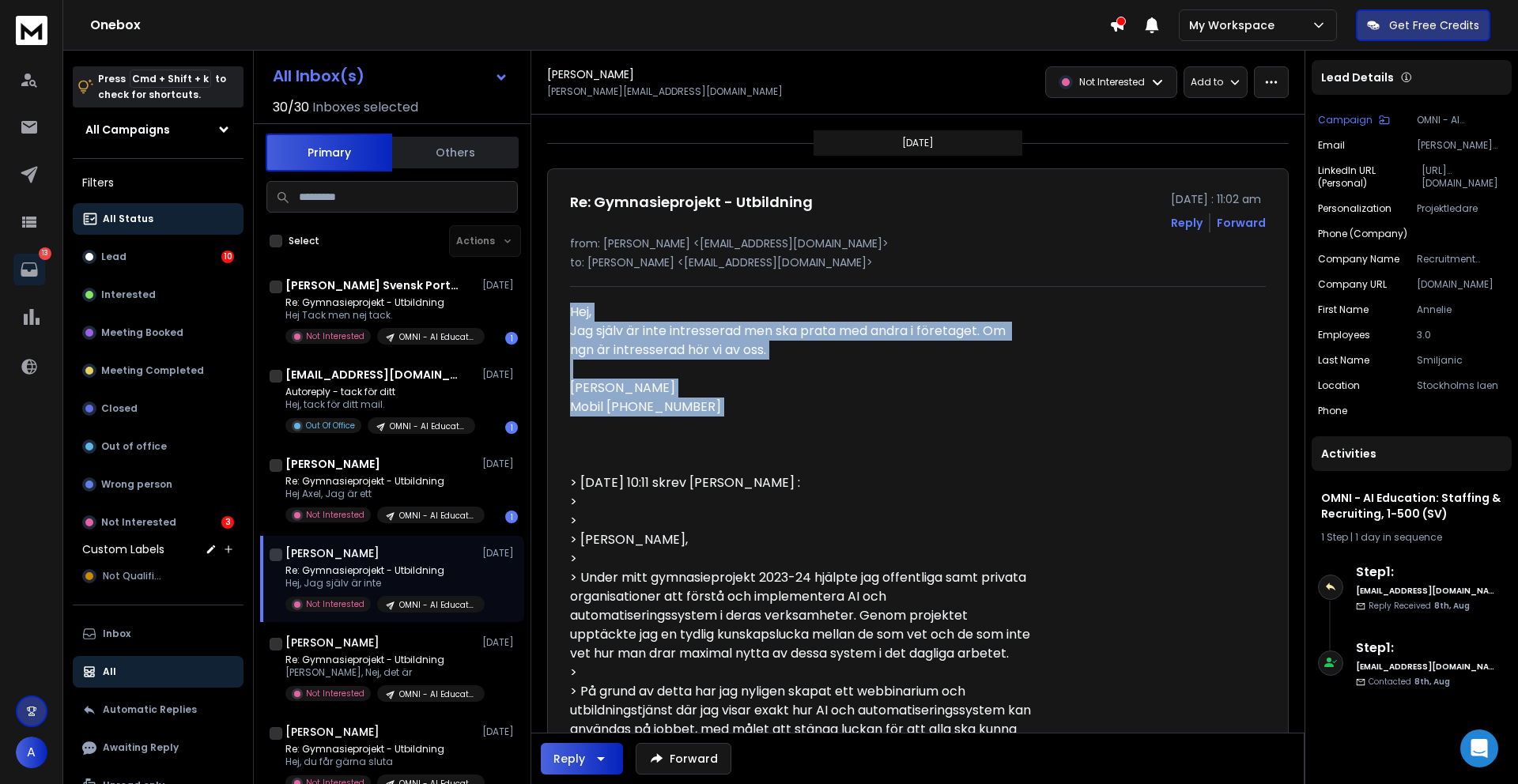
drag, startPoint x: 575, startPoint y: 310, endPoint x: 680, endPoint y: 379, distance: 125.6
click at [695, 402] on div "Hej, Jag själv är inte intresserad men ska prata med andra i företaget. Om ngn …" at bounding box center [807, 679] width 475 height 752
copy div "Hej, Jag själv är inte intresserad men ska prata med andra i företaget. Om ngn …"
click at [611, 404] on div "Hej, Jag själv är inte intresserad men ska prata med andra i företaget. Om ngn …" at bounding box center [807, 679] width 475 height 752
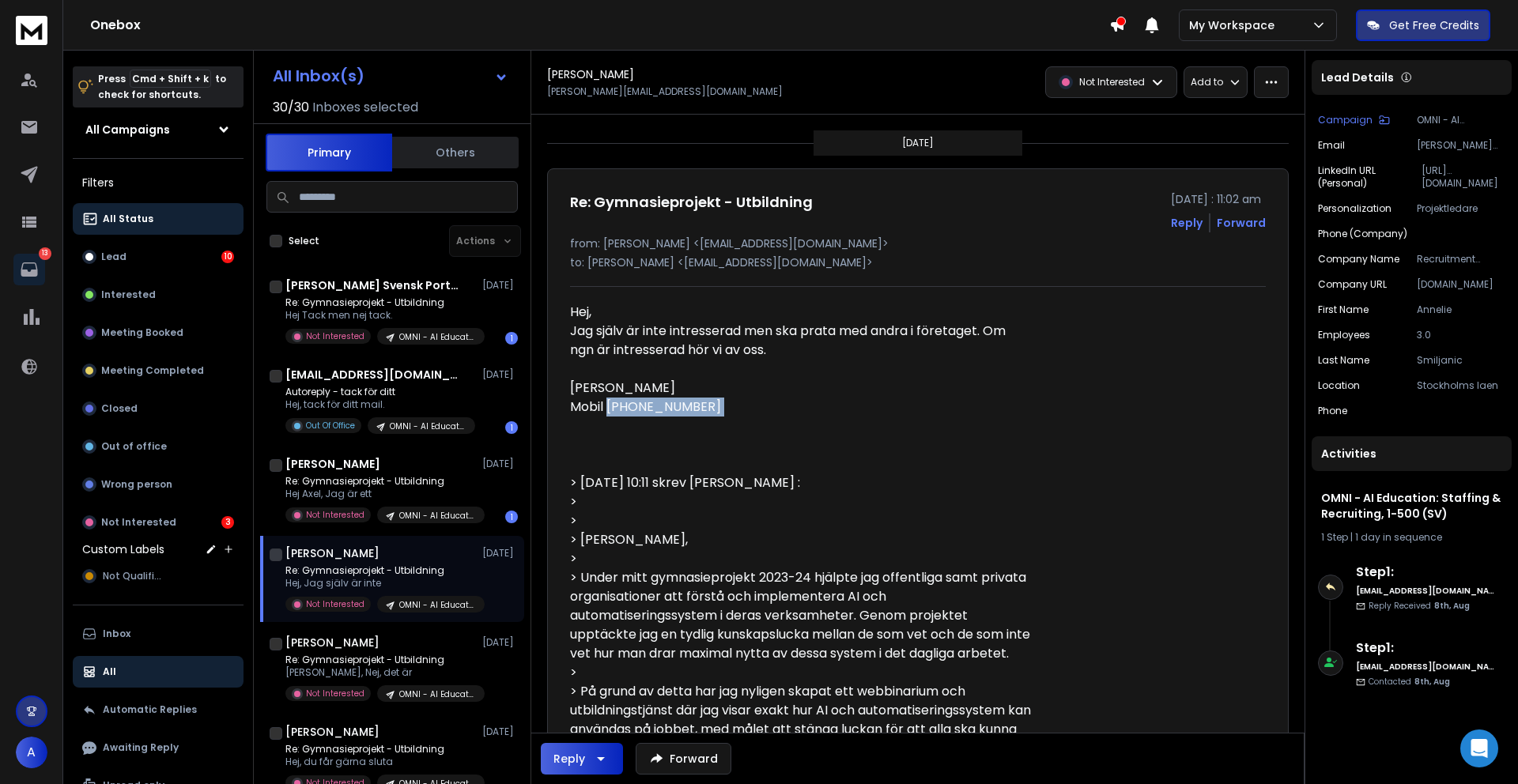
drag, startPoint x: 611, startPoint y: 404, endPoint x: 685, endPoint y: 409, distance: 74.2
click at [685, 409] on div "Hej, Jag själv är inte intresserad men ska prata med andra i företaget. Om ngn …" at bounding box center [807, 679] width 475 height 752
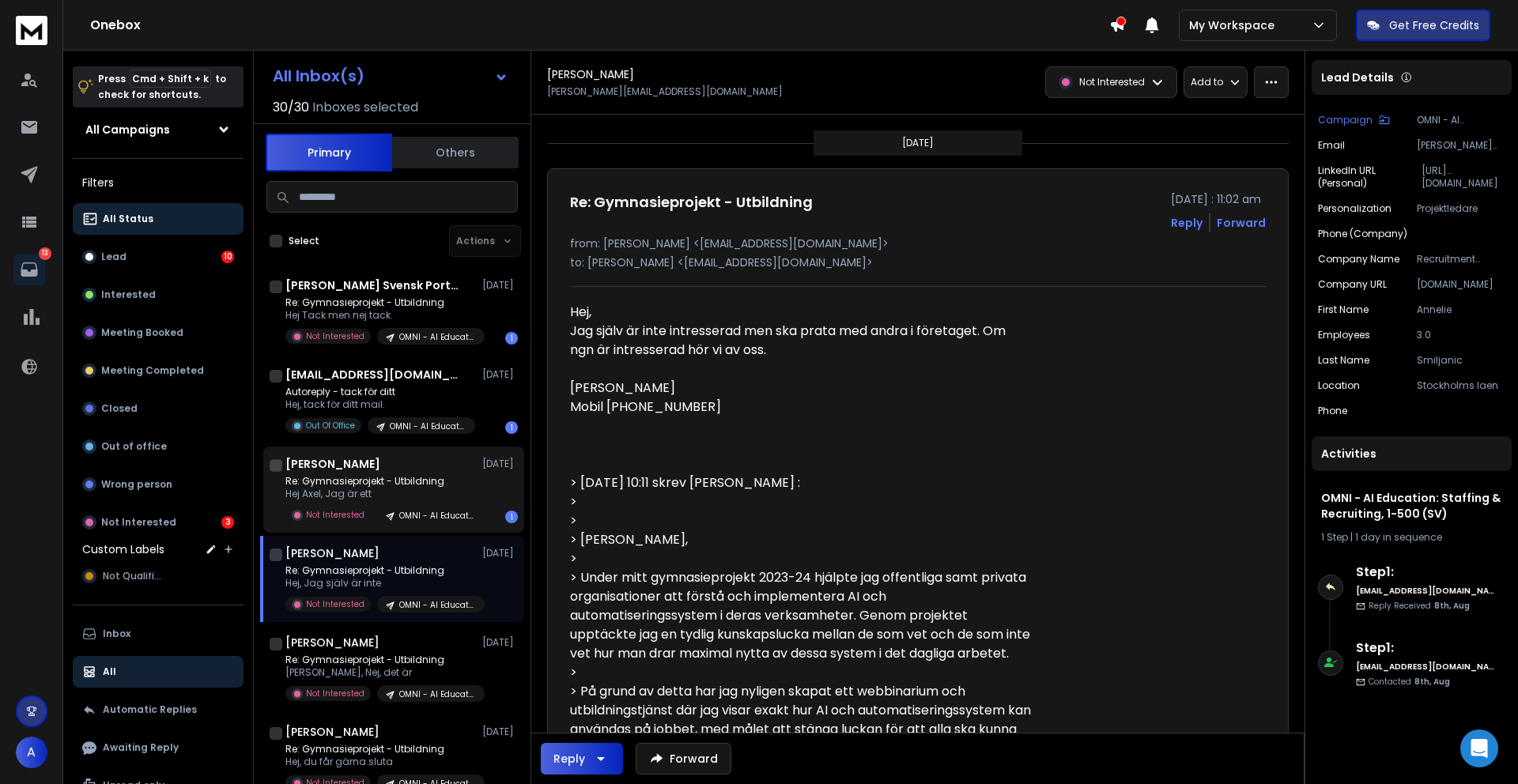
click at [375, 470] on div "Birgitta Hjelm 08 Aug" at bounding box center [402, 464] width 232 height 15
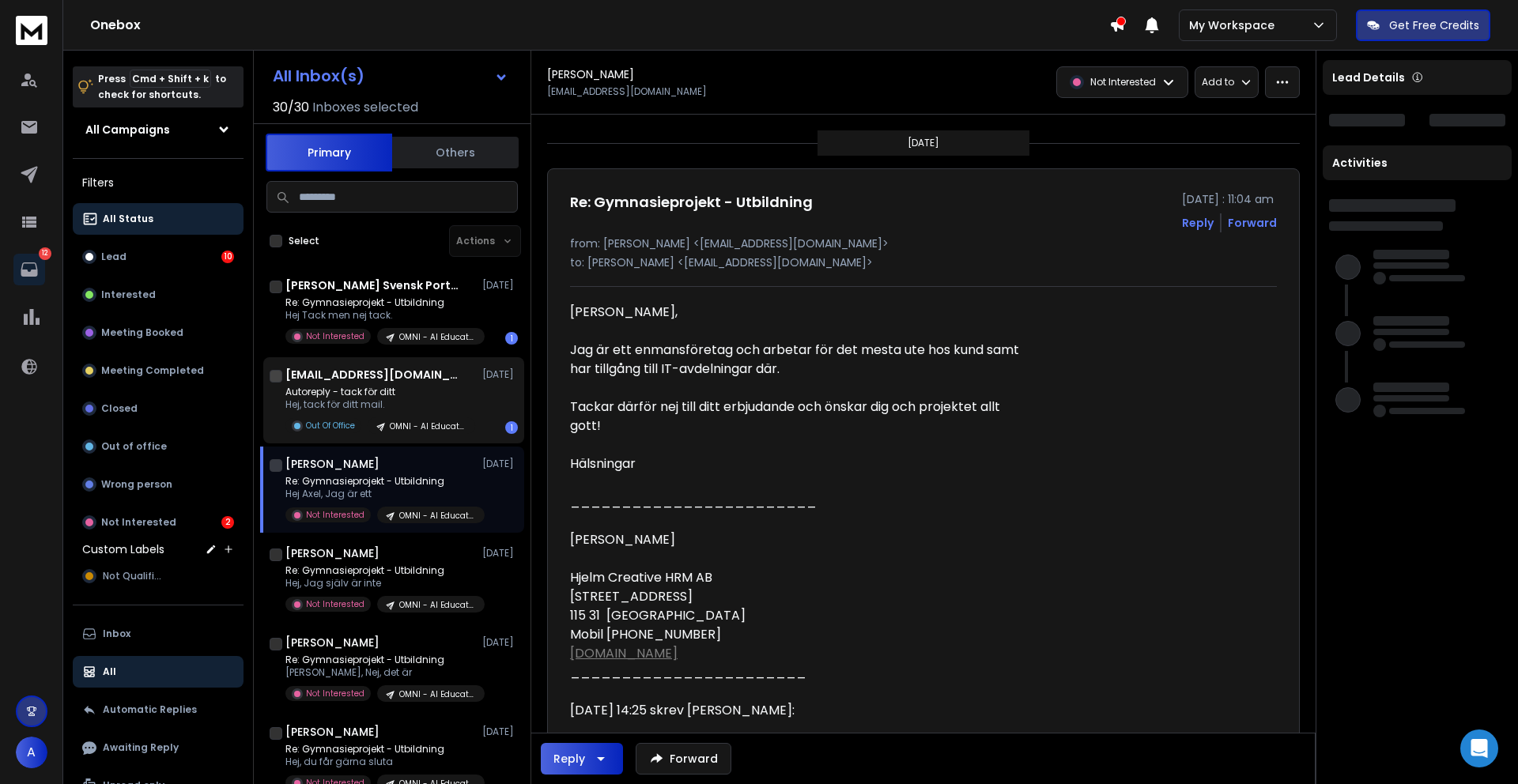
scroll to position [959, 0]
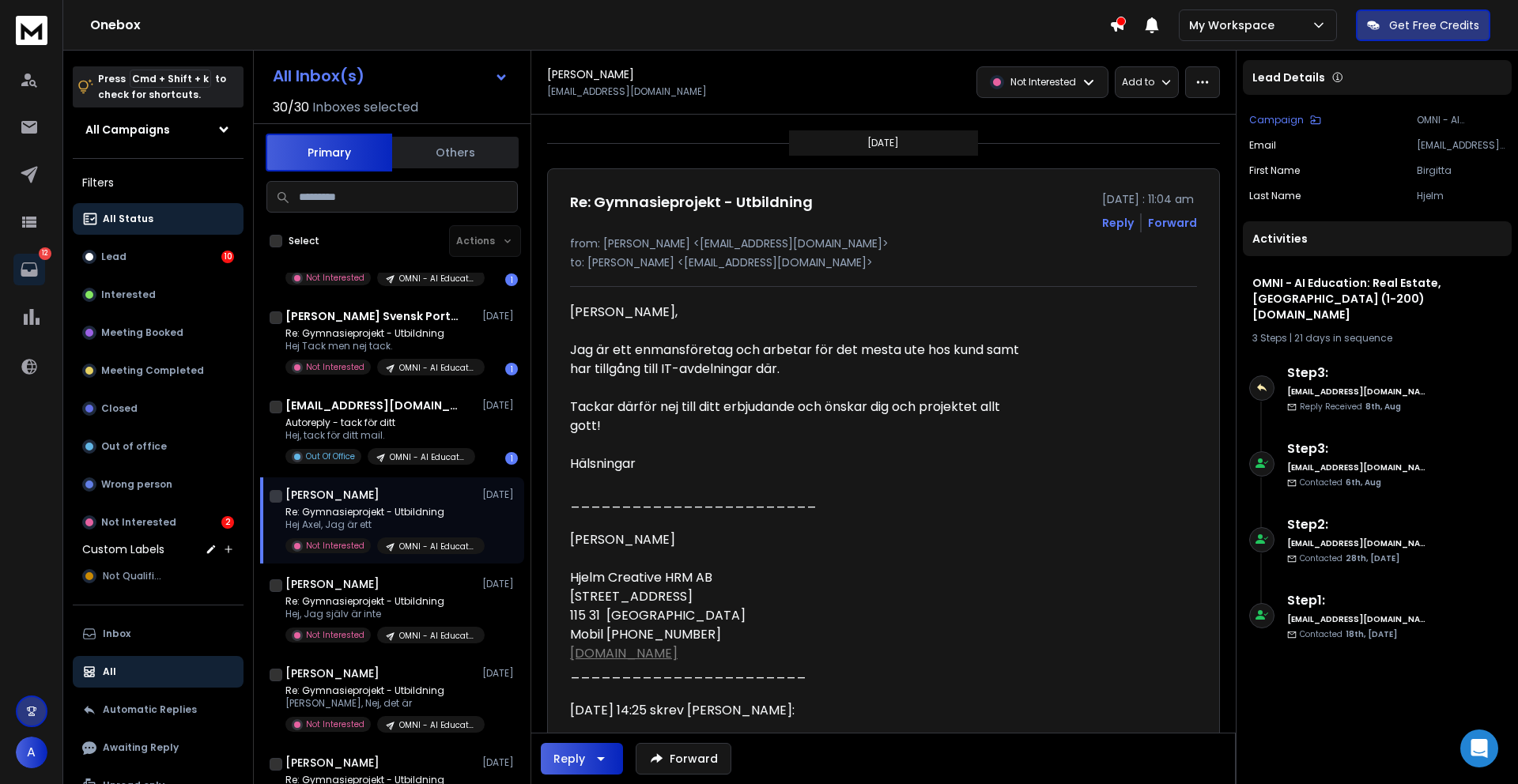
click at [696, 242] on p "from: Birgitta Hjelm <birgitta.hjelm@creativehrm.se>" at bounding box center [884, 243] width 627 height 15
drag, startPoint x: 696, startPoint y: 242, endPoint x: 837, endPoint y: 243, distance: 141.0
click at [839, 244] on p "from: Birgitta Hjelm <birgitta.hjelm@creativehrm.se>" at bounding box center [884, 243] width 627 height 15
copy p "birgitta.hjelm@creativehrm.se"
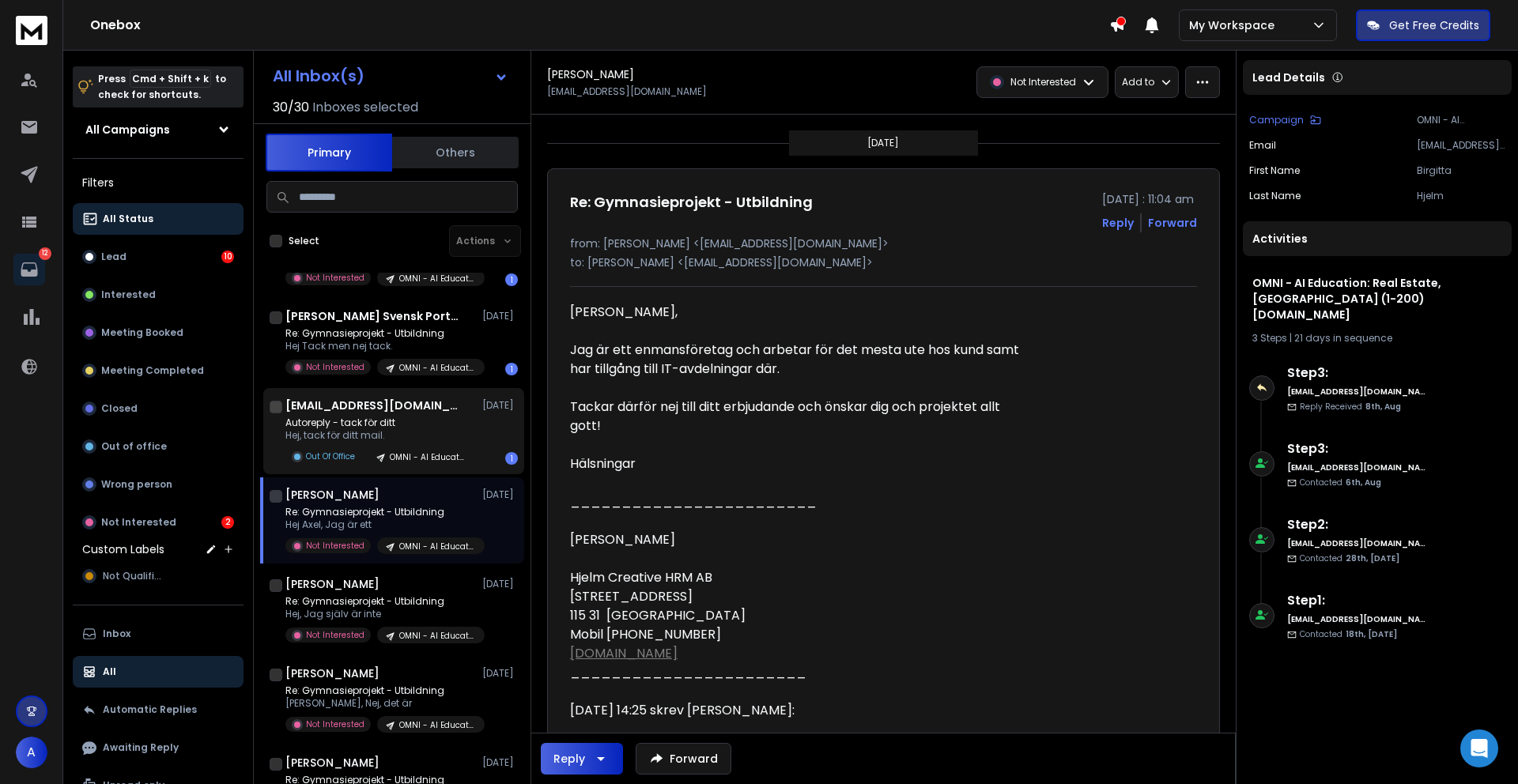
scroll to position [939, 0]
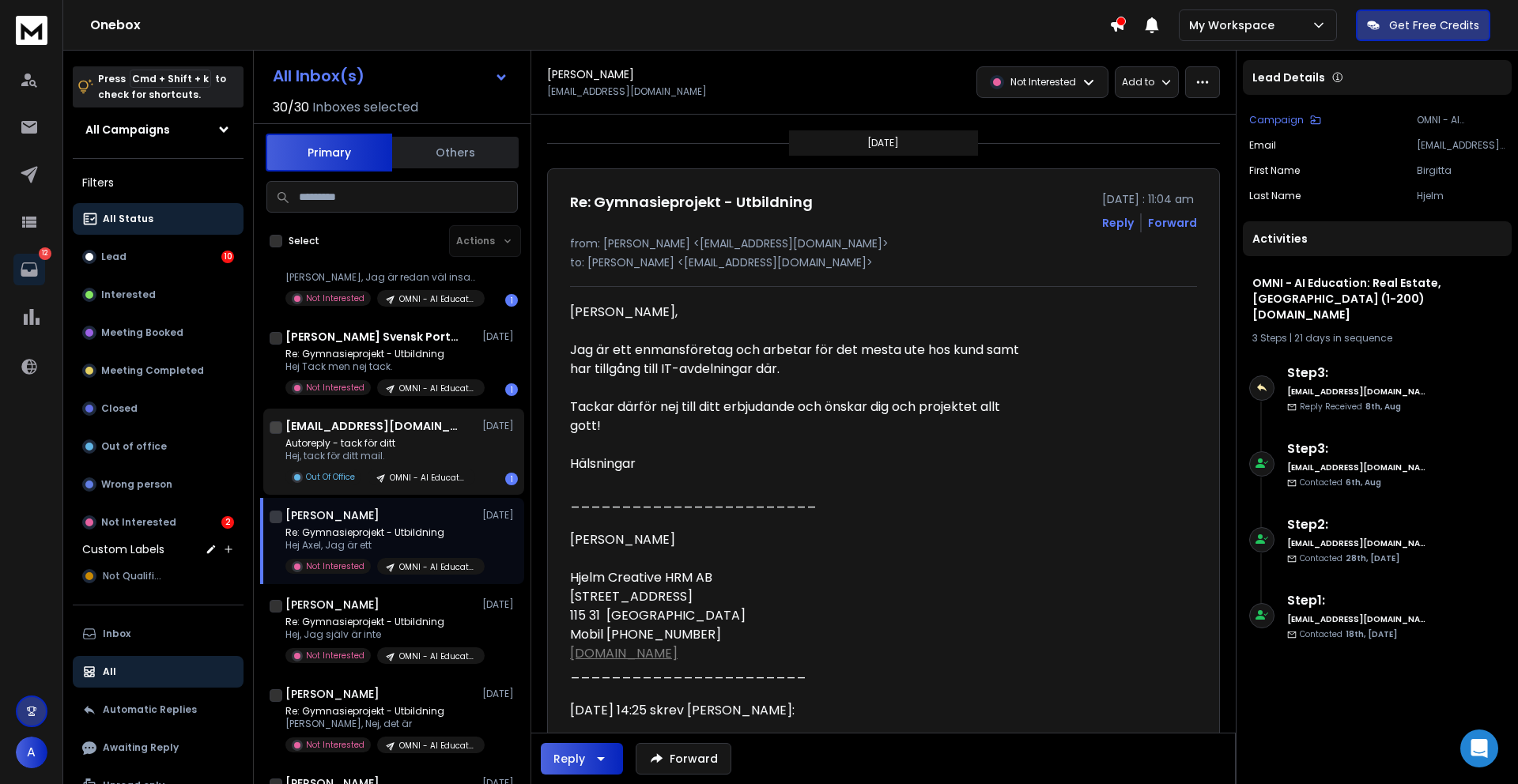
click at [376, 462] on div "Autoreply - tack för ditt Hej, tack för ditt mail. Out Of Office OMNI - AI Educ…" at bounding box center [381, 461] width 190 height 48
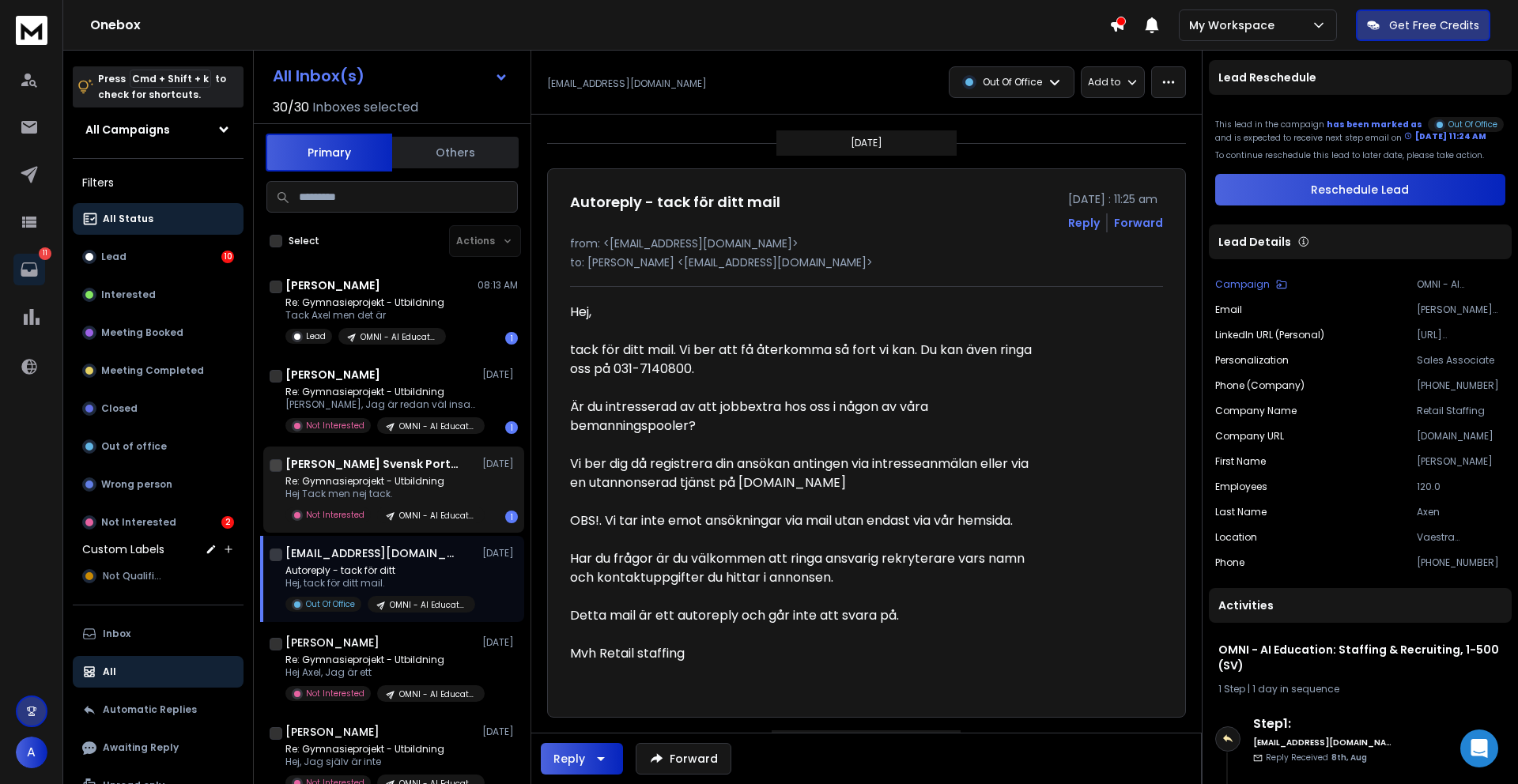
scroll to position [801, 0]
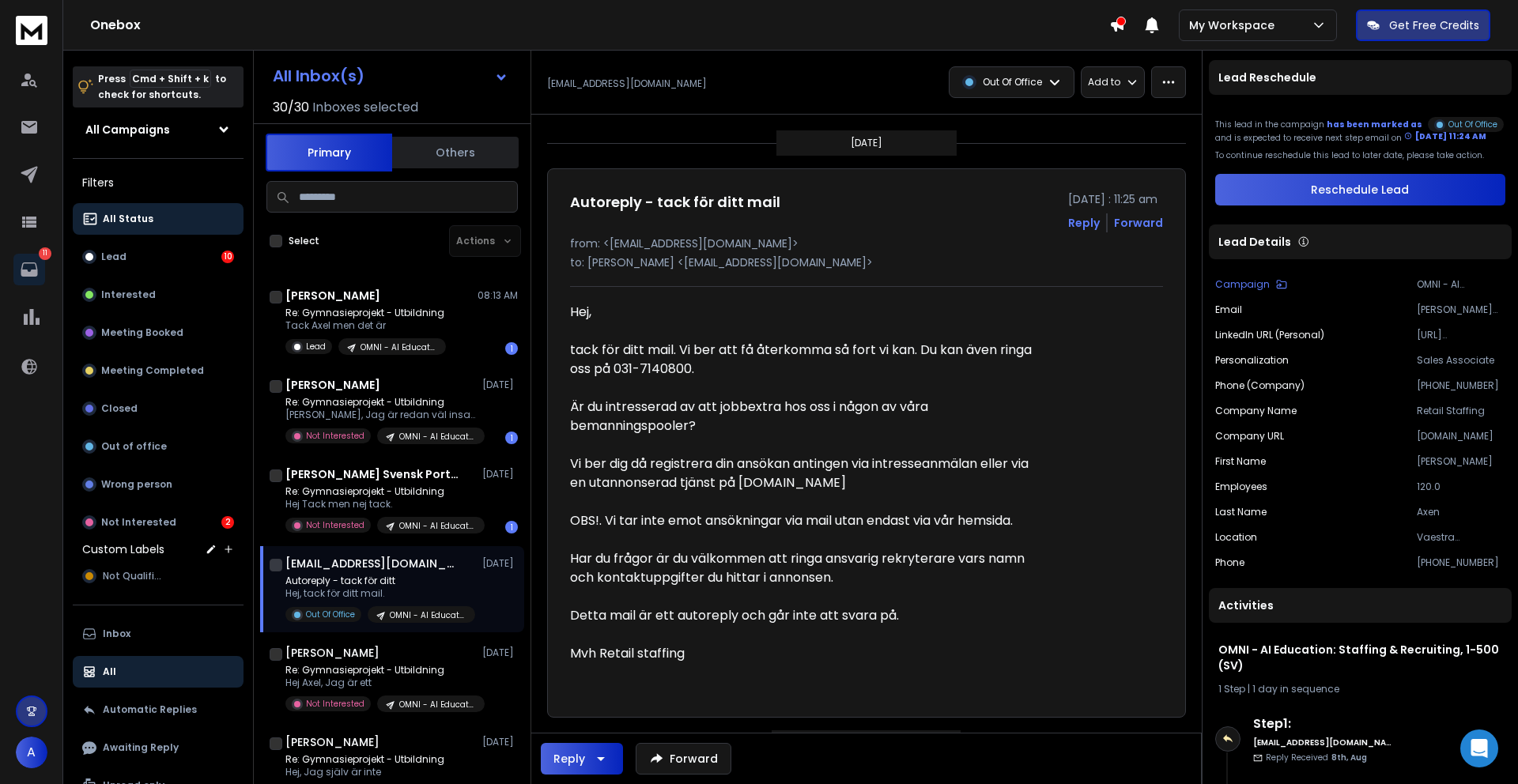
click at [712, 242] on p "from: <info@retailstaffing.se>" at bounding box center [867, 243] width 593 height 15
drag, startPoint x: 712, startPoint y: 242, endPoint x: 616, endPoint y: 242, distance: 96.0
click at [616, 242] on p "from: <info@retailstaffing.se>" at bounding box center [867, 243] width 593 height 15
copy p "info@retailstaffing.se"
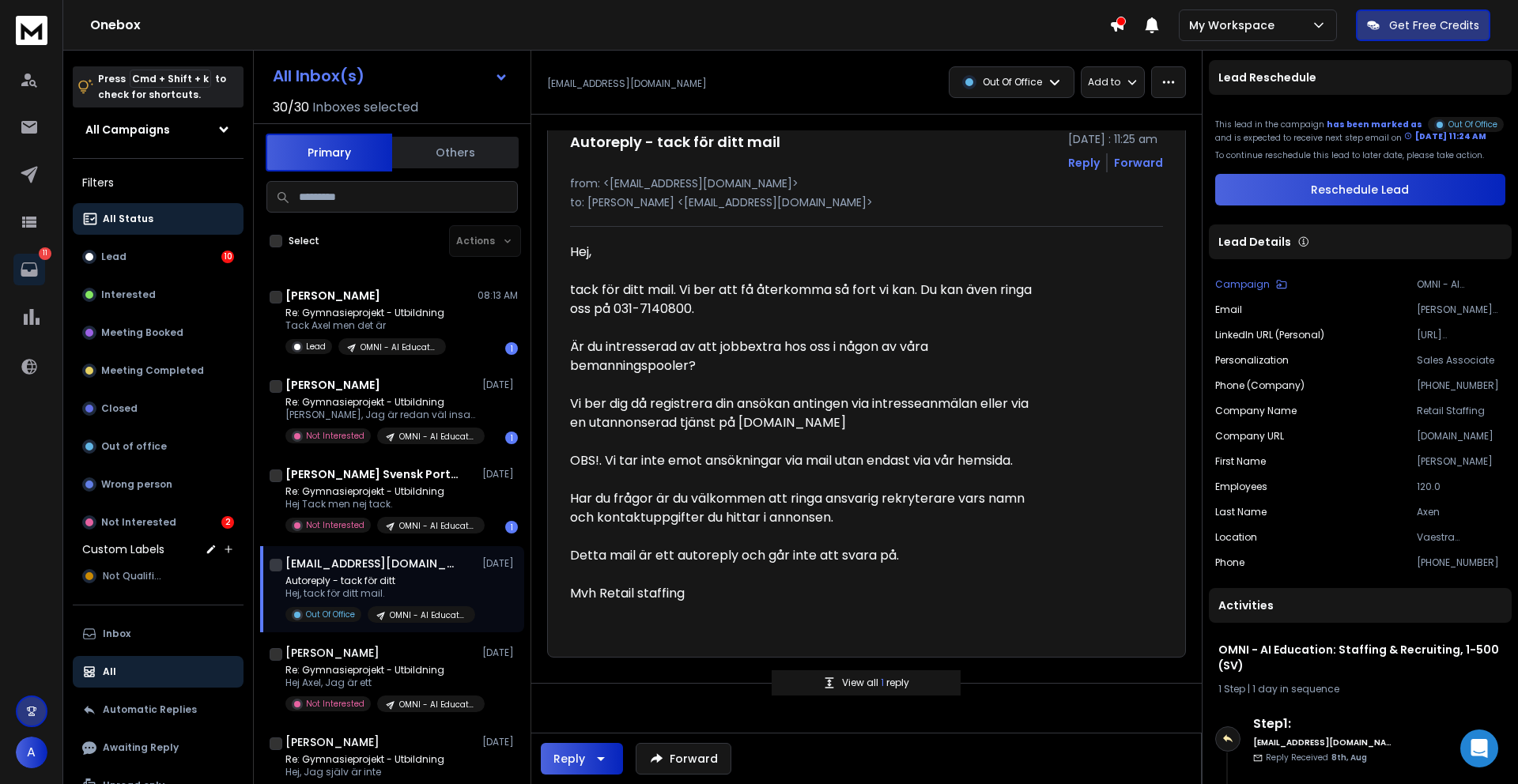
click at [868, 681] on p "View all 1 reply" at bounding box center [876, 682] width 67 height 12
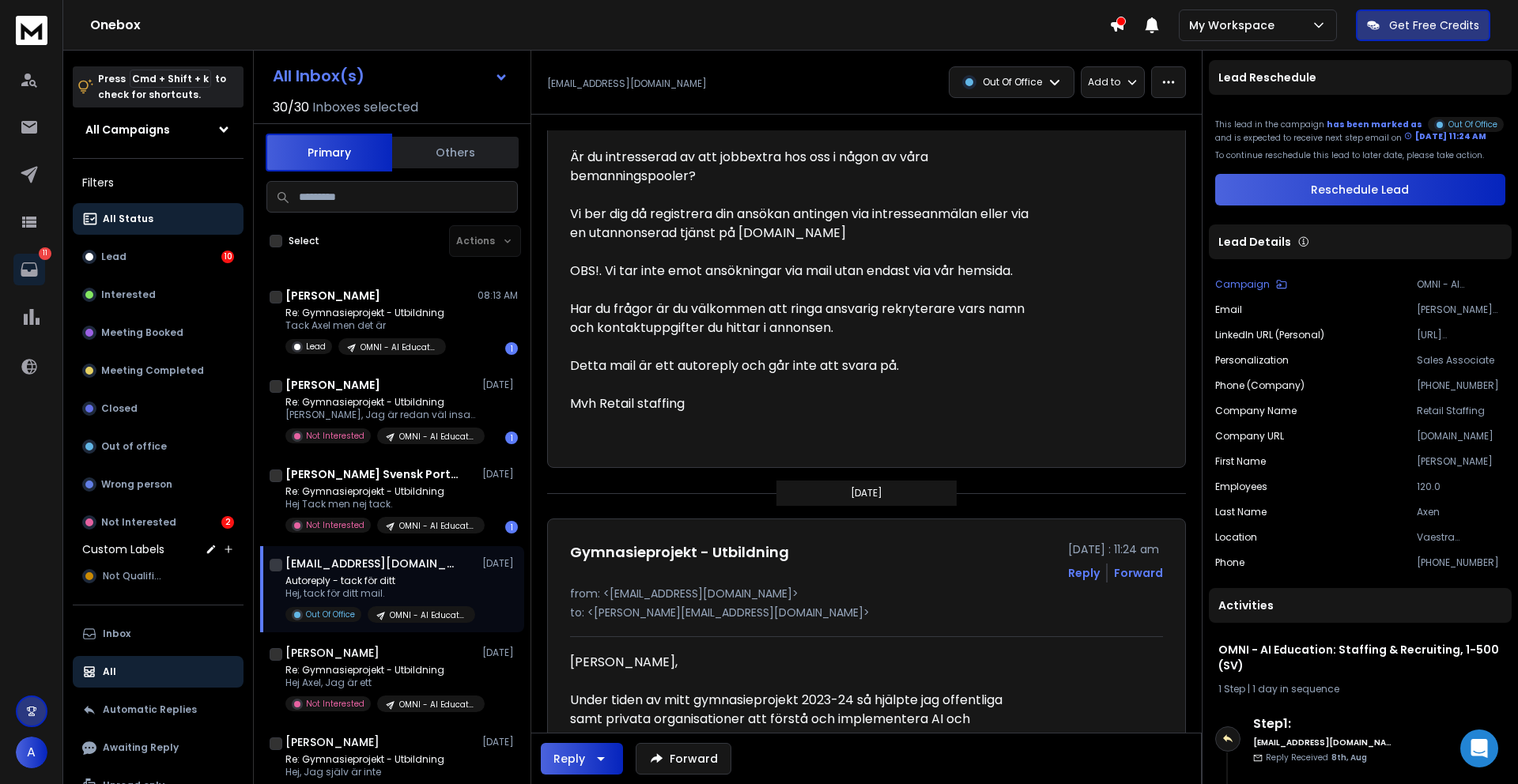
scroll to position [260, 0]
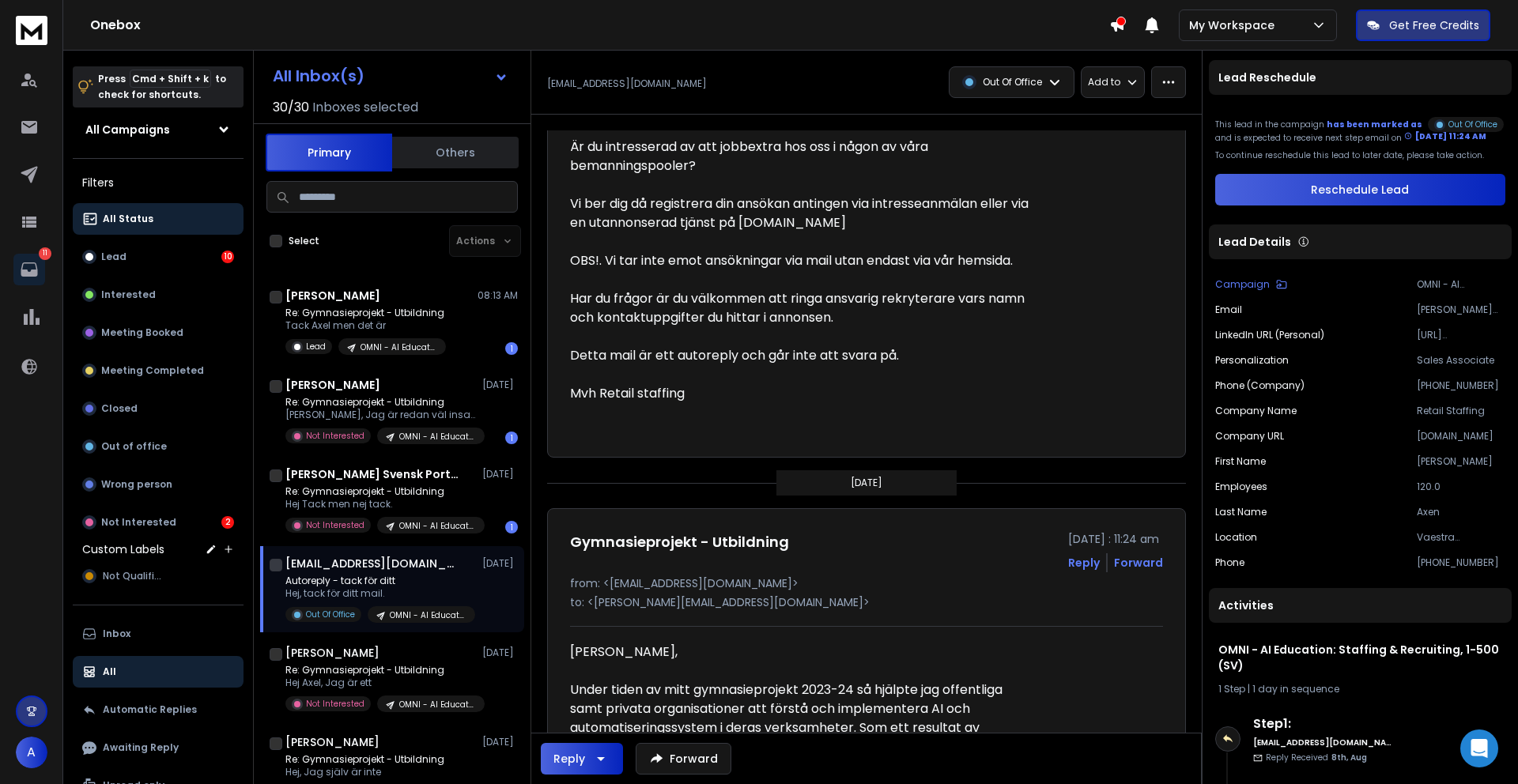
click at [601, 605] on p "to: <hannah.axen@retailstaffing.se>" at bounding box center [867, 602] width 593 height 15
drag, startPoint x: 601, startPoint y: 605, endPoint x: 748, endPoint y: 604, distance: 147.0
click at [748, 604] on p "to: <hannah.axen@retailstaffing.se>" at bounding box center [867, 602] width 593 height 15
copy p "hannah.axen@retailstaffing.se"
